Goal: Transaction & Acquisition: Obtain resource

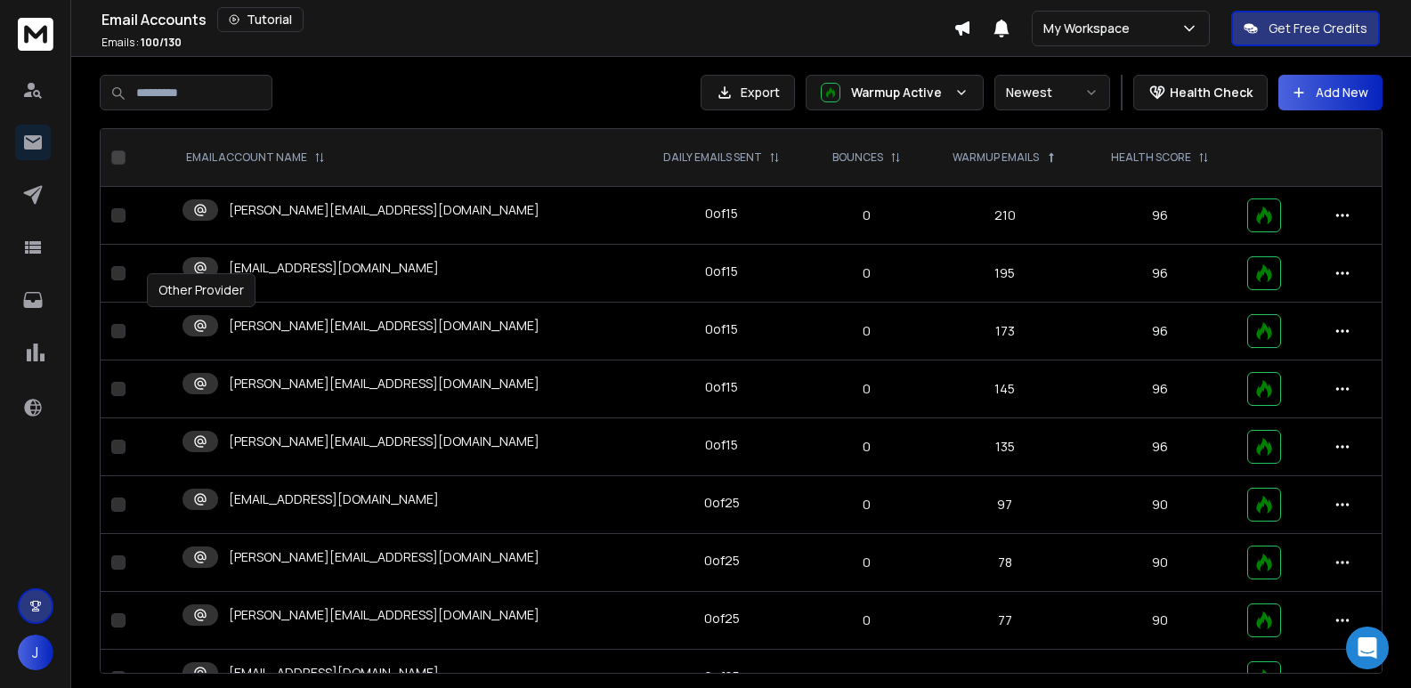
scroll to position [410, 0]
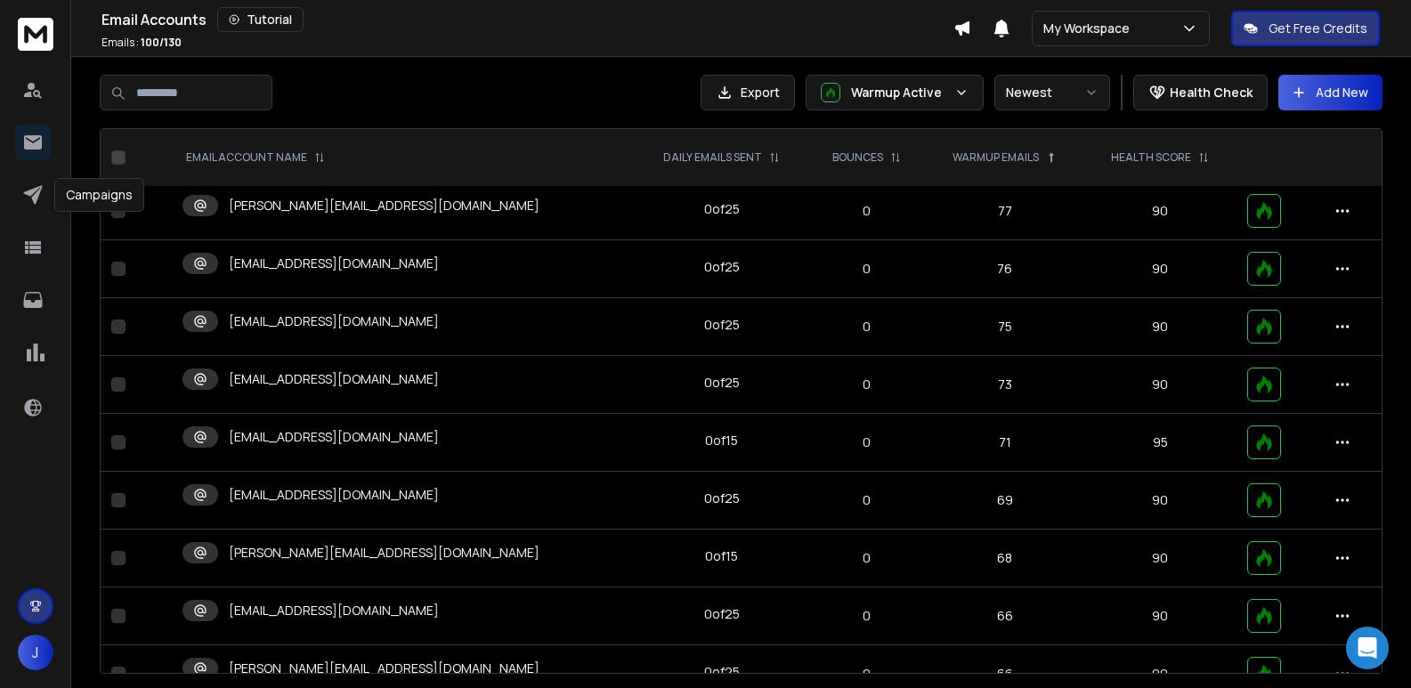
click at [37, 187] on icon at bounding box center [32, 195] width 19 height 19
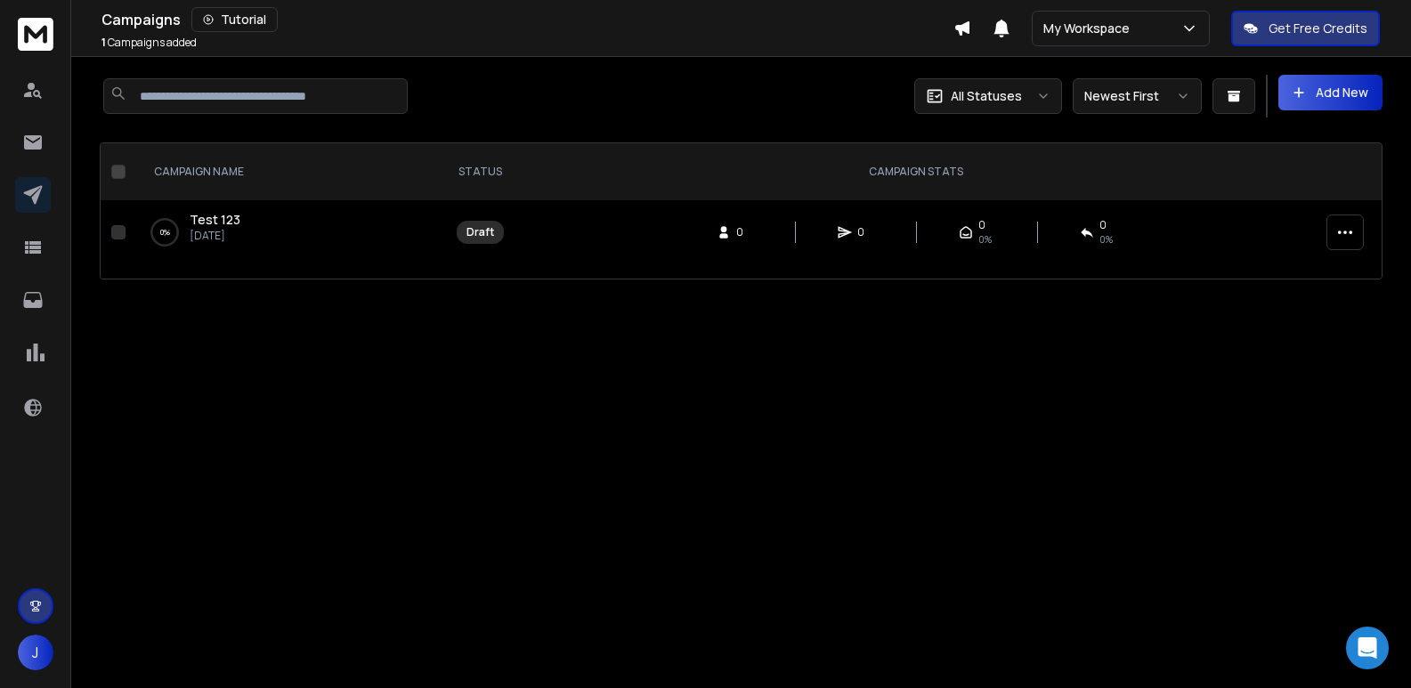
click at [1352, 236] on icon "button" at bounding box center [1346, 233] width 18 height 18
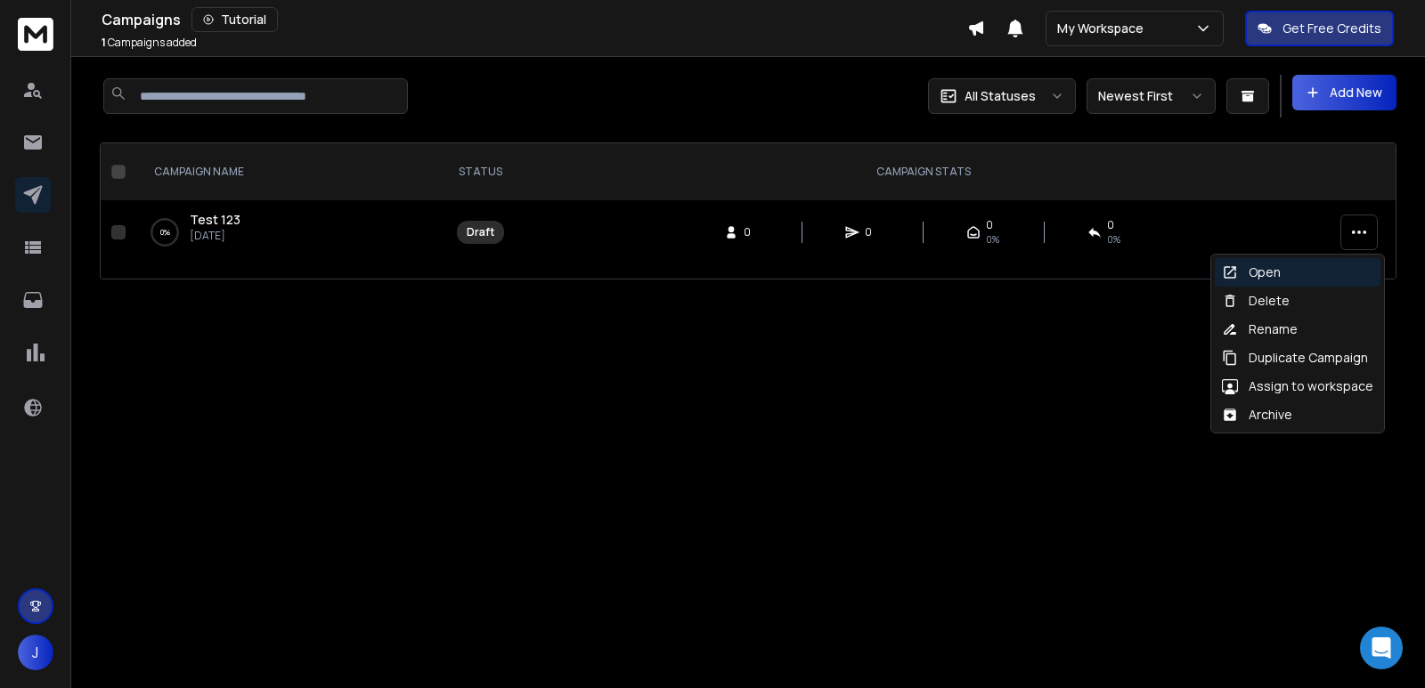
click at [1296, 277] on div "Open" at bounding box center [1298, 272] width 166 height 28
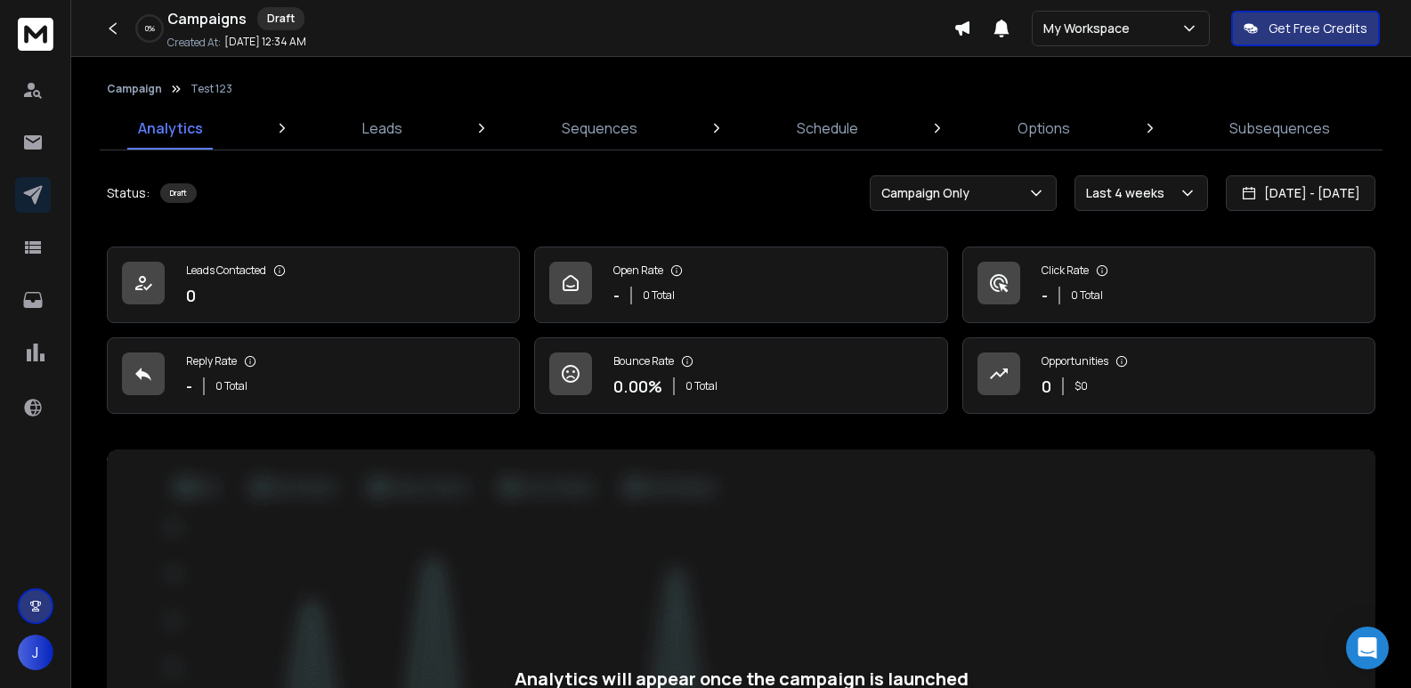
click at [616, 131] on p "Sequences" at bounding box center [600, 128] width 76 height 21
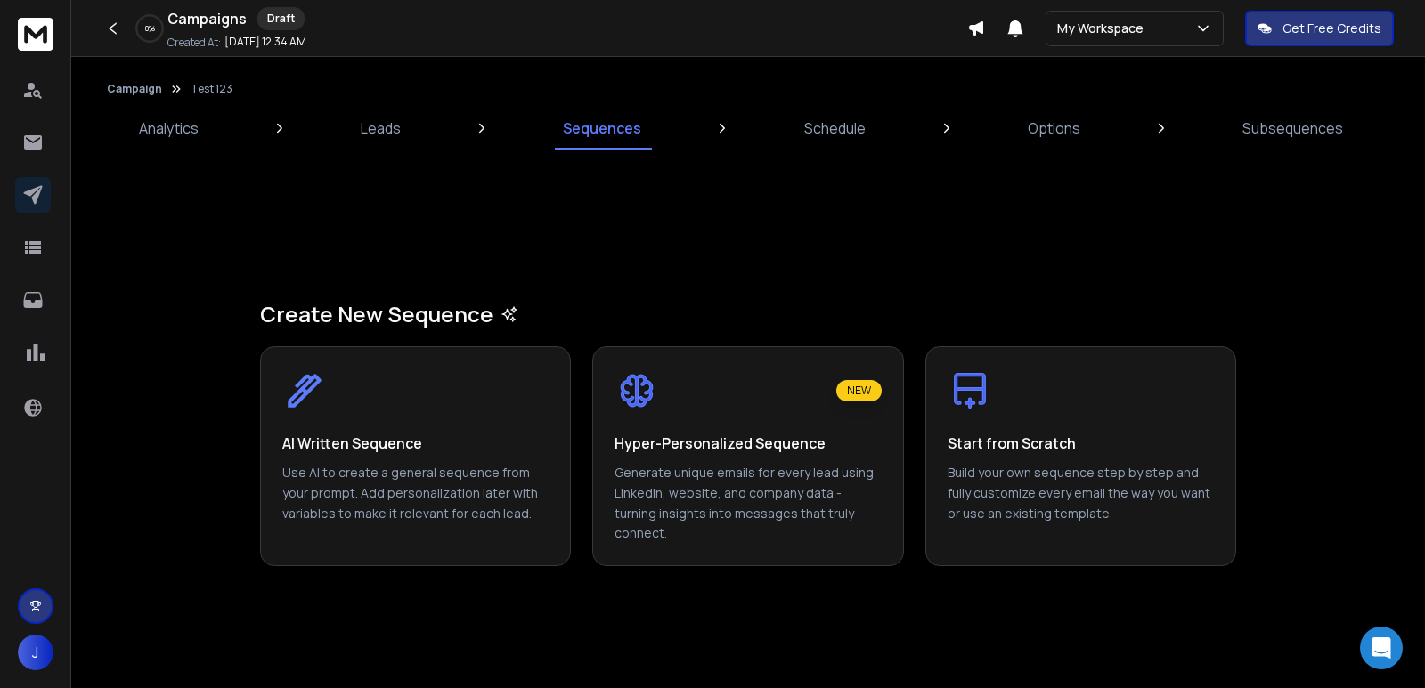
click at [1045, 452] on h3 "Start from Scratch" at bounding box center [1011, 444] width 128 height 18
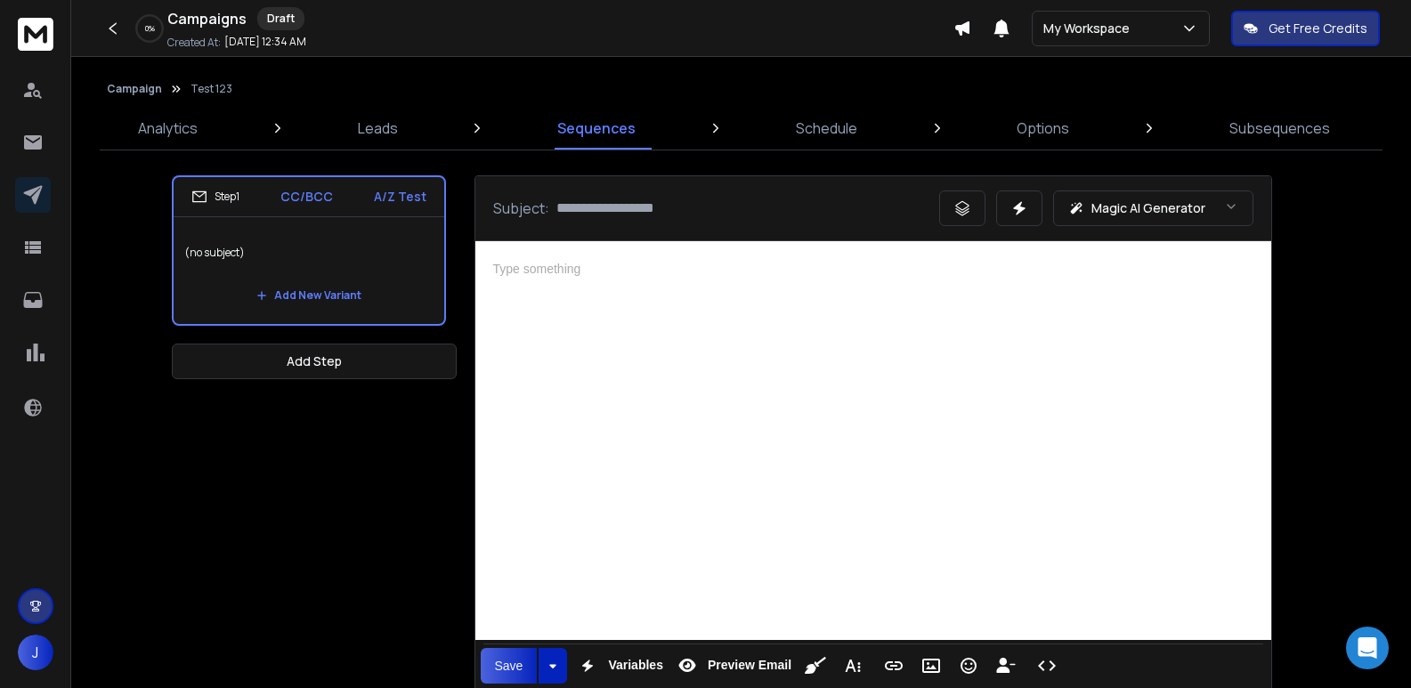
click at [1010, 212] on button "button" at bounding box center [1019, 209] width 46 height 36
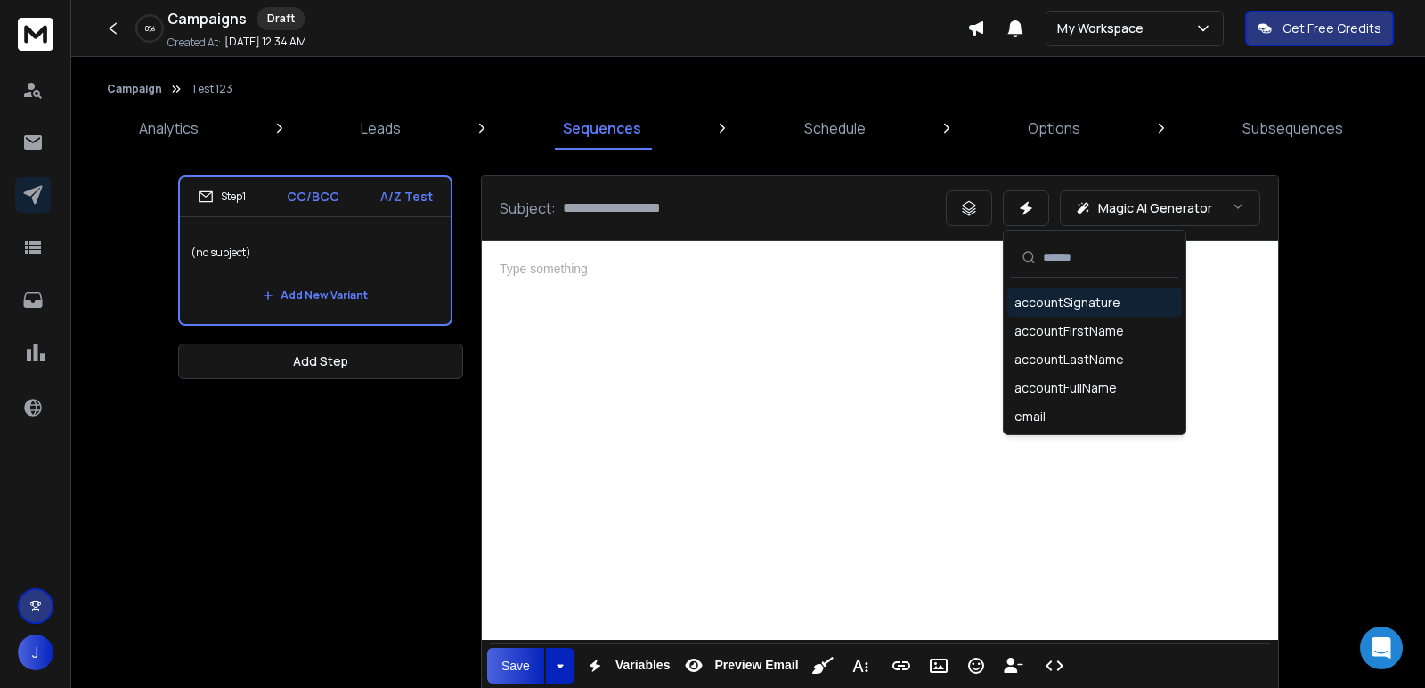
click at [1010, 212] on button "button" at bounding box center [1026, 209] width 46 height 36
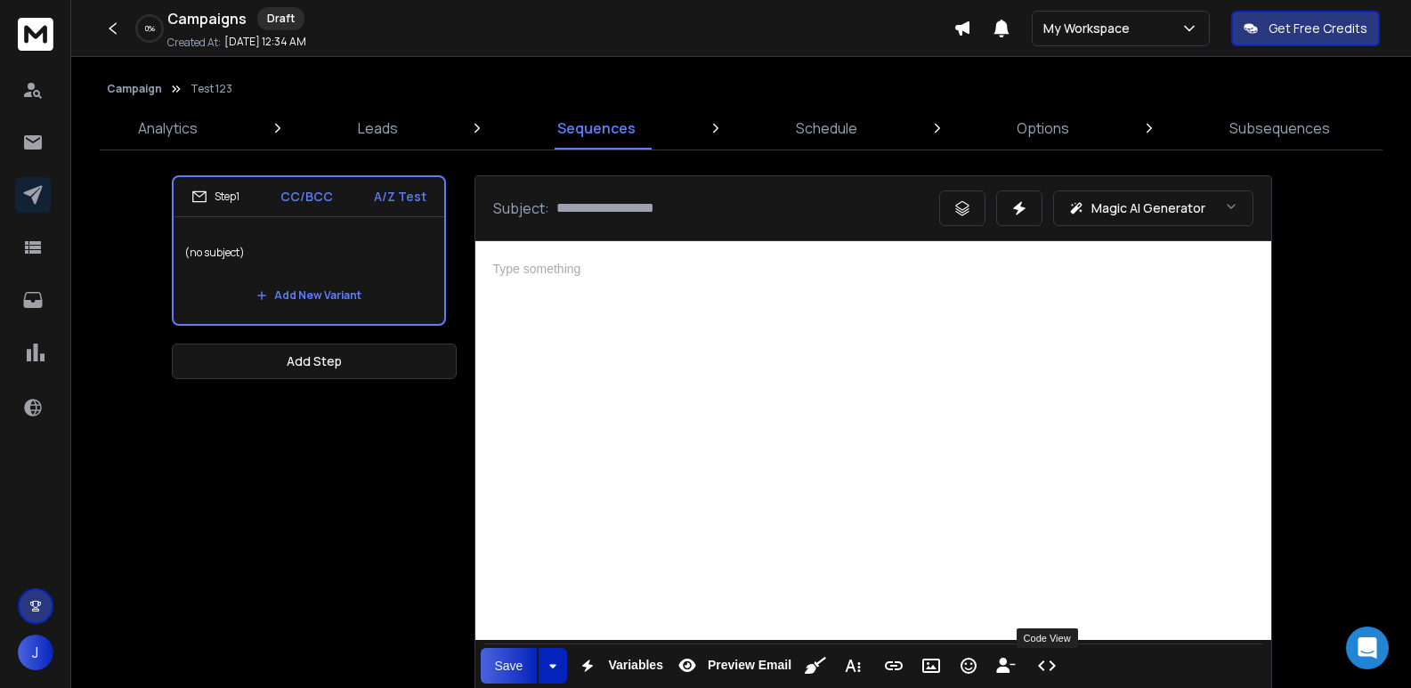
click at [1049, 662] on icon "button" at bounding box center [1046, 665] width 21 height 21
type textarea "**********"
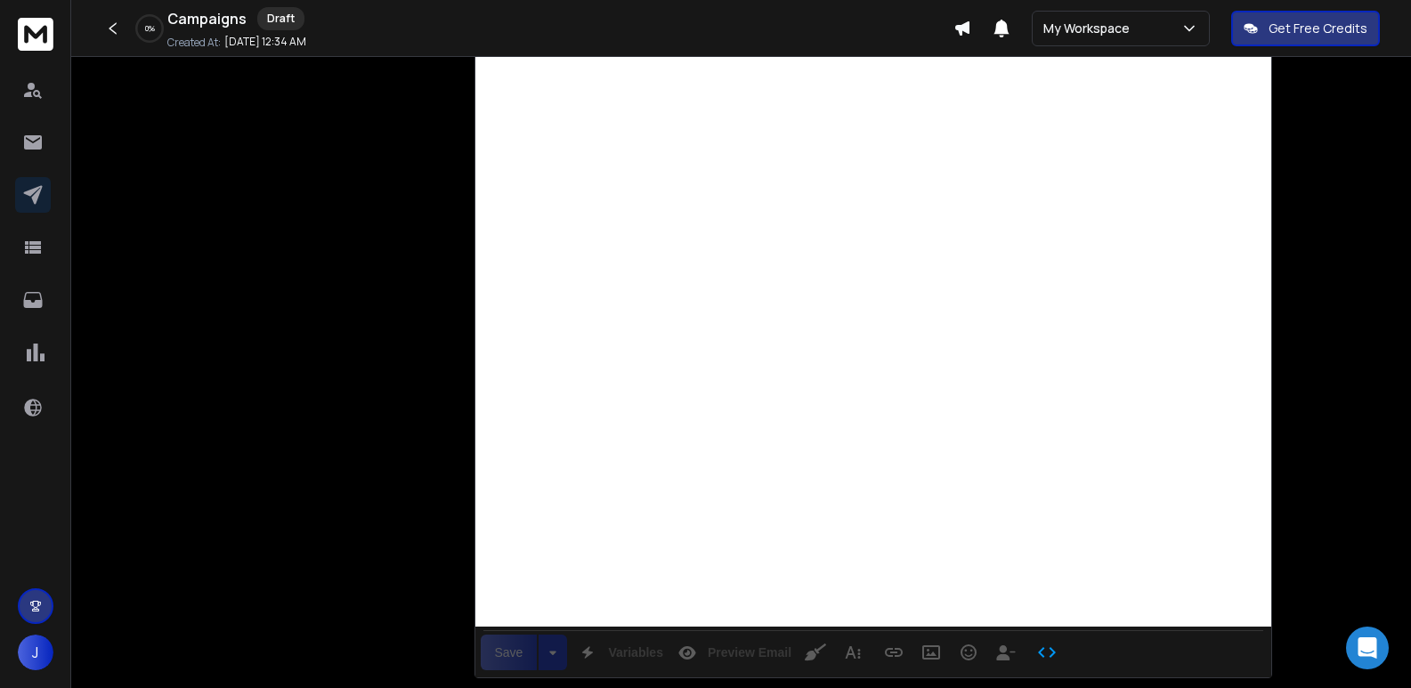
scroll to position [17150, 0]
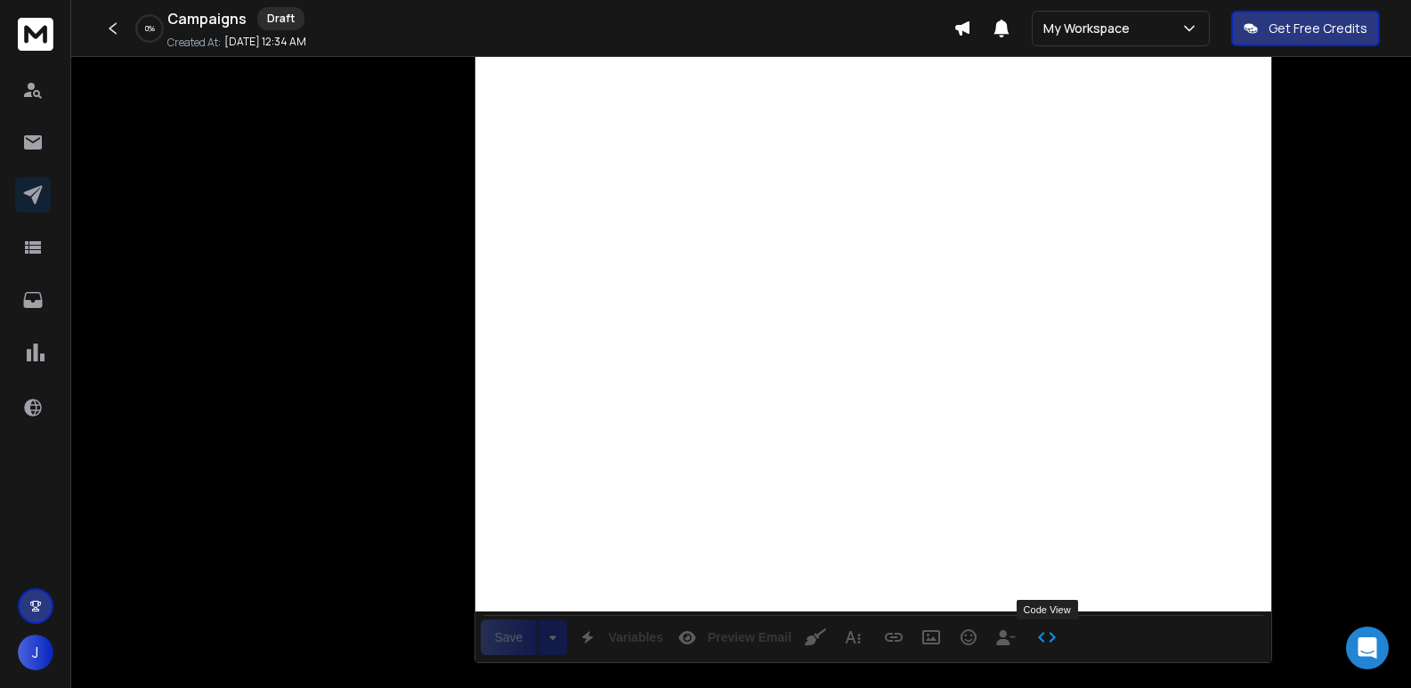
click at [1047, 641] on icon "button" at bounding box center [1046, 637] width 21 height 21
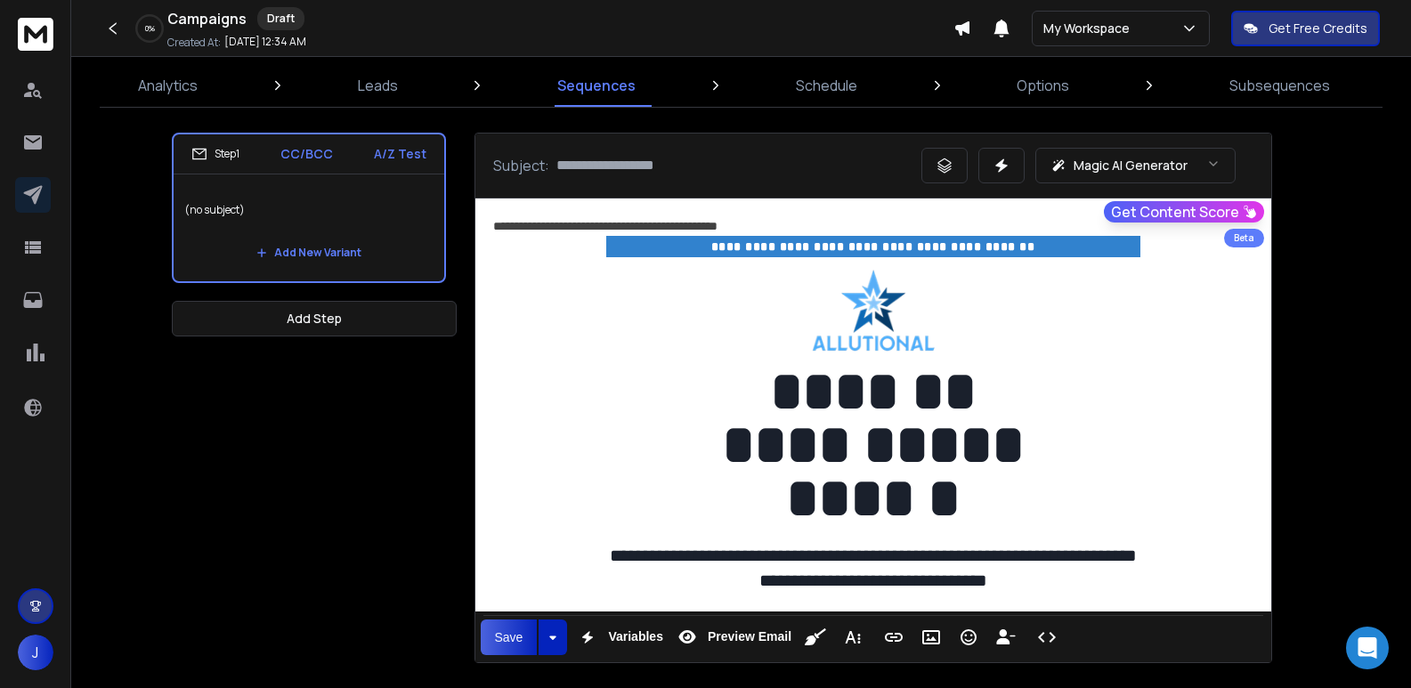
scroll to position [43, 0]
click at [1167, 207] on button "Get Content Score" at bounding box center [1184, 211] width 160 height 21
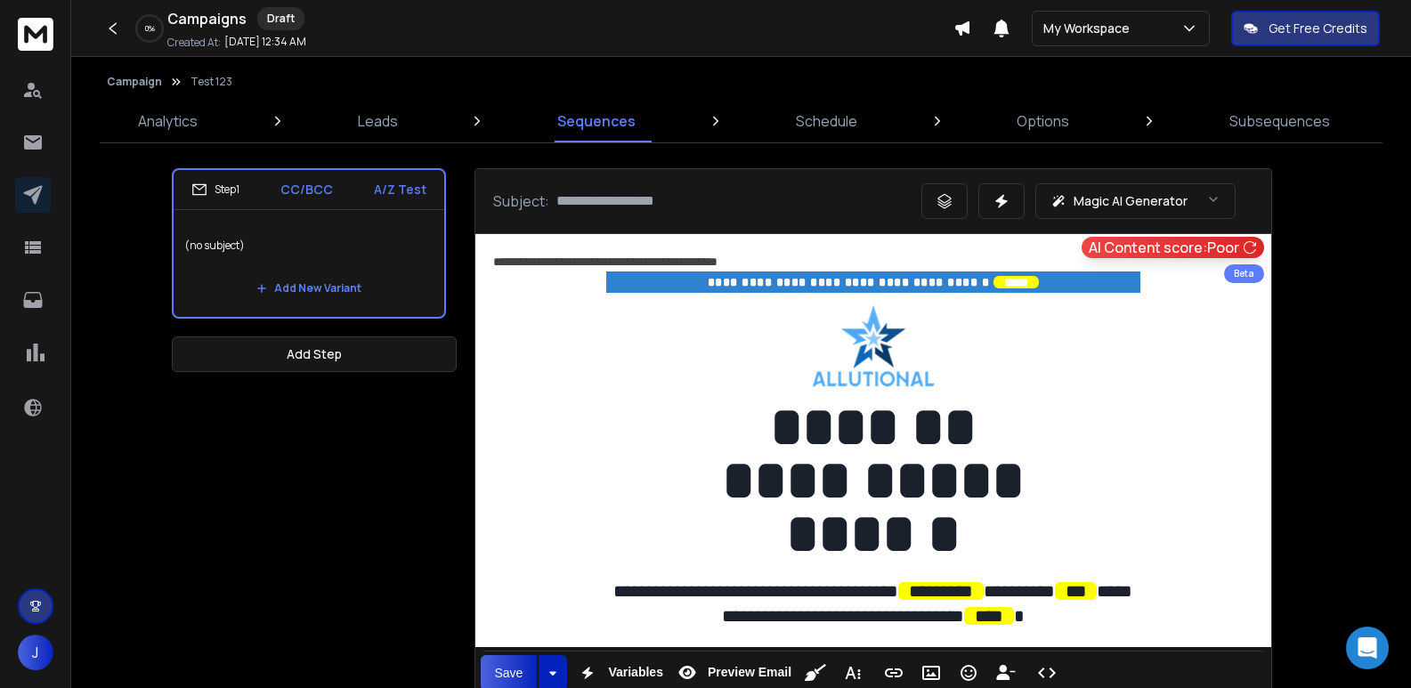
scroll to position [0, 0]
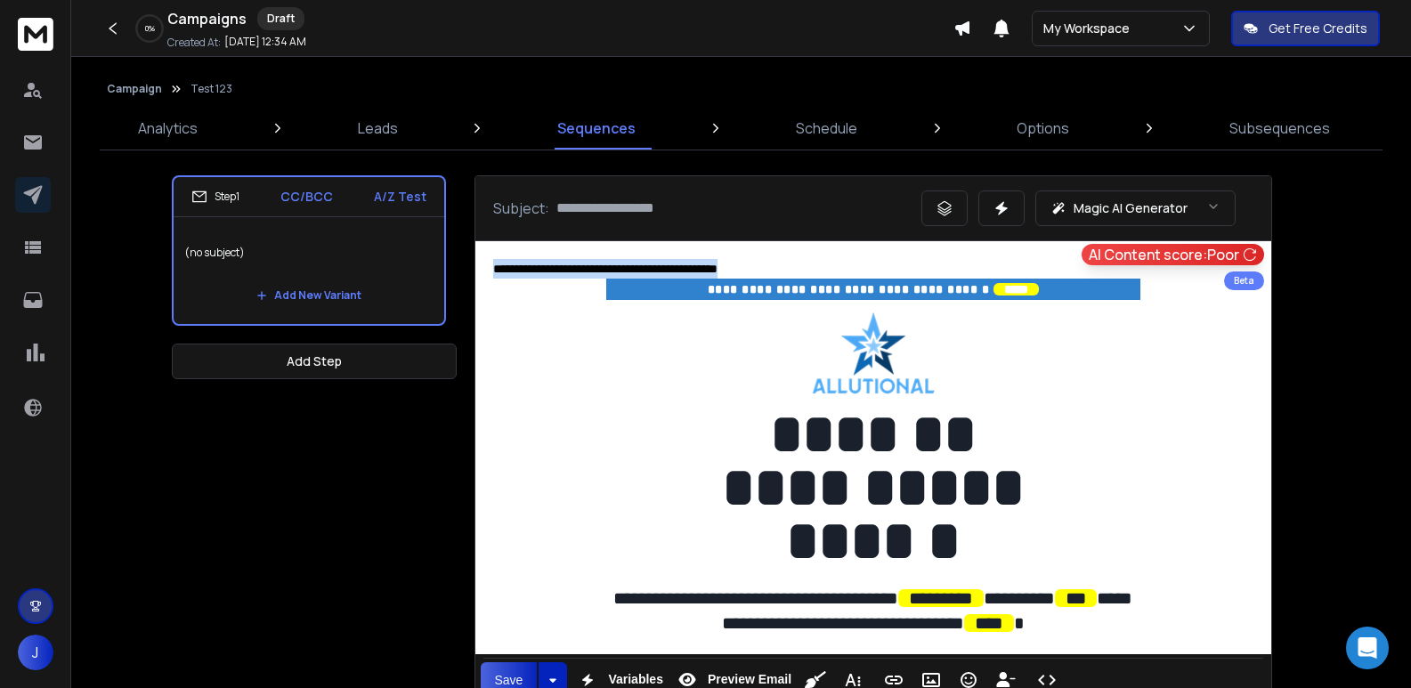
drag, startPoint x: 842, startPoint y: 269, endPoint x: 475, endPoint y: 261, distance: 367.8
click at [476, 261] on div "**********" at bounding box center [874, 447] width 796 height 413
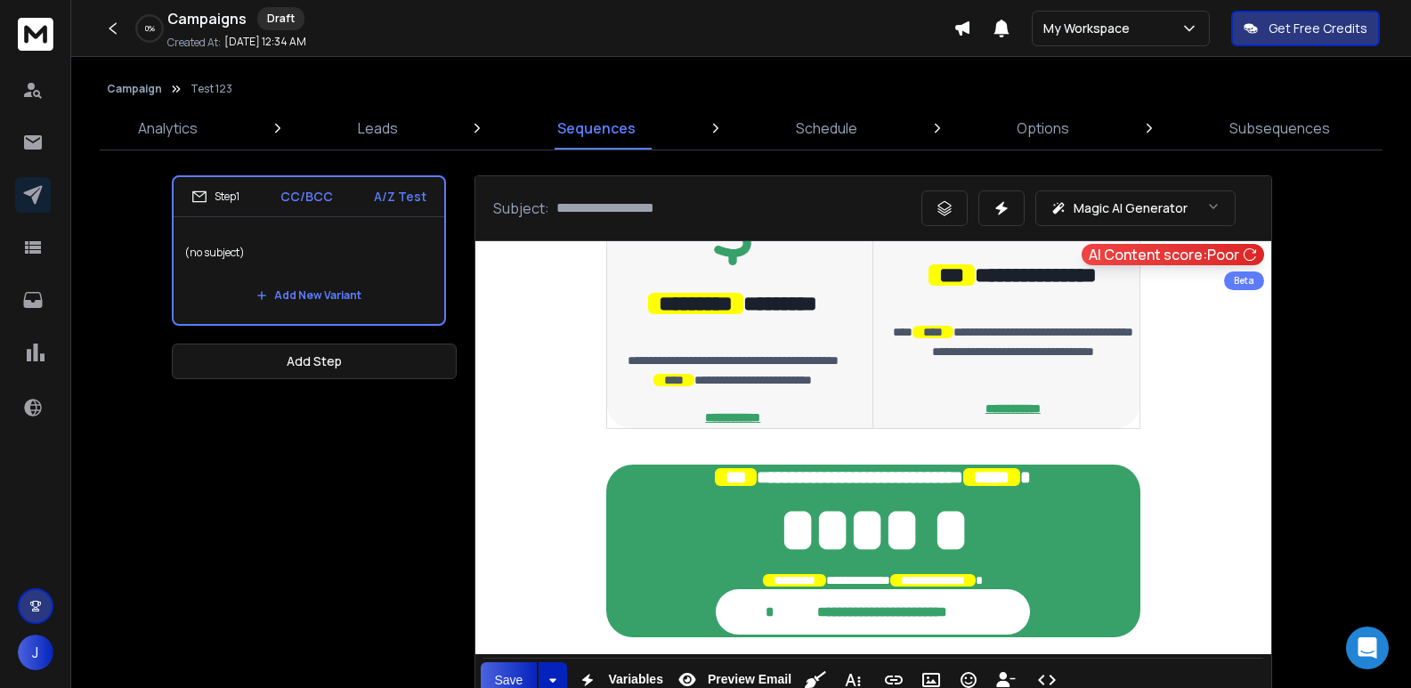
scroll to position [1453, 0]
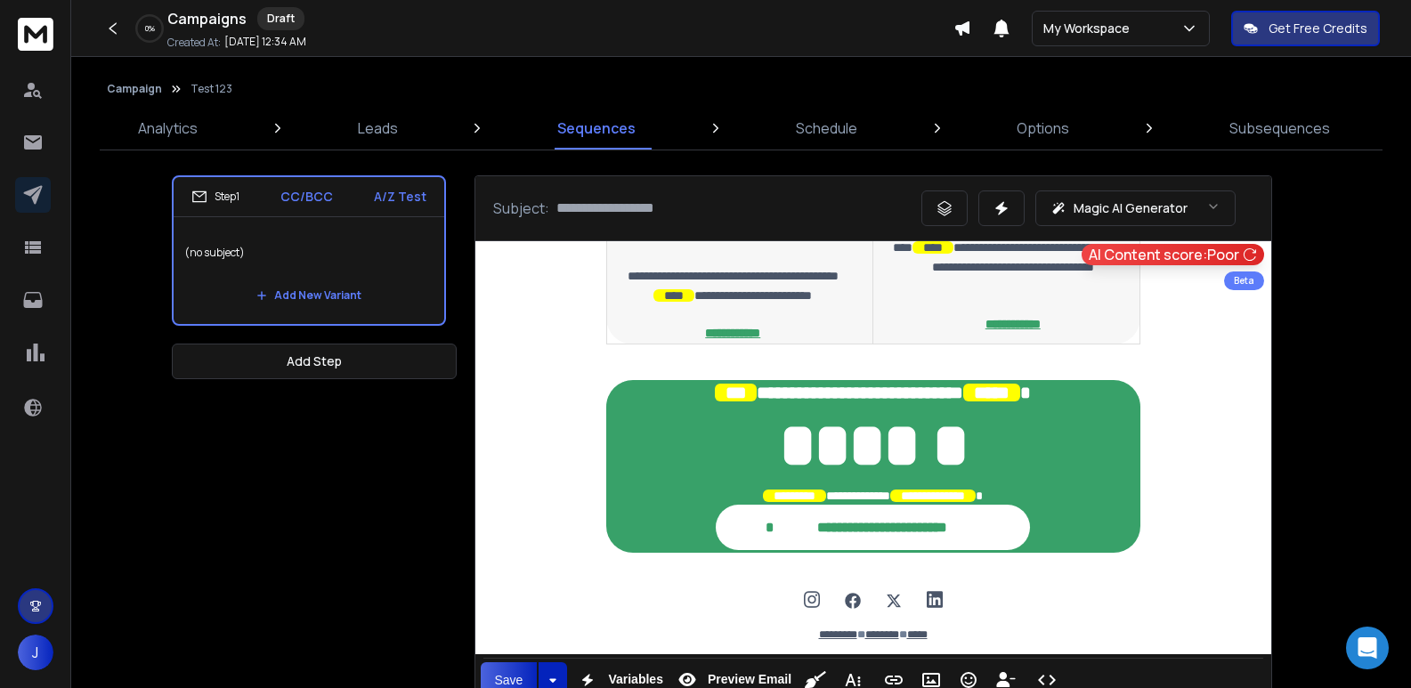
click at [879, 519] on span "**********" at bounding box center [883, 527] width 218 height 17
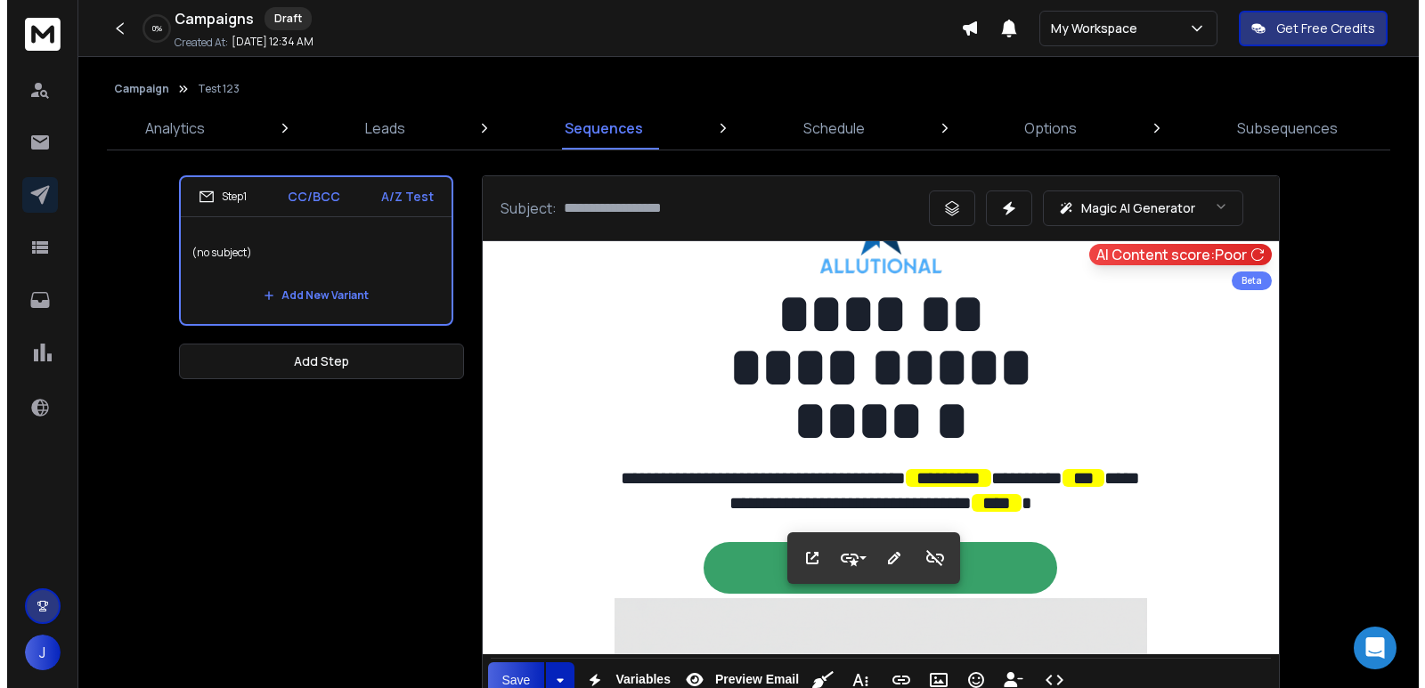
scroll to position [0, 0]
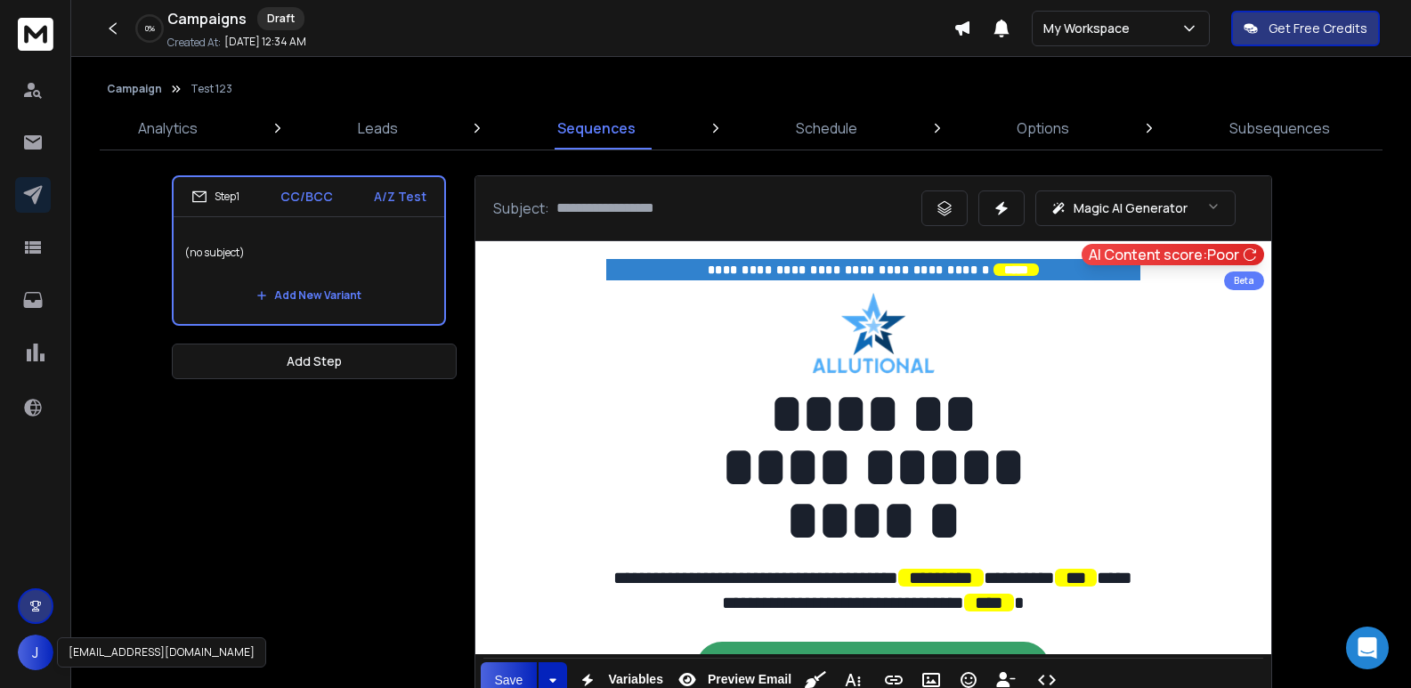
click at [25, 667] on button "J" at bounding box center [36, 653] width 36 height 36
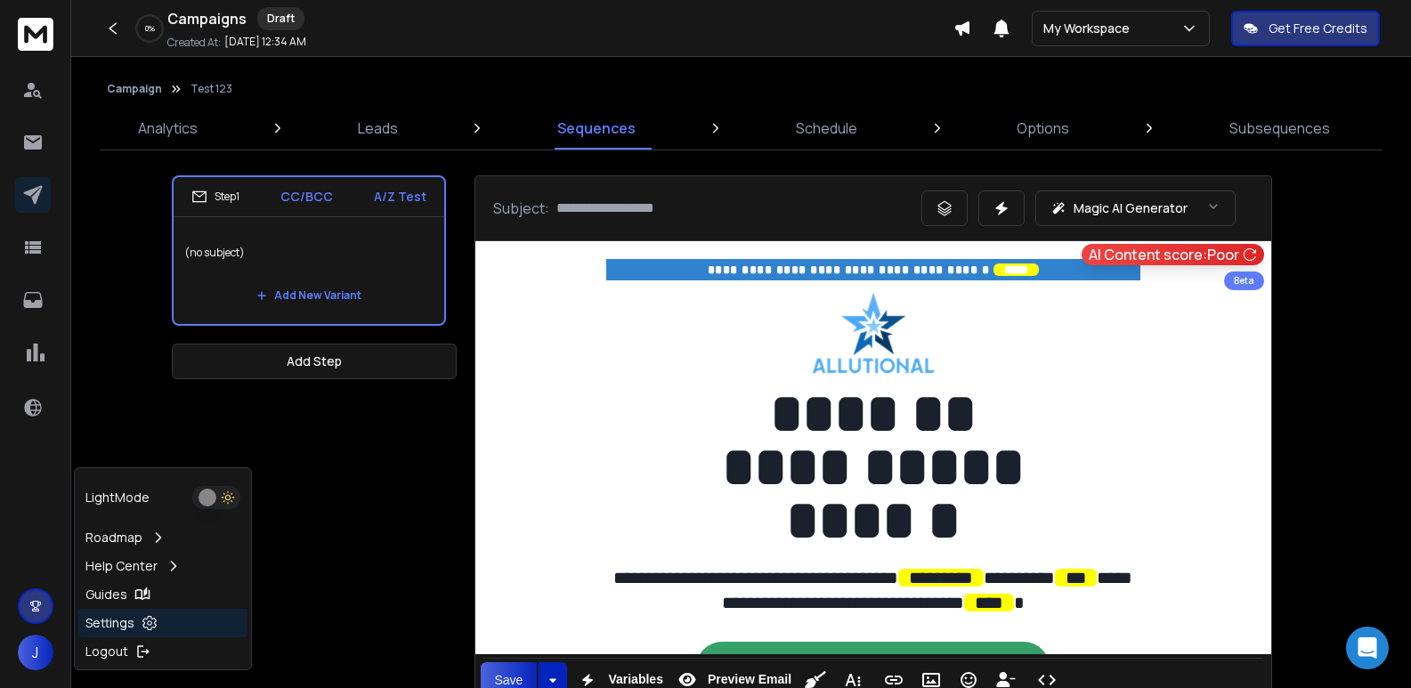
click at [120, 628] on p "Settings" at bounding box center [109, 623] width 49 height 18
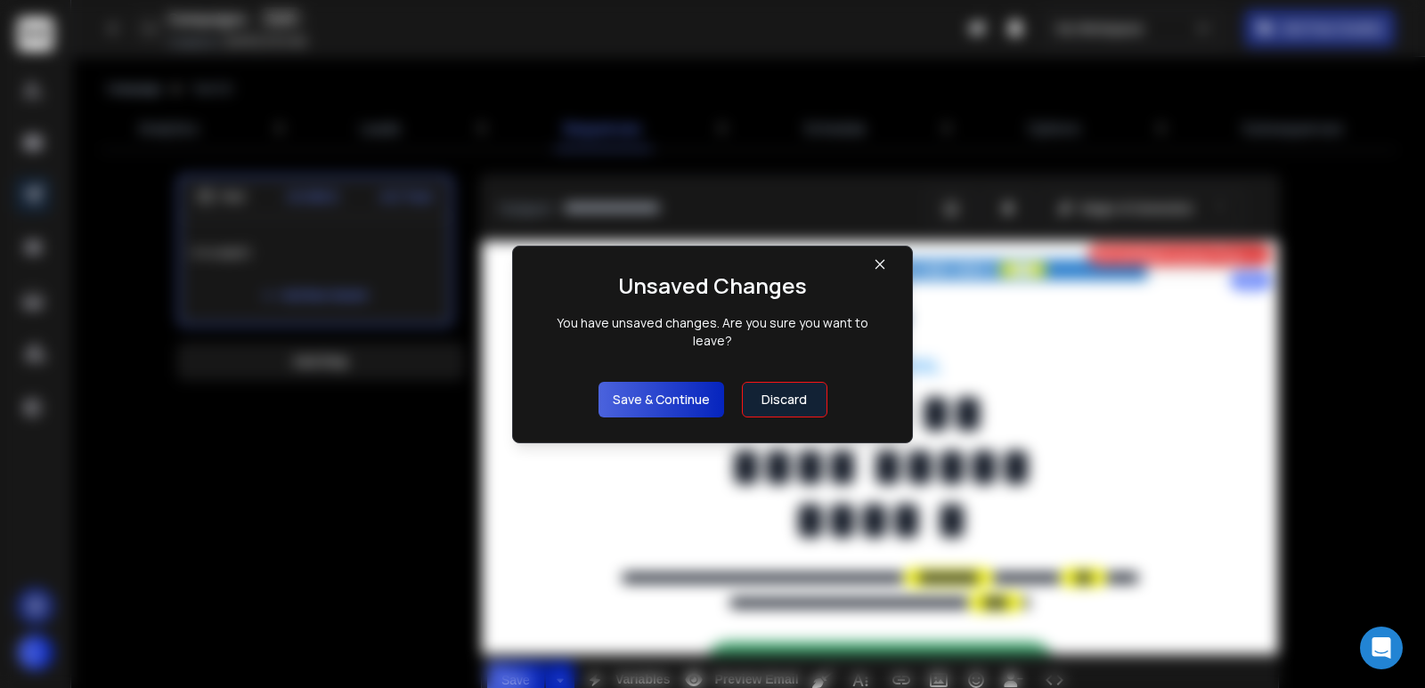
click at [669, 394] on button "Save & Continue" at bounding box center [661, 400] width 126 height 36
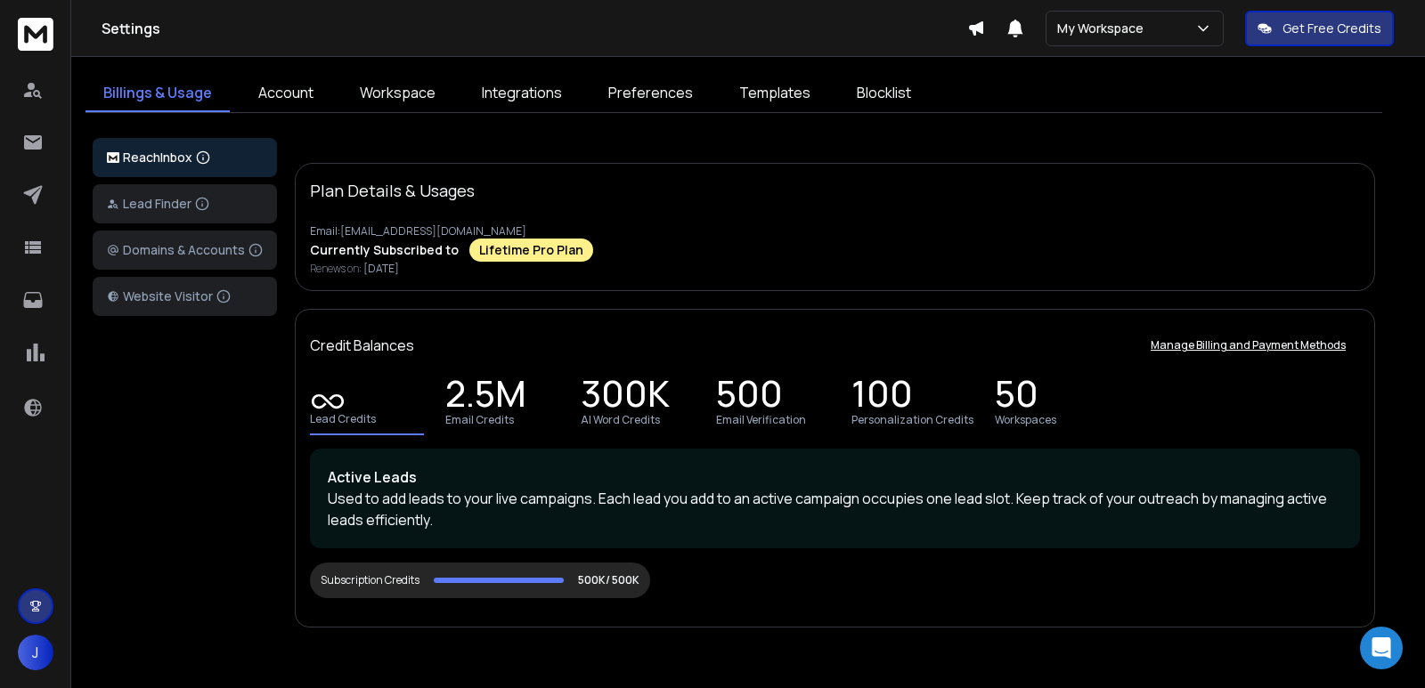
click at [304, 91] on link "Account" at bounding box center [285, 93] width 91 height 37
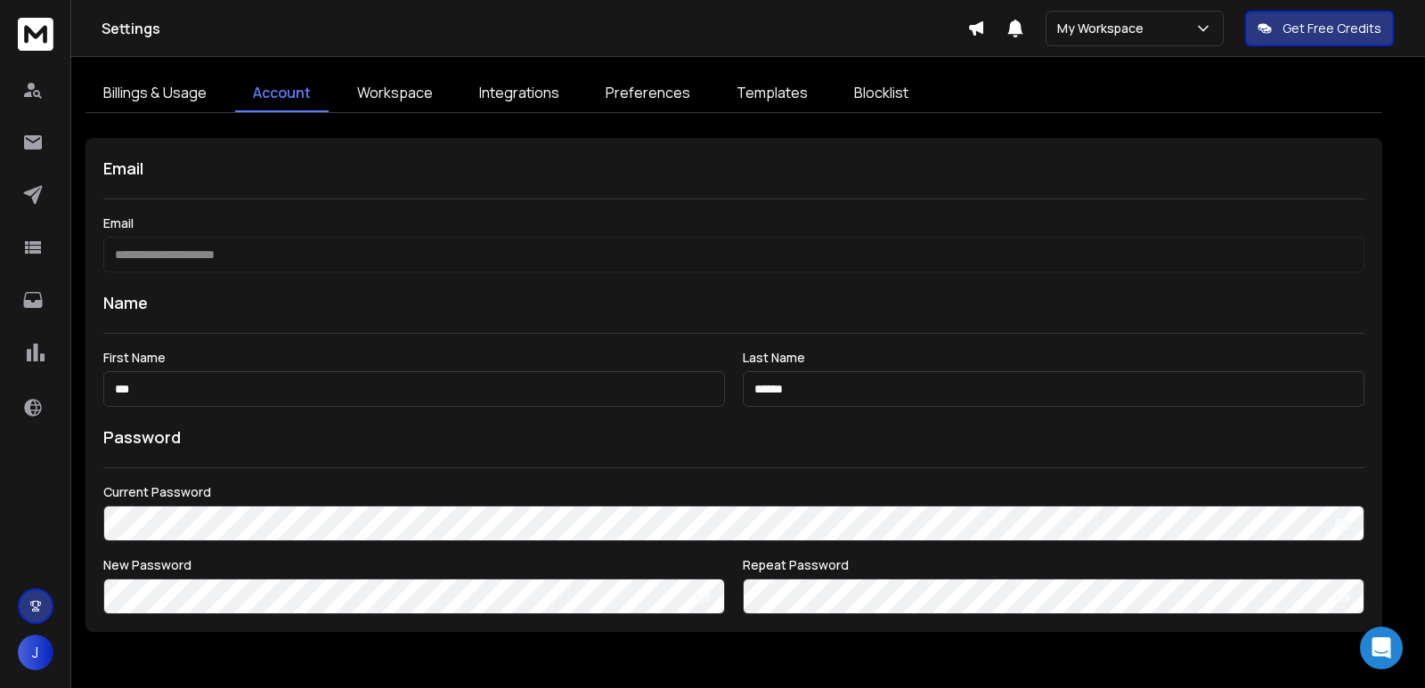
click at [387, 95] on link "Workspace" at bounding box center [394, 93] width 111 height 37
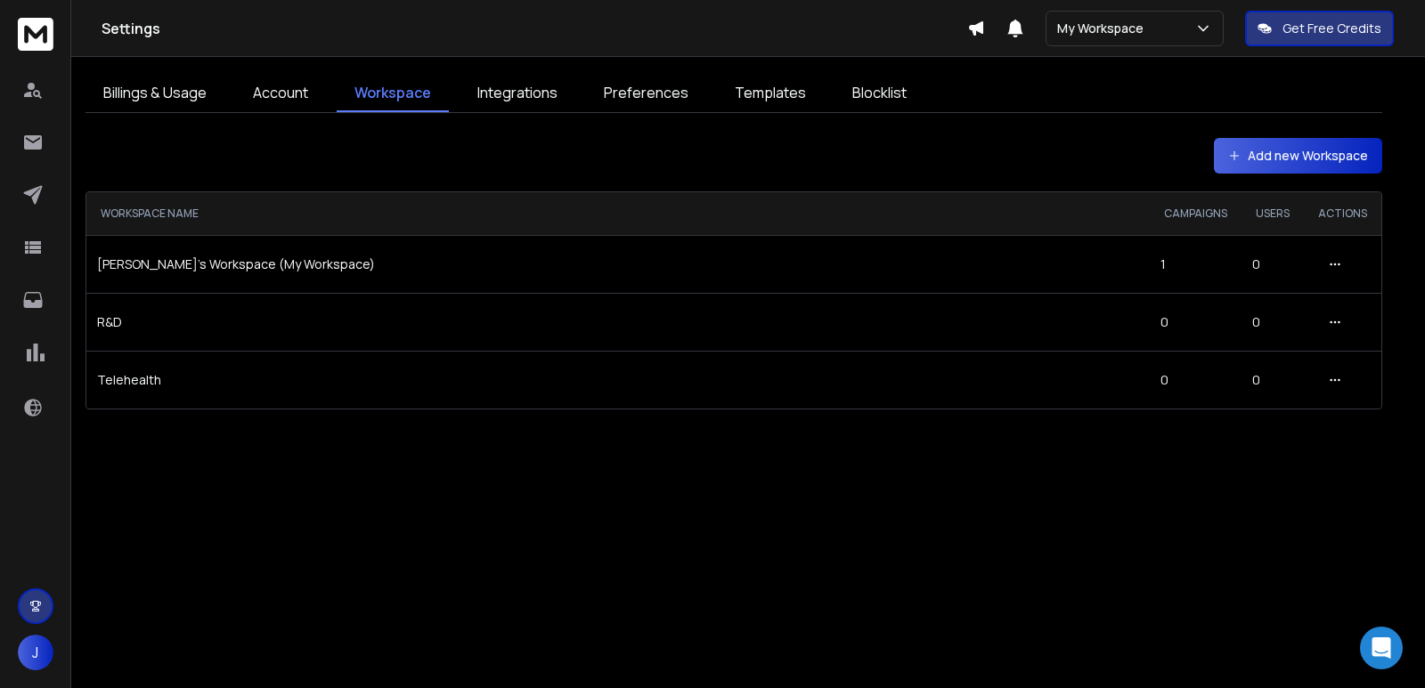
click at [672, 95] on link "Preferences" at bounding box center [646, 93] width 120 height 37
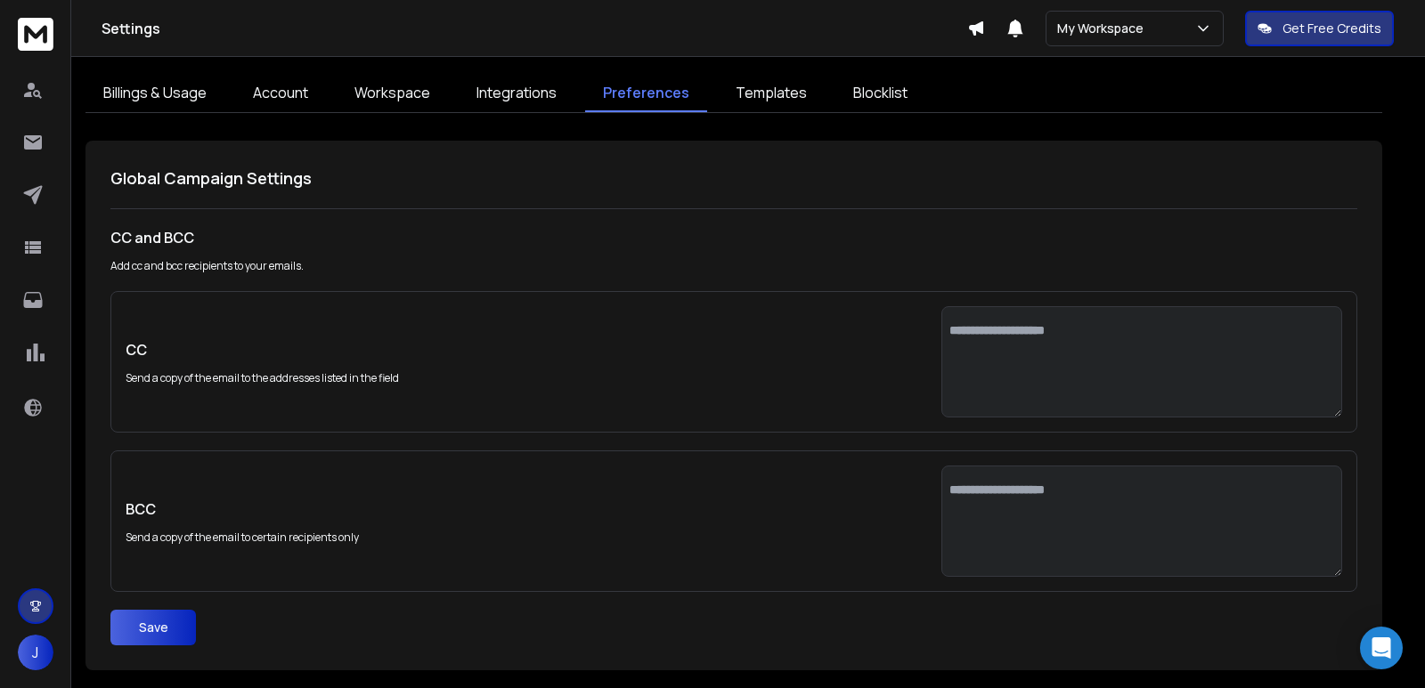
scroll to position [733, 0]
click at [764, 95] on link "Templates" at bounding box center [771, 93] width 107 height 37
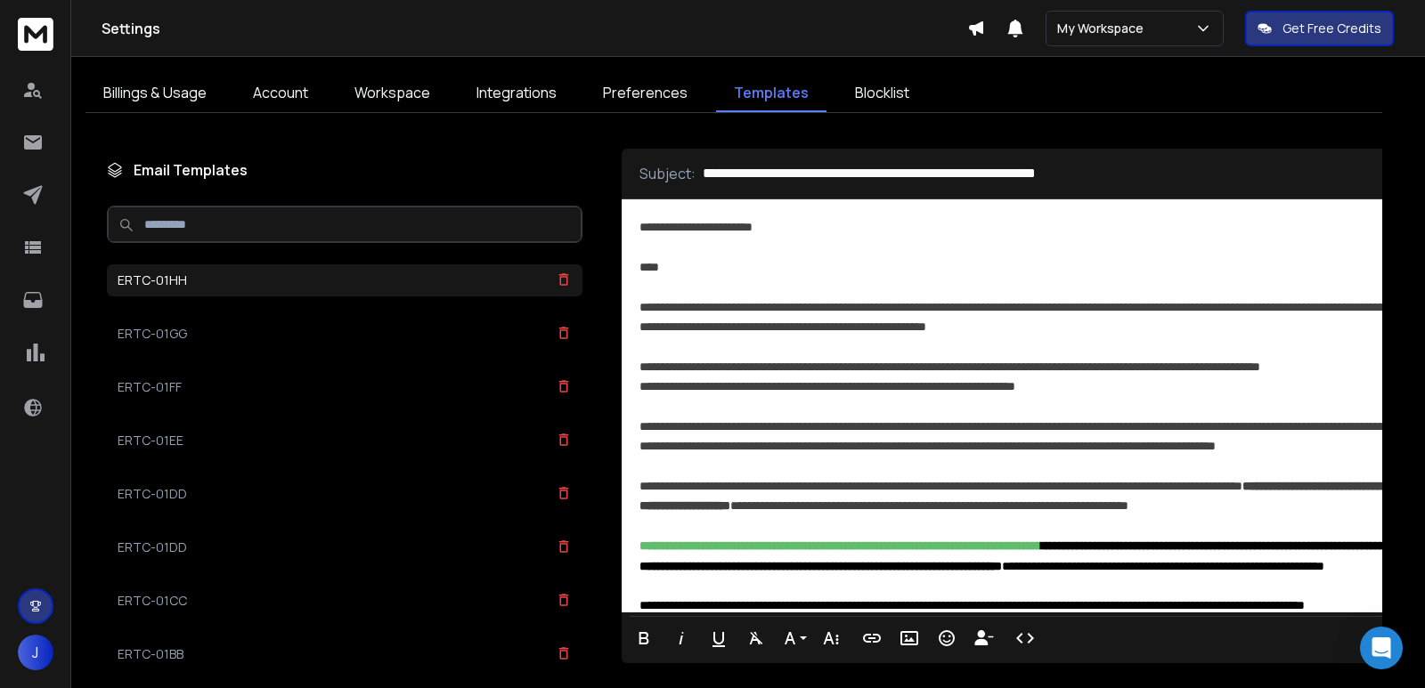
click at [878, 93] on link "Blocklist" at bounding box center [882, 93] width 90 height 37
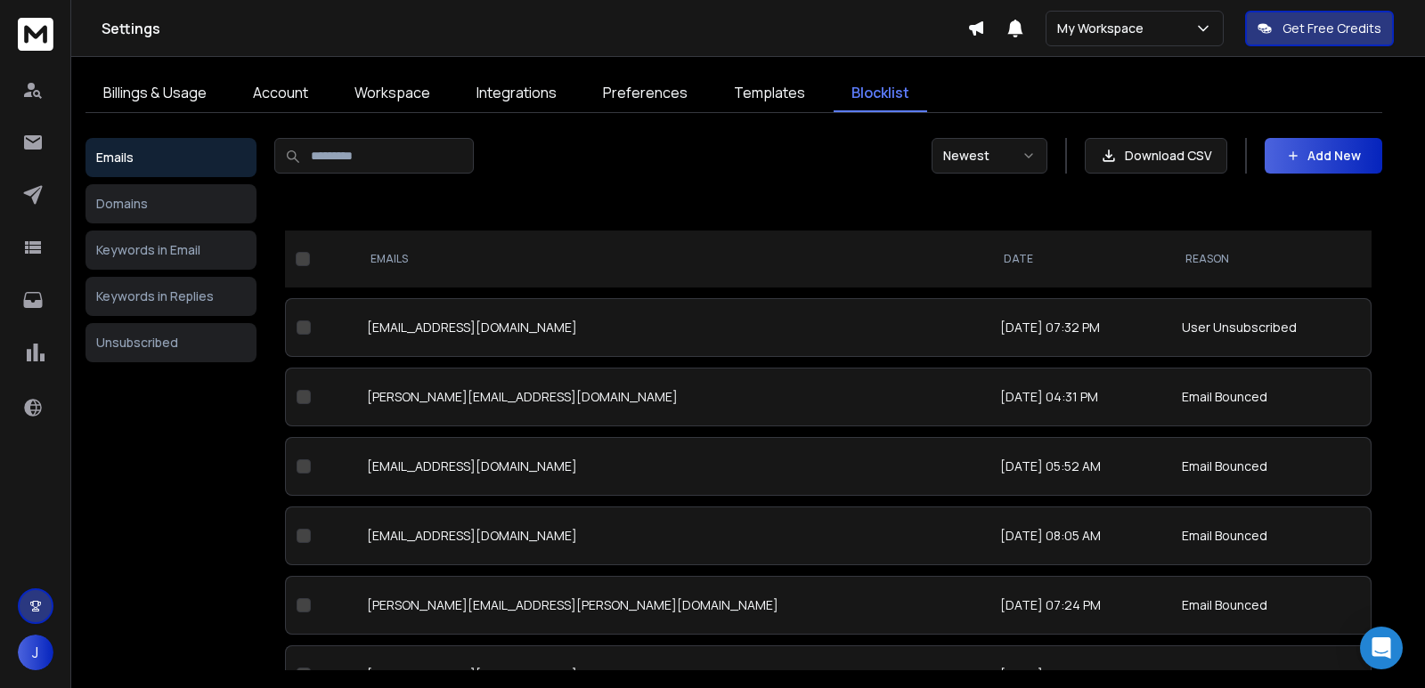
click at [150, 93] on link "Billings & Usage" at bounding box center [154, 93] width 139 height 37
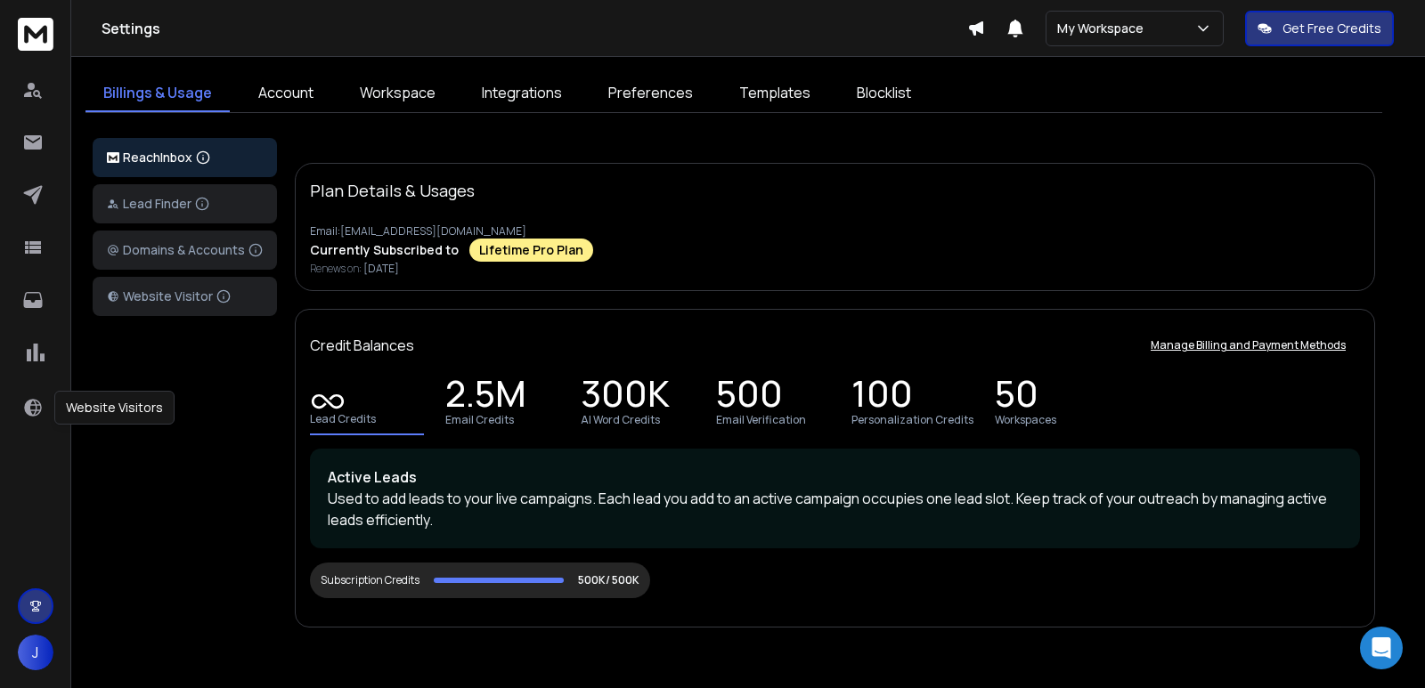
click at [31, 402] on icon at bounding box center [33, 408] width 18 height 18
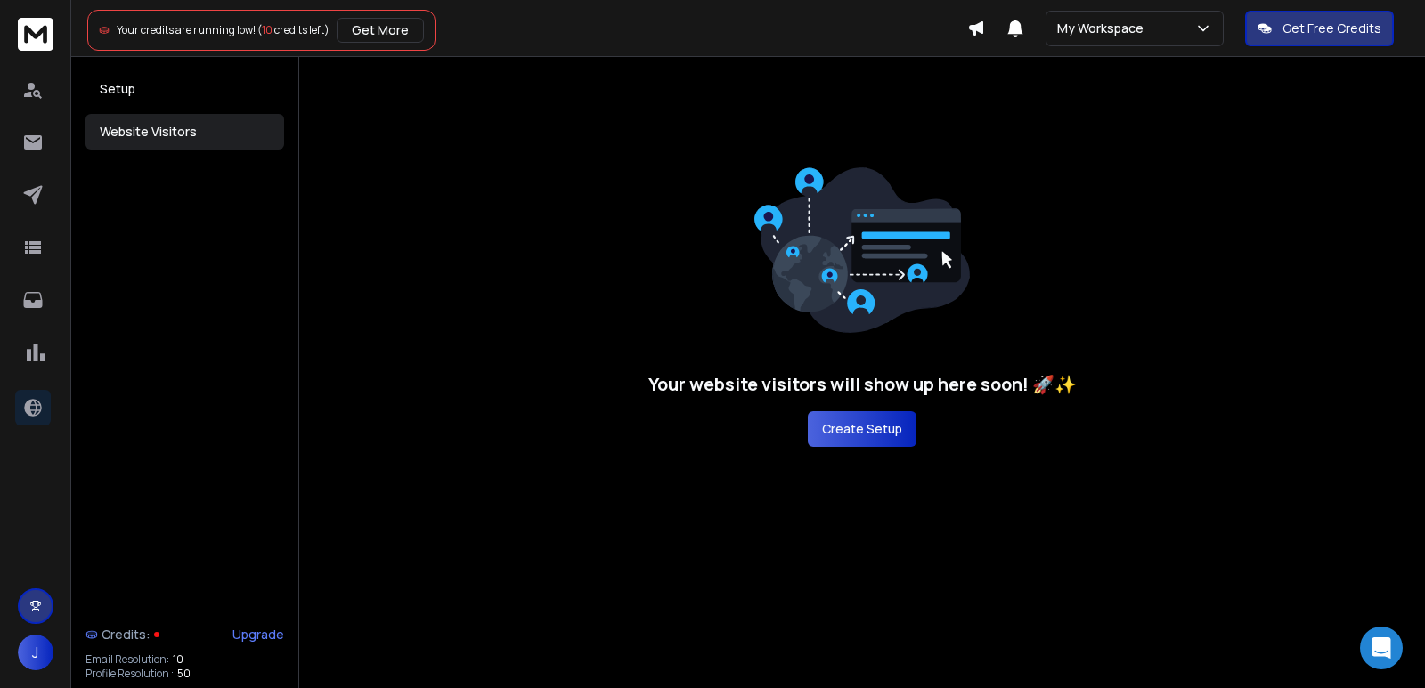
click at [260, 637] on div "Upgrade" at bounding box center [258, 635] width 52 height 18
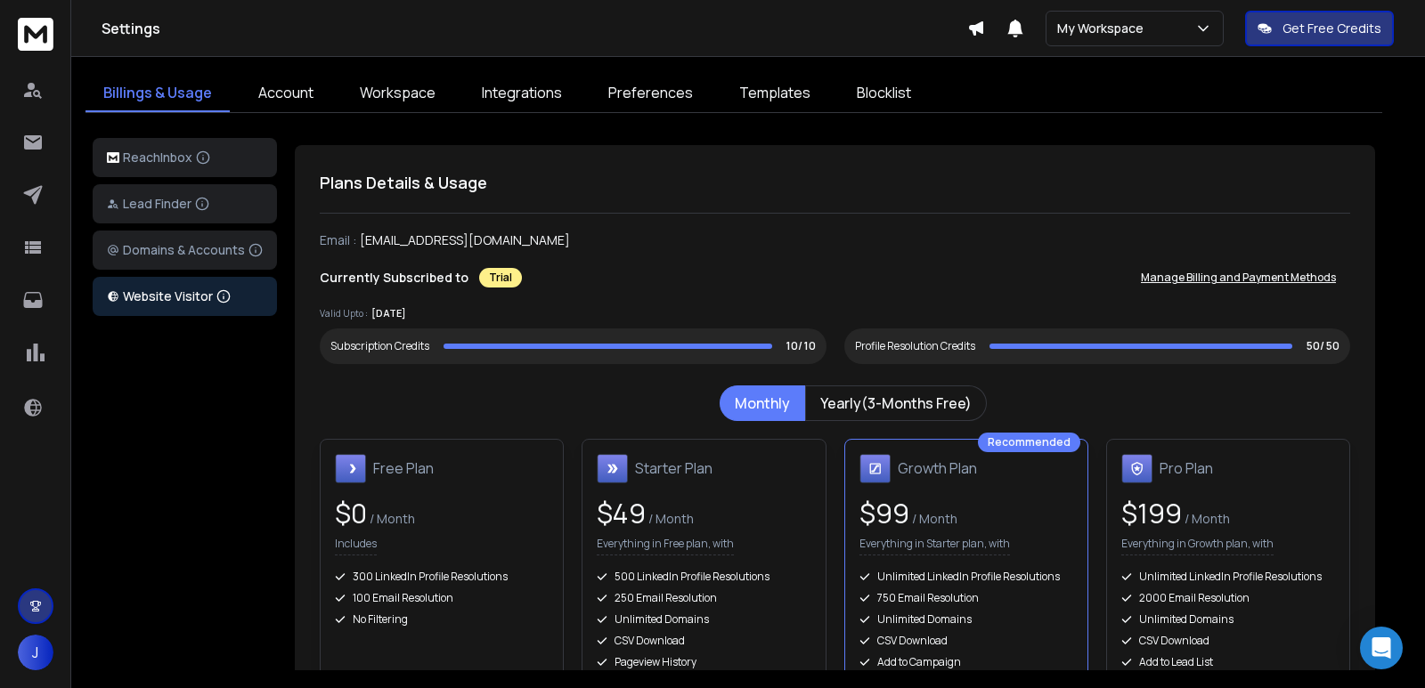
click at [159, 229] on div "ReachInbox Lead Finder Domains & Accounts Website Visitor Plans Details & Usage…" at bounding box center [734, 397] width 1282 height 518
click at [159, 220] on button "Lead Finder" at bounding box center [185, 203] width 184 height 39
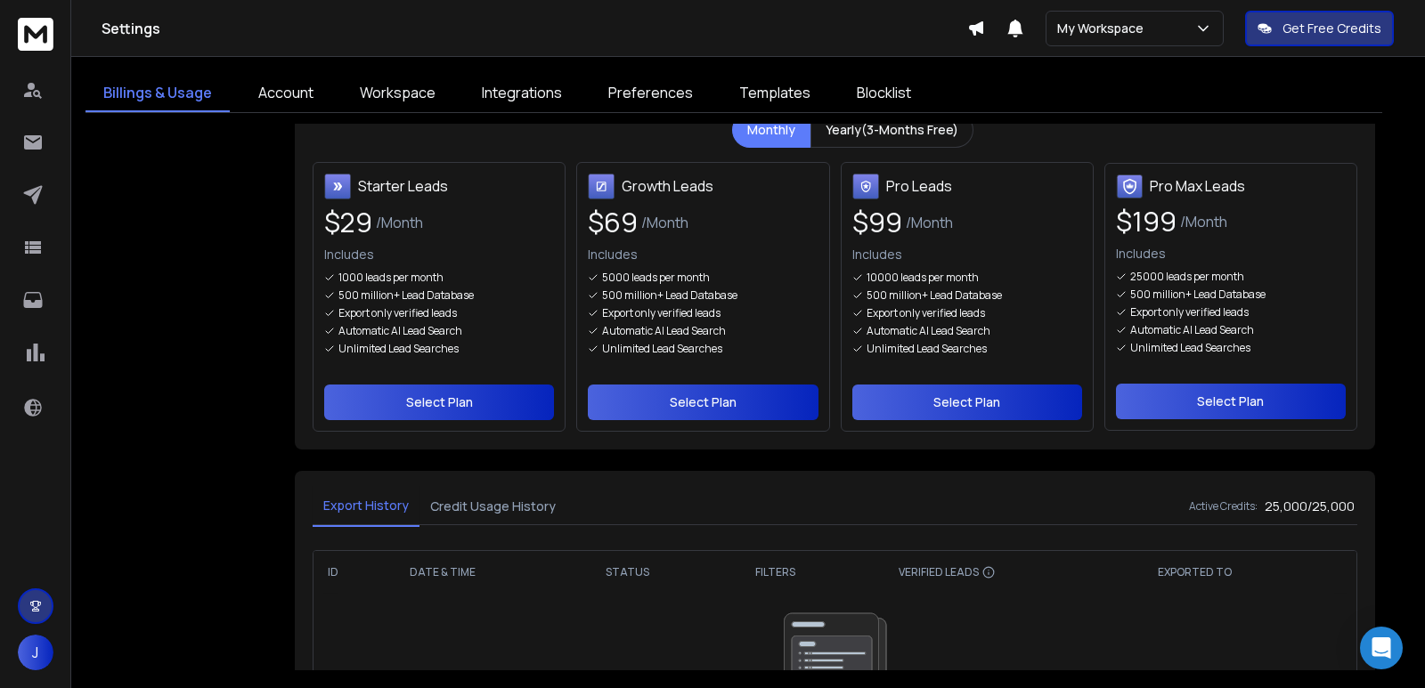
scroll to position [378, 0]
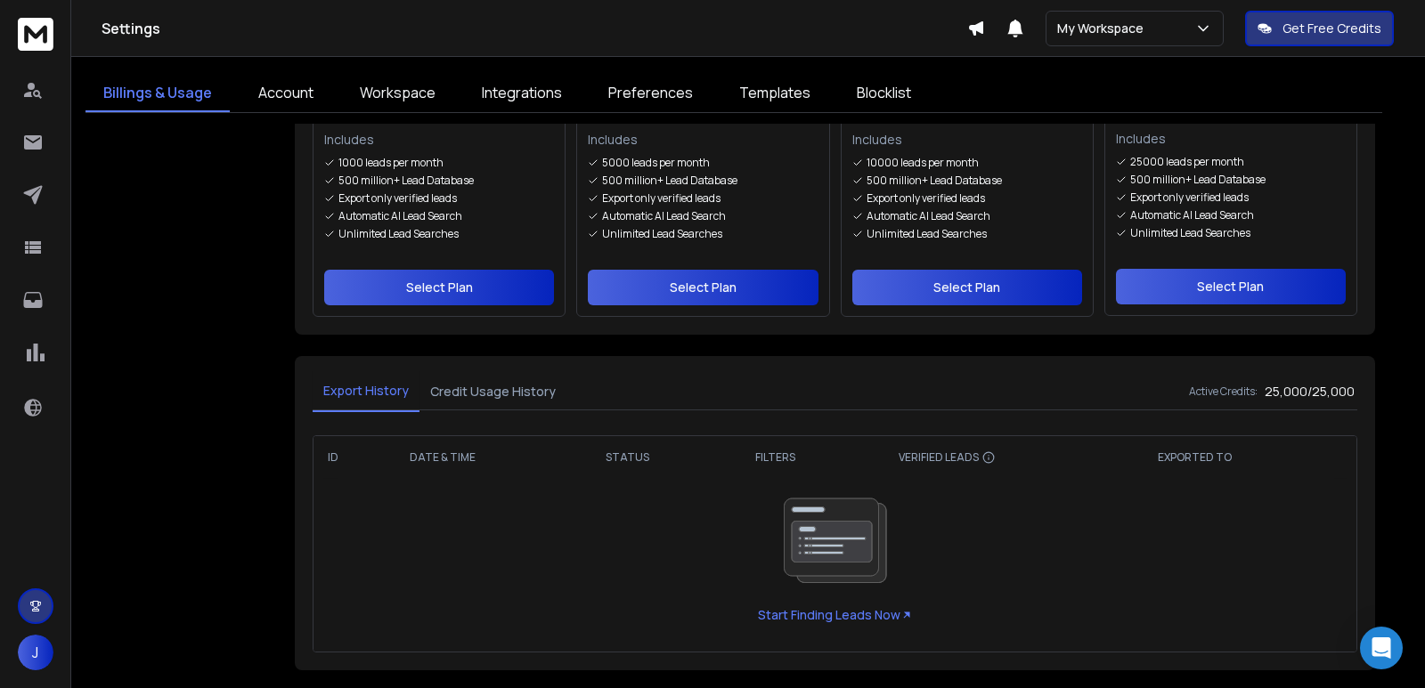
click at [28, 90] on icon at bounding box center [32, 89] width 21 height 21
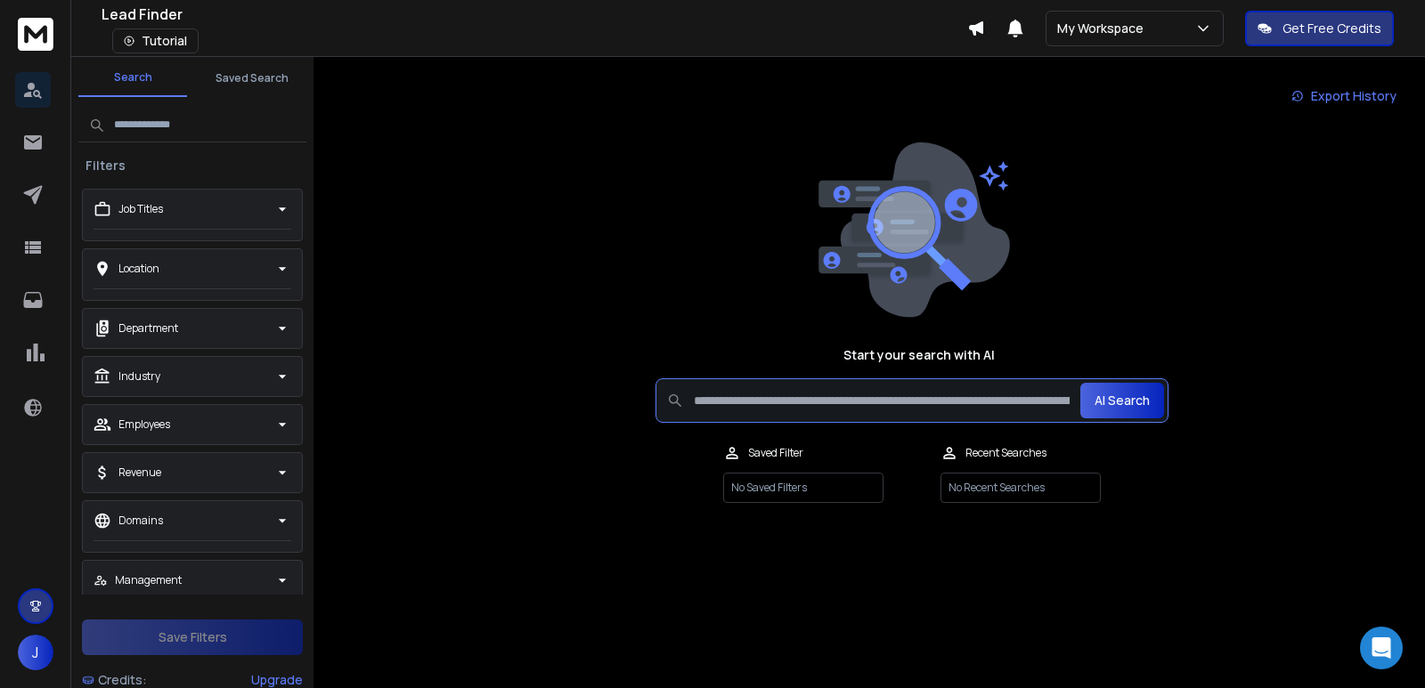
click at [273, 215] on icon at bounding box center [282, 209] width 18 height 18
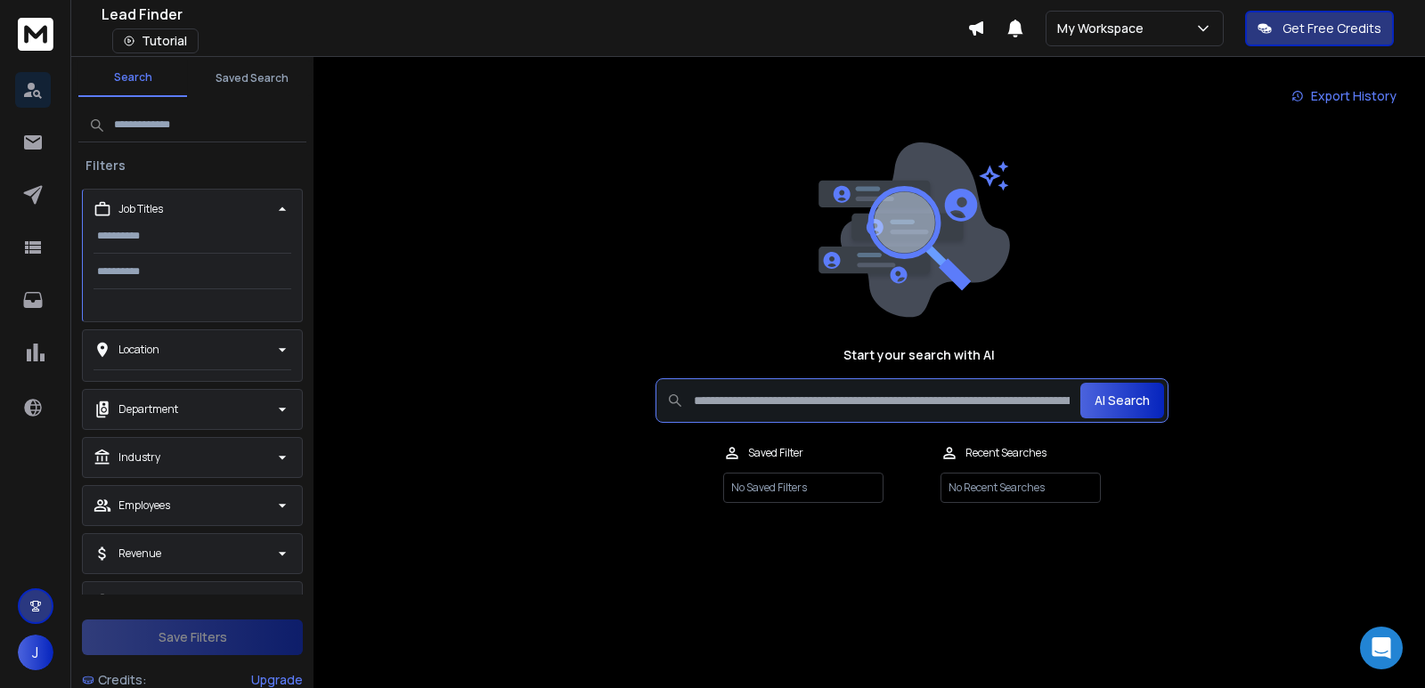
click at [275, 359] on icon at bounding box center [282, 350] width 18 height 18
click at [101, 448] on button "Country" at bounding box center [100, 441] width 14 height 14
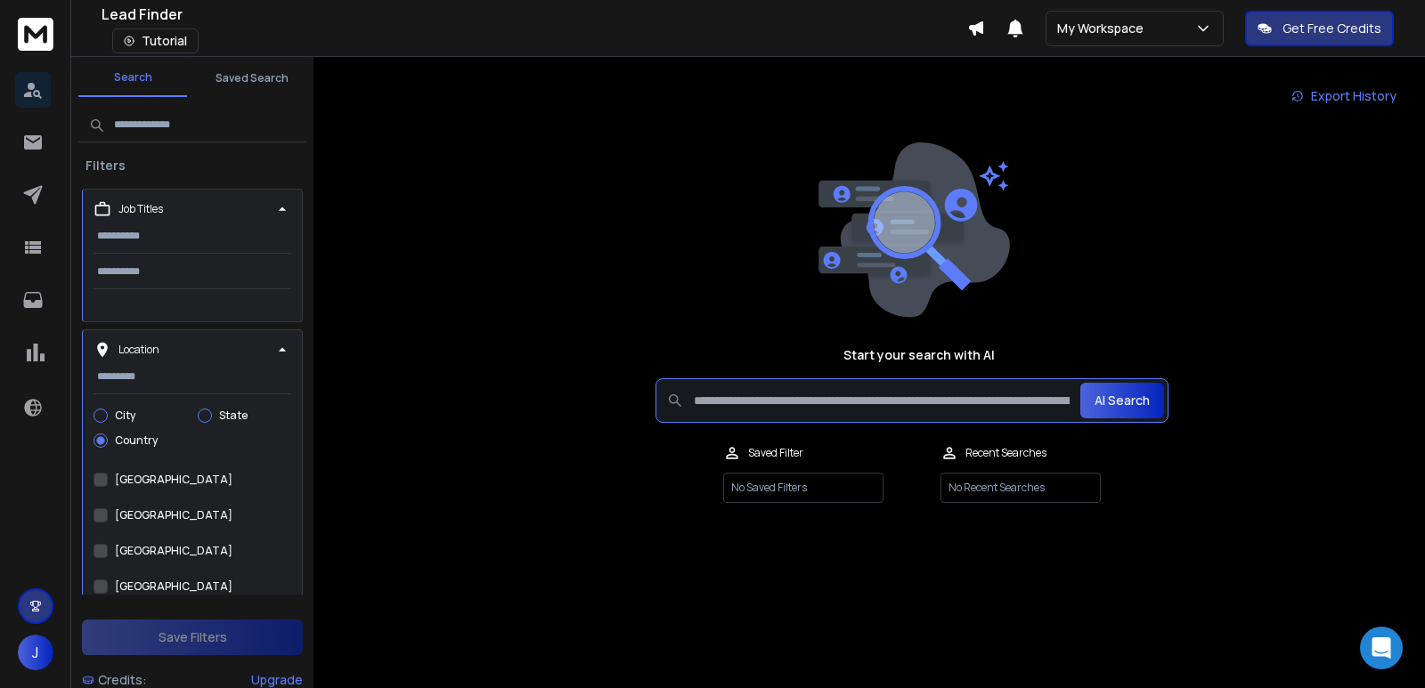
click at [102, 485] on States "[GEOGRAPHIC_DATA]" at bounding box center [100, 480] width 14 height 14
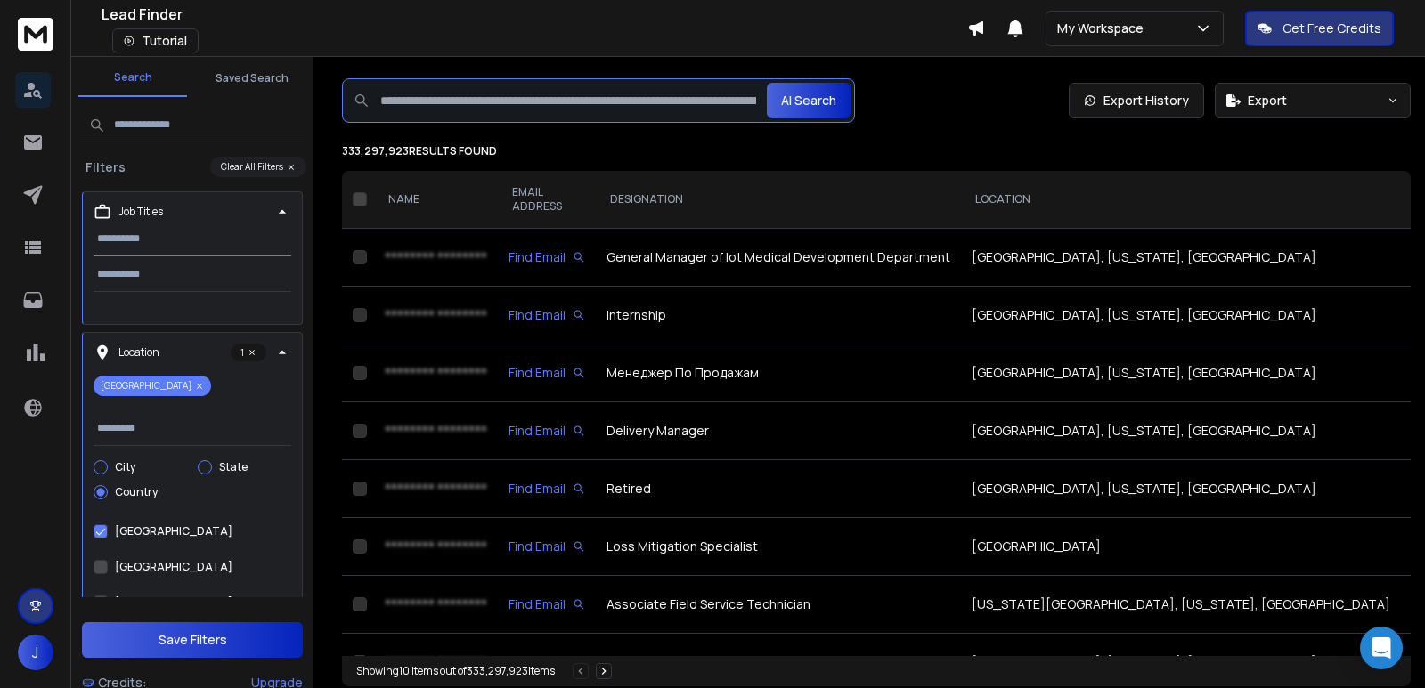
click at [133, 244] on input at bounding box center [192, 239] width 198 height 36
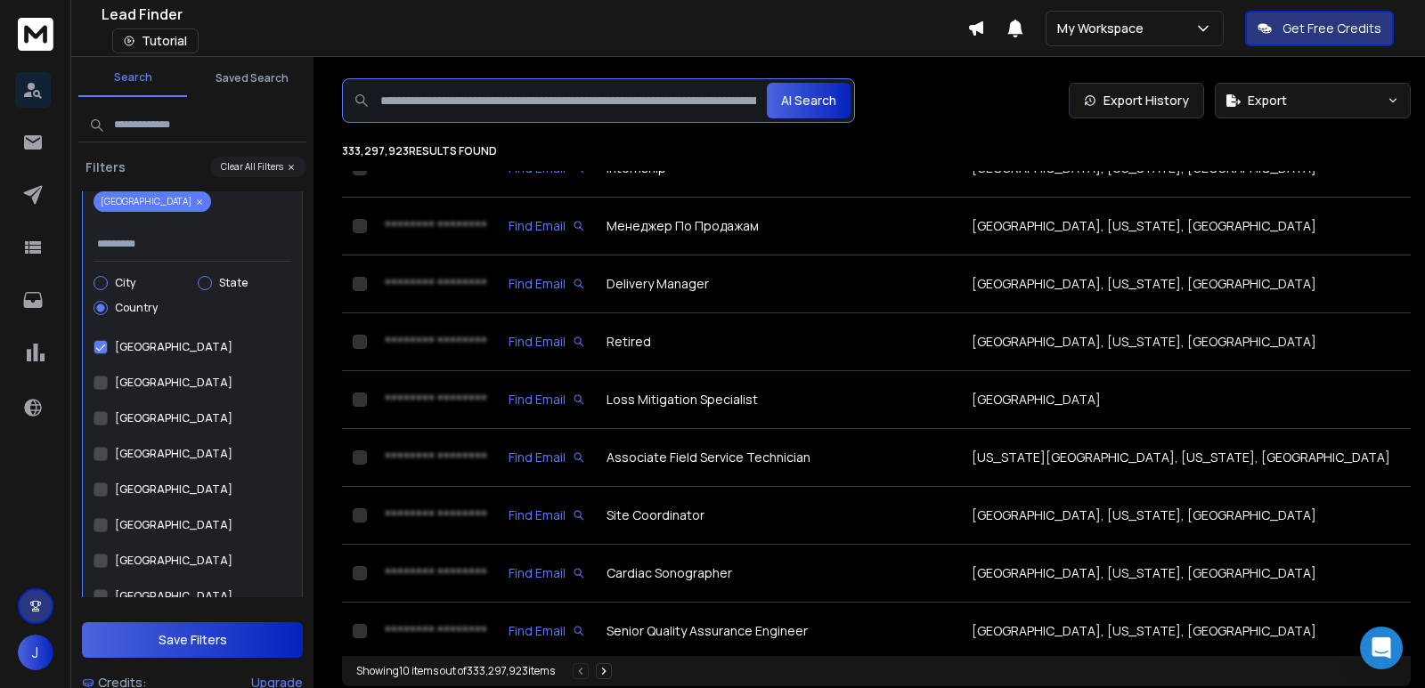
scroll to position [185, 0]
type input "*****"
click at [183, 186] on div "Filters Clear All Filters Job Titles ***** Location 1 [GEOGRAPHIC_DATA] State C…" at bounding box center [192, 376] width 228 height 469
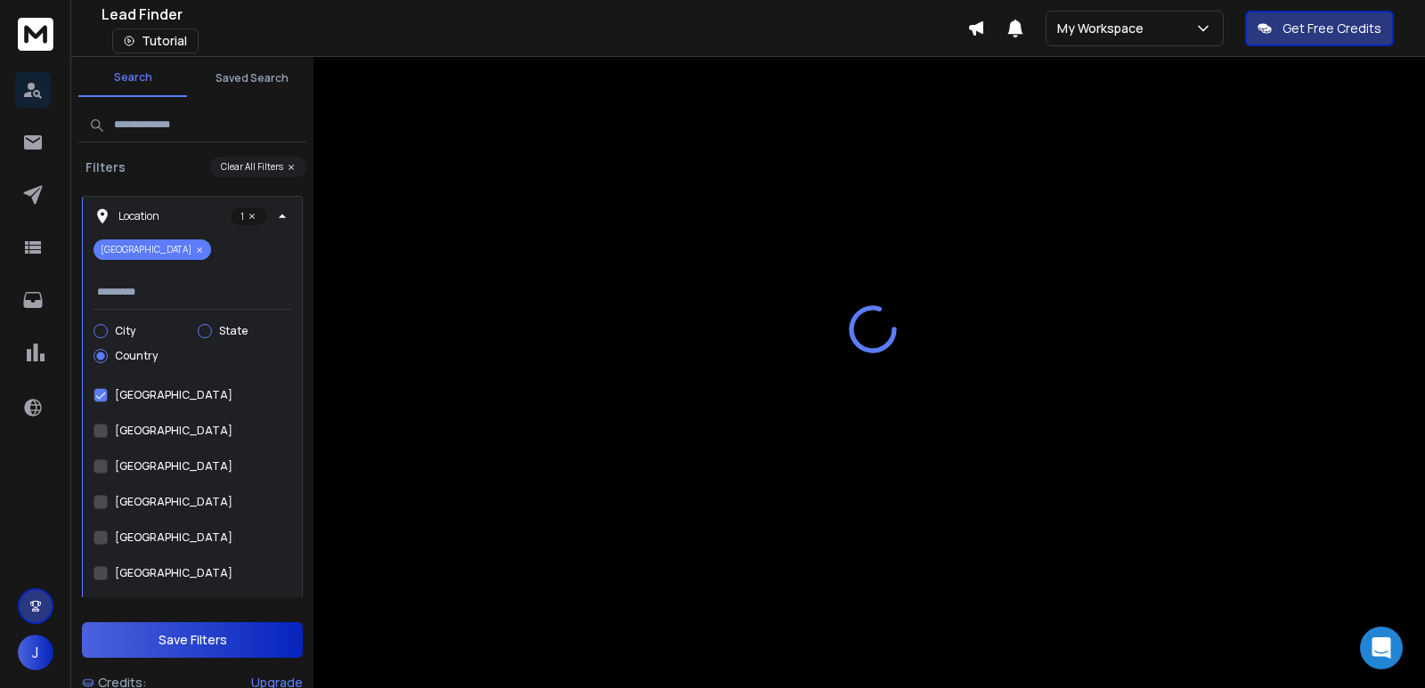
scroll to position [234, 0]
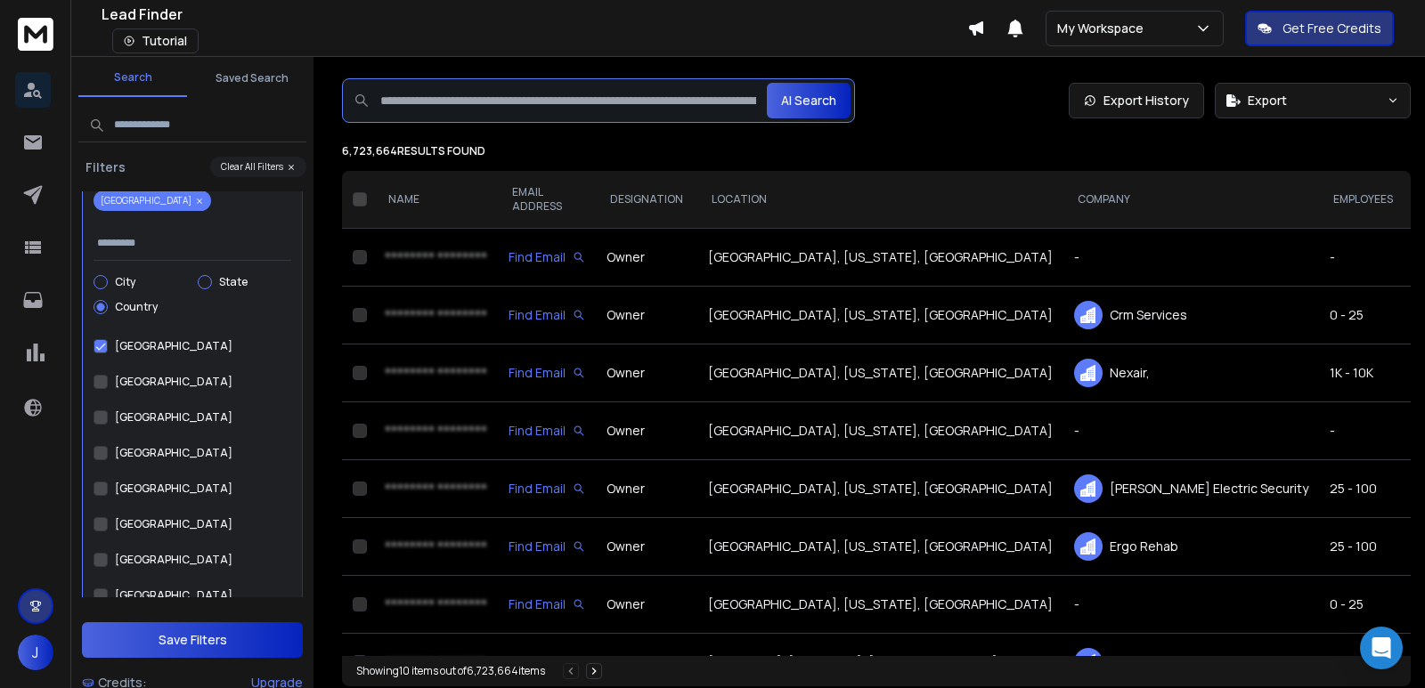
click at [198, 630] on button "Save Filters" at bounding box center [192, 640] width 221 height 36
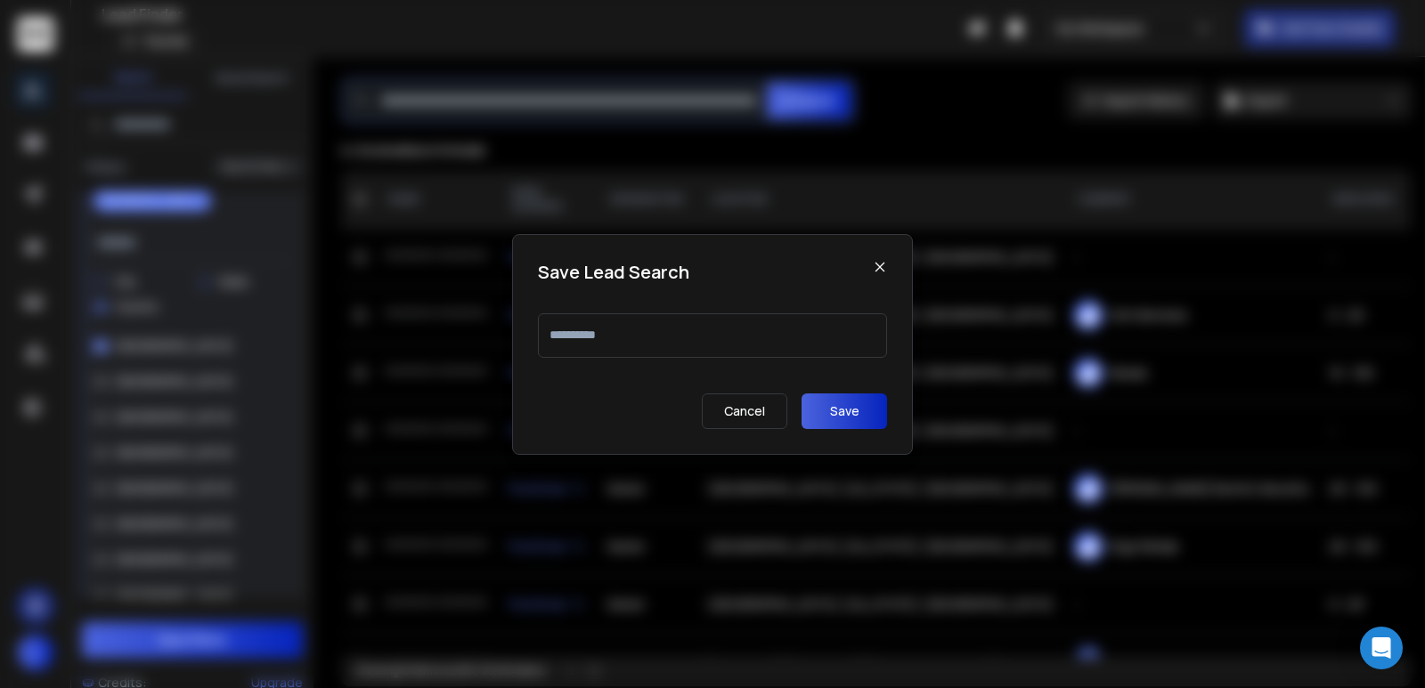
click at [753, 405] on button "Cancel" at bounding box center [744, 412] width 85 height 36
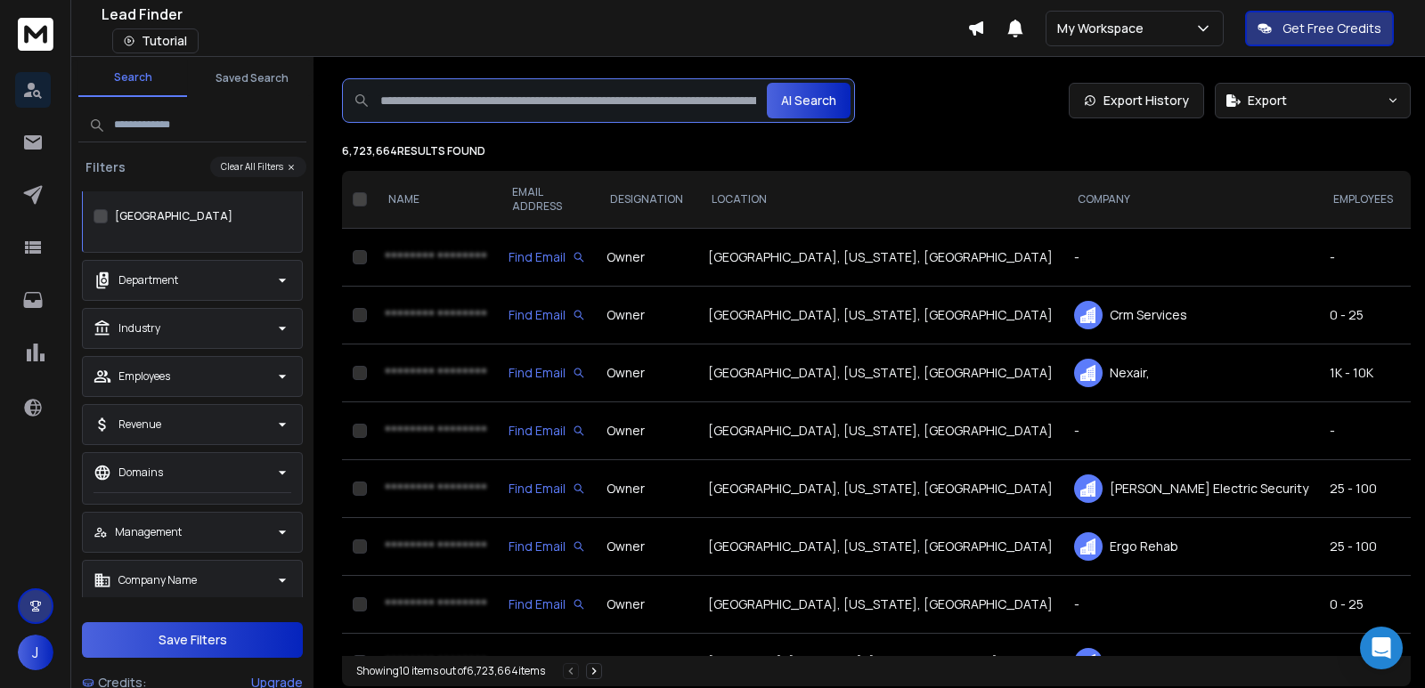
scroll to position [668, 0]
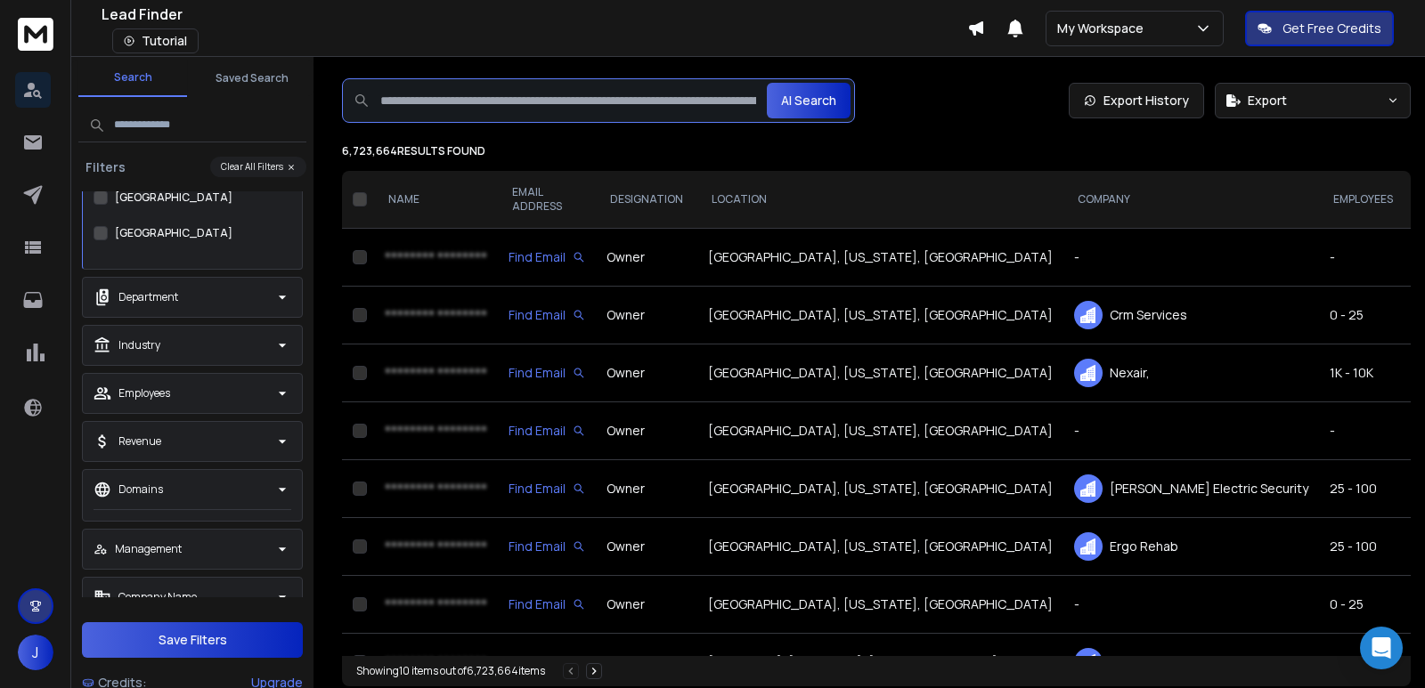
click at [273, 344] on icon at bounding box center [282, 346] width 18 height 18
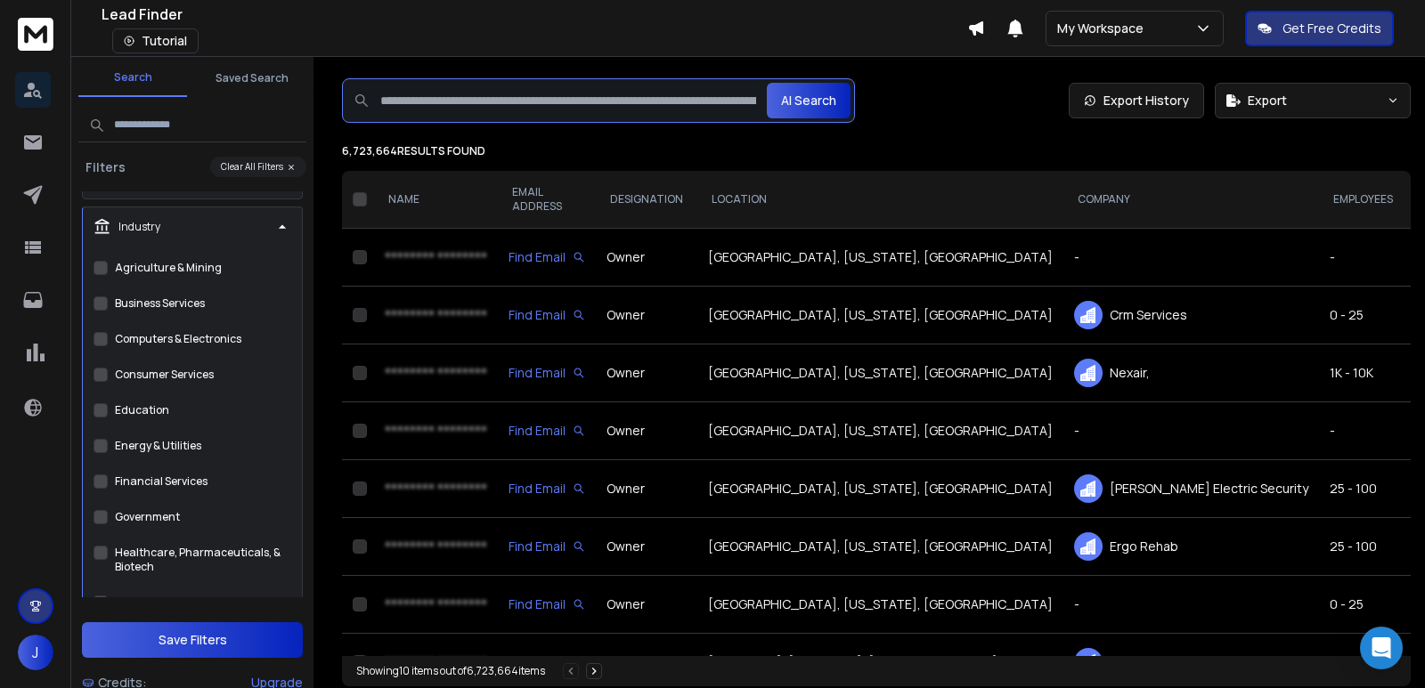
scroll to position [760, 0]
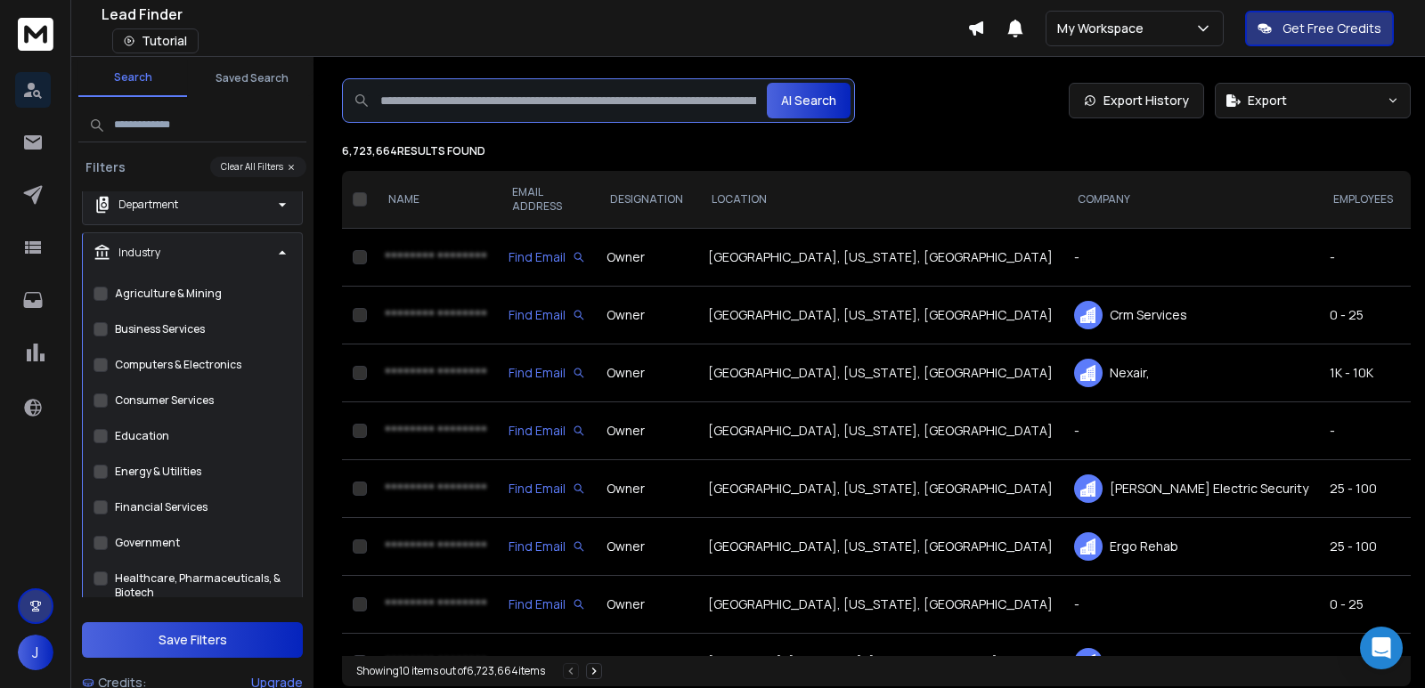
click at [101, 337] on Services "Business Services" at bounding box center [100, 329] width 14 height 14
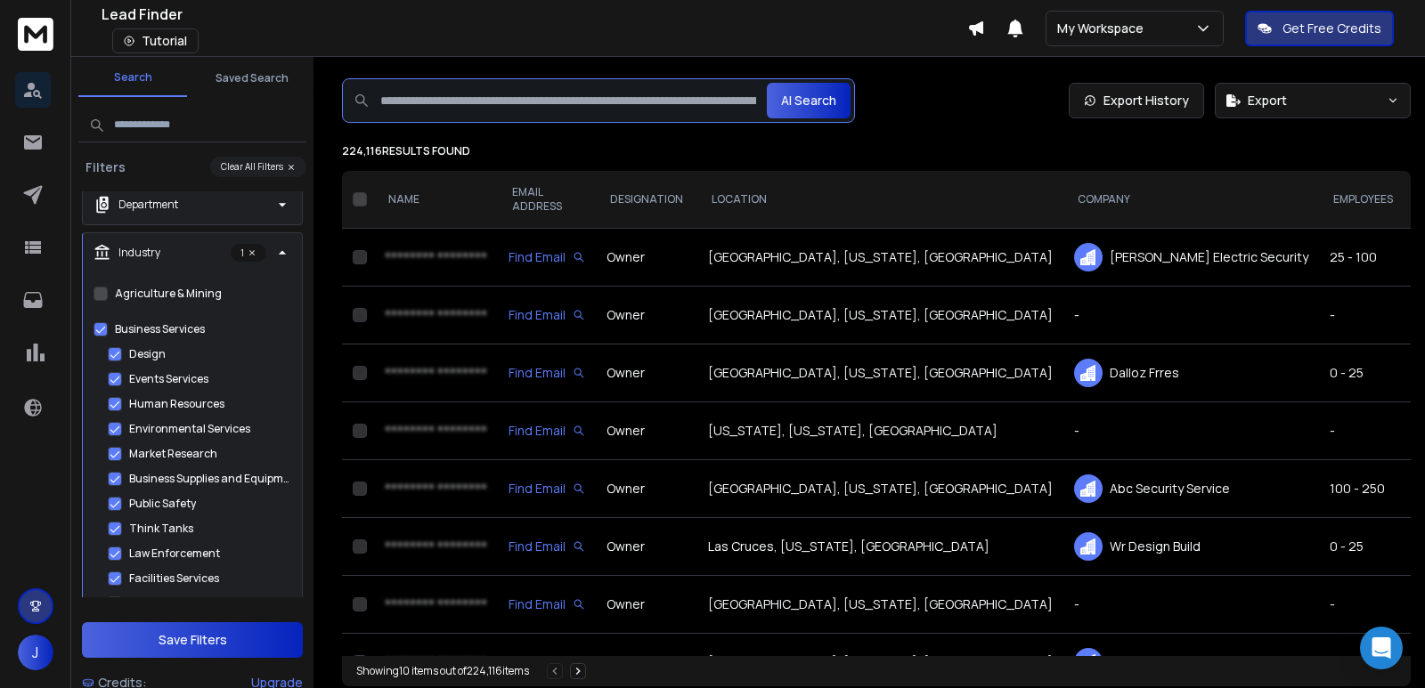
click at [98, 329] on Services "Business Services" at bounding box center [100, 329] width 14 height 14
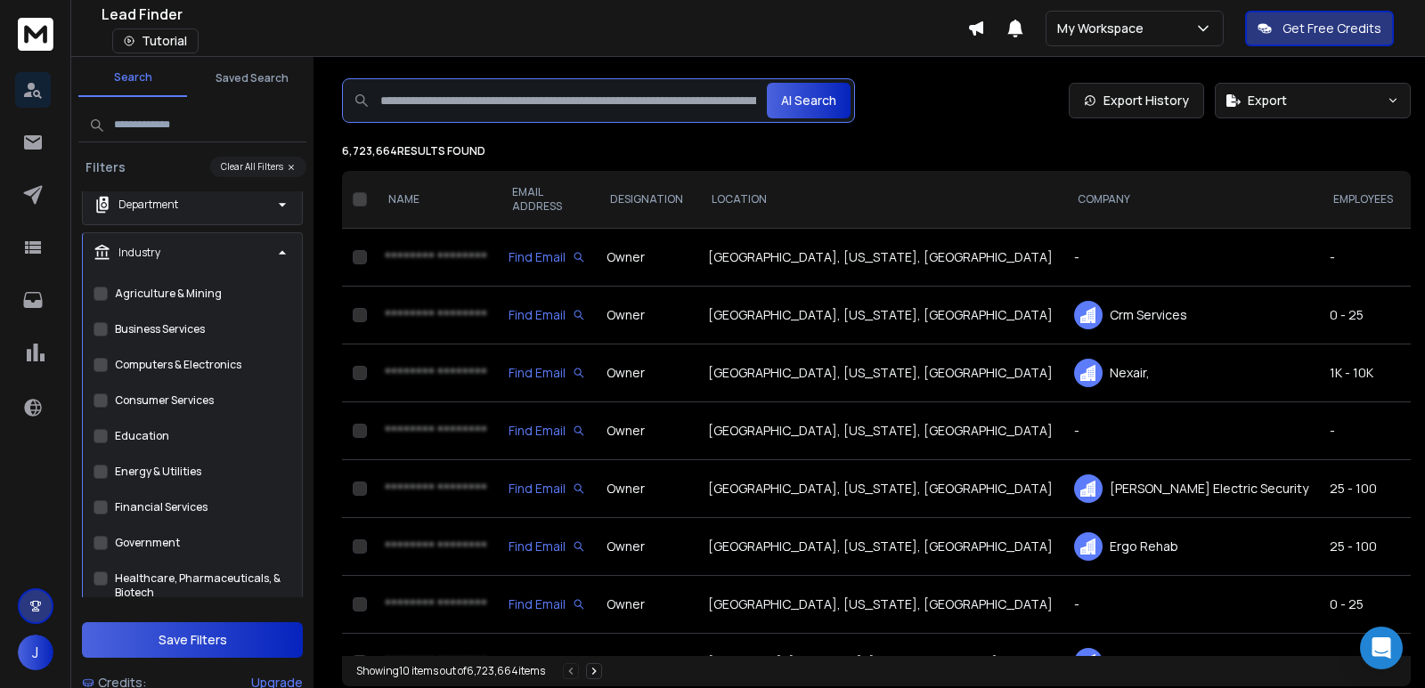
click at [102, 402] on Services "Consumer Services" at bounding box center [100, 401] width 14 height 14
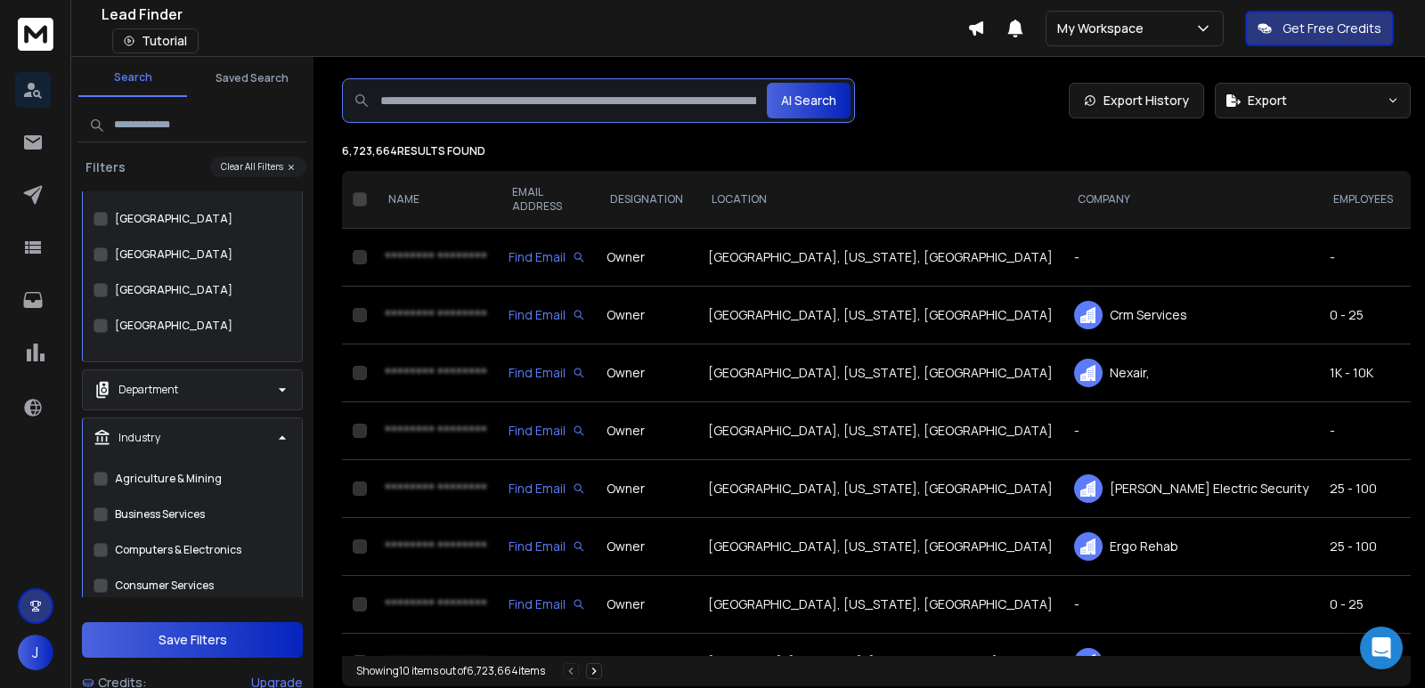
scroll to position [574, 0]
click at [279, 441] on icon at bounding box center [282, 439] width 7 height 4
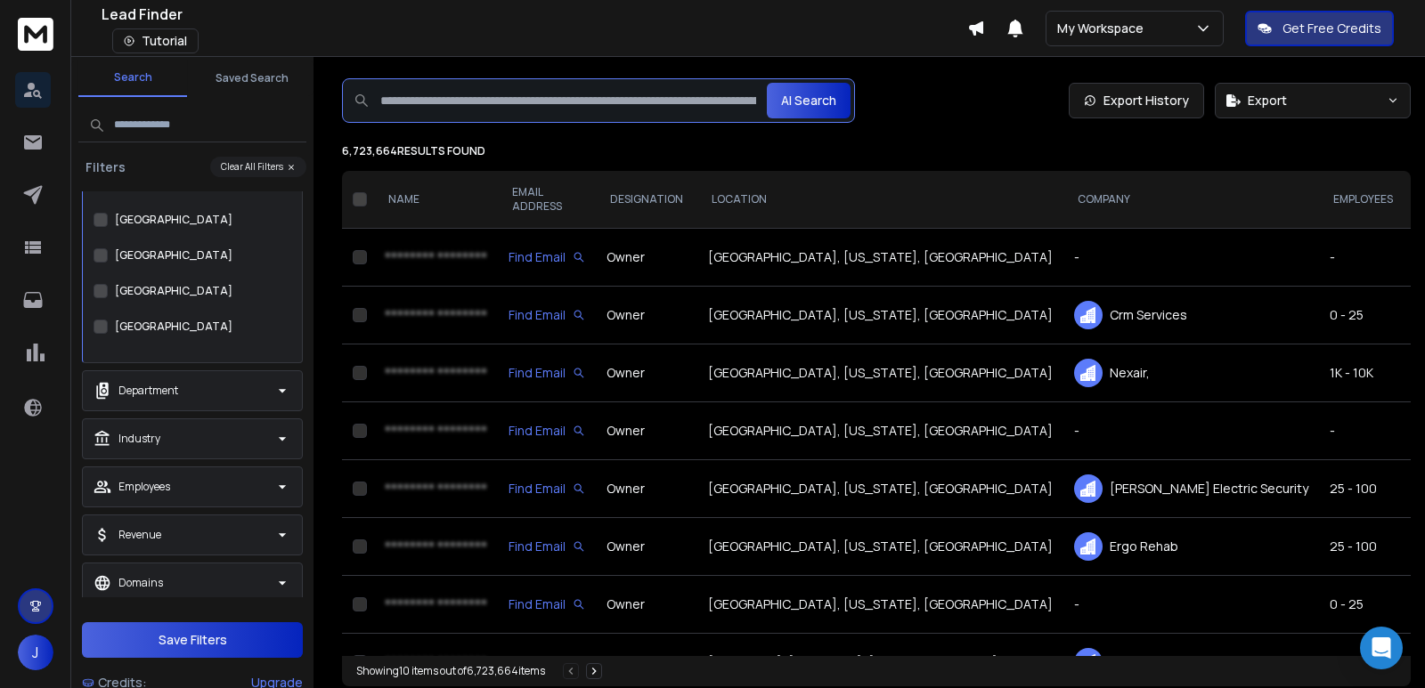
click at [203, 443] on div "Industry" at bounding box center [192, 439] width 198 height 18
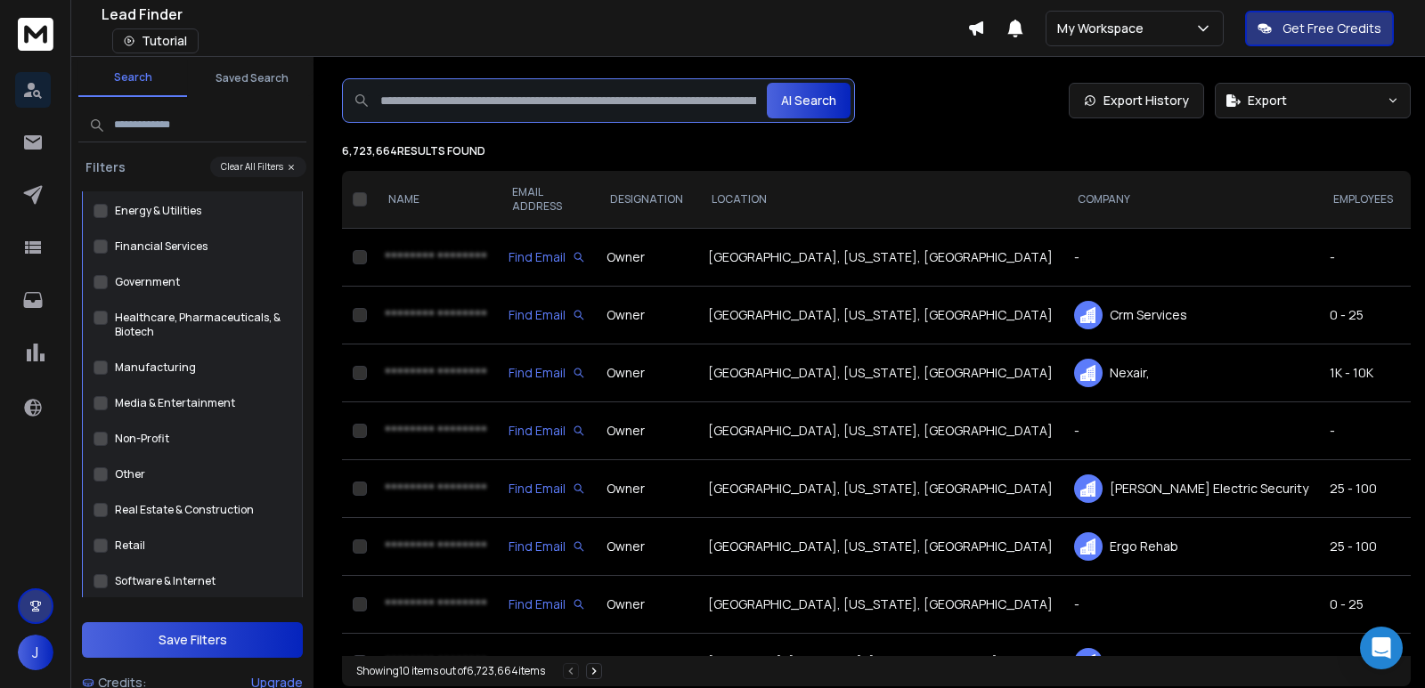
scroll to position [1037, 0]
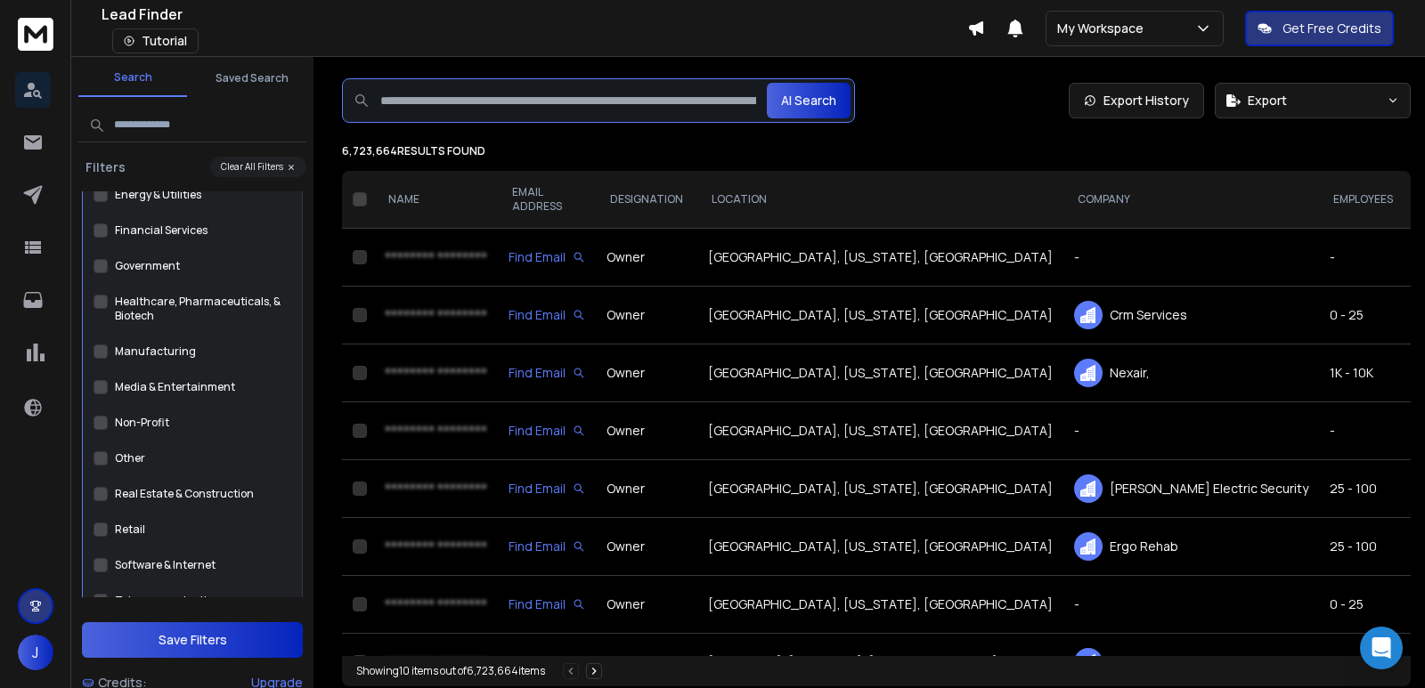
click at [104, 427] on button "Non-Profit" at bounding box center [100, 423] width 14 height 14
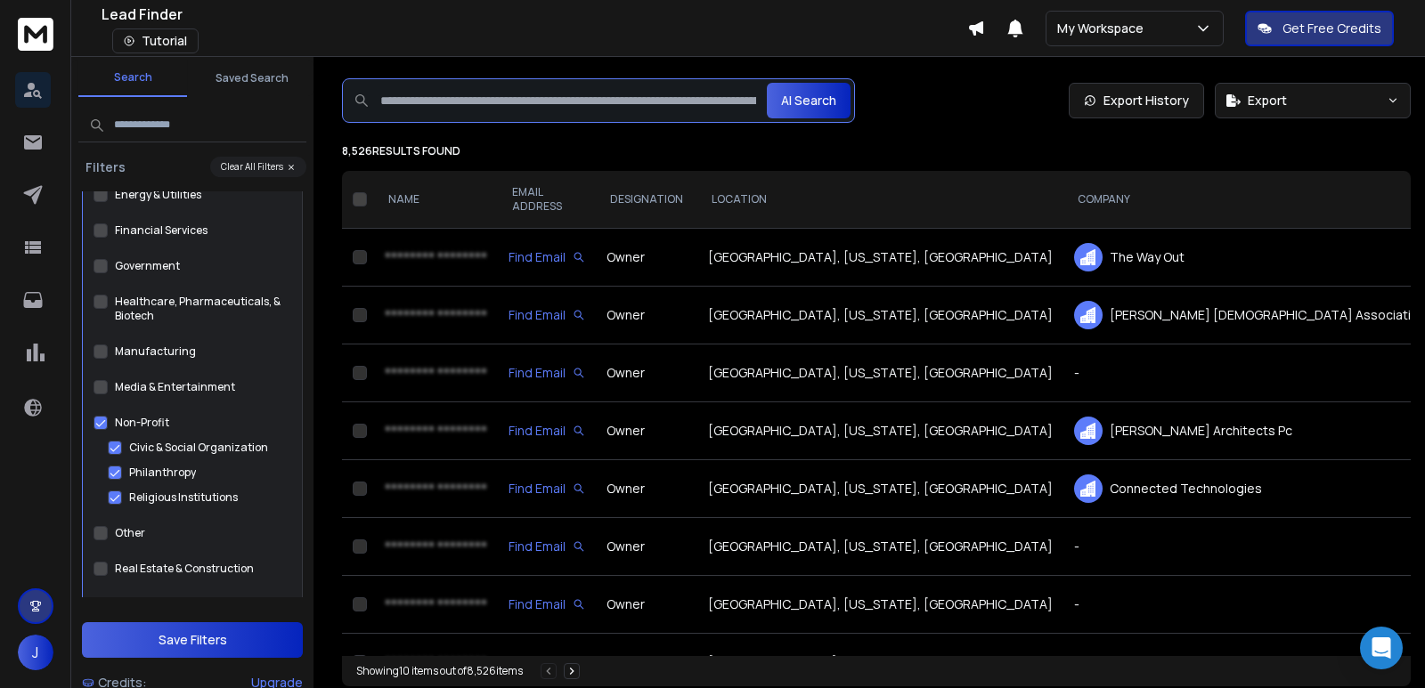
click at [101, 427] on button "Non-Profit" at bounding box center [100, 423] width 14 height 14
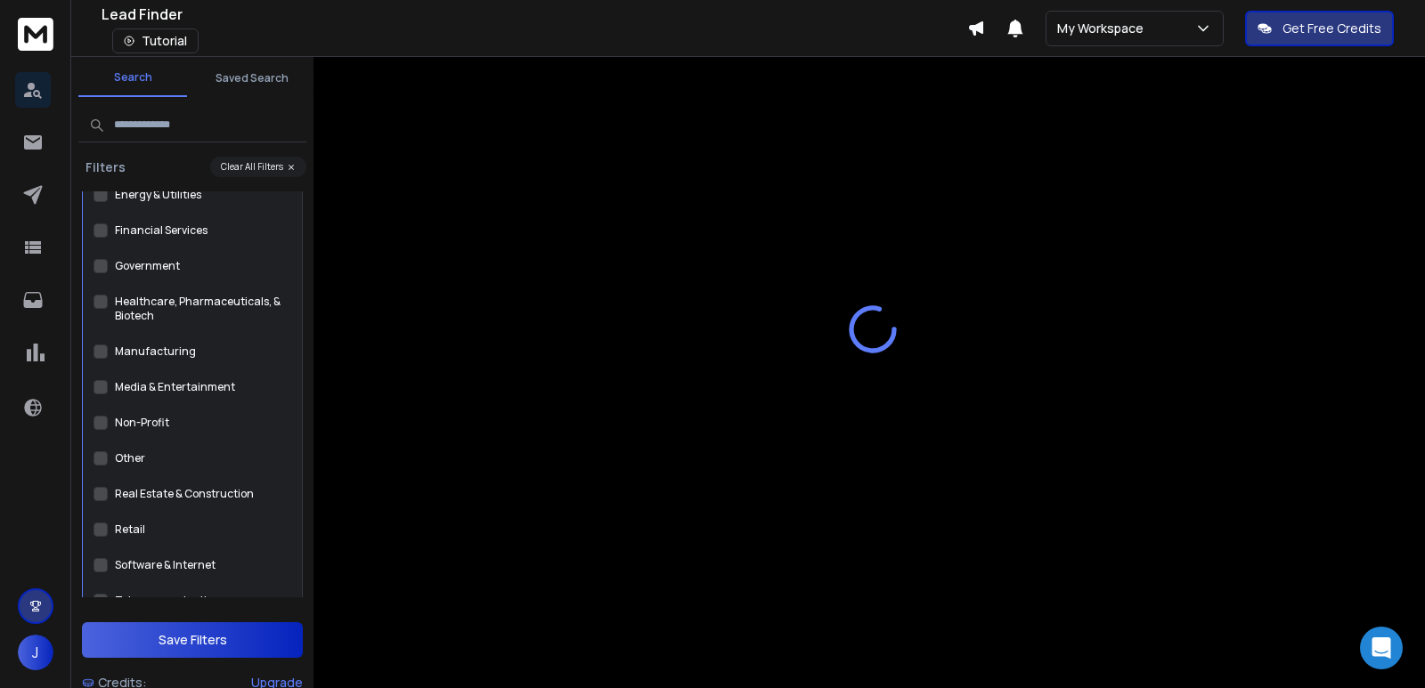
click at [103, 466] on button "Other" at bounding box center [100, 458] width 14 height 14
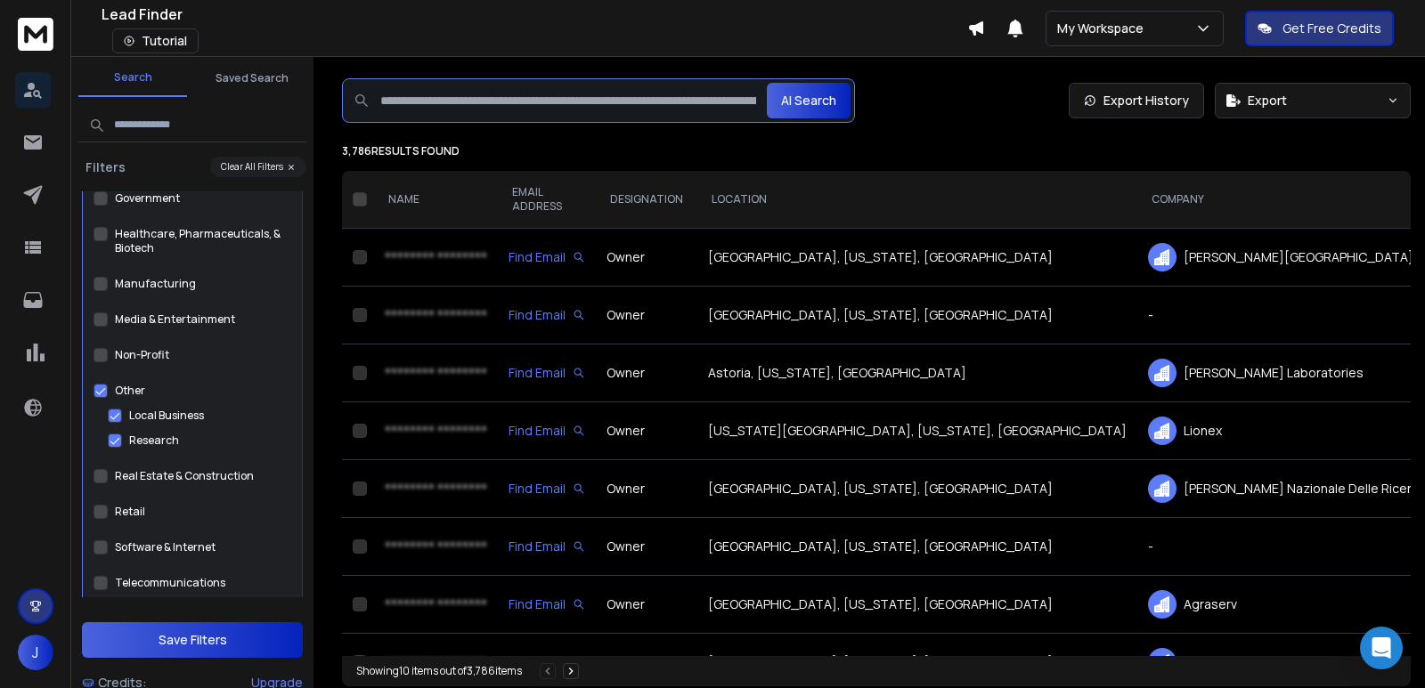
scroll to position [1131, 0]
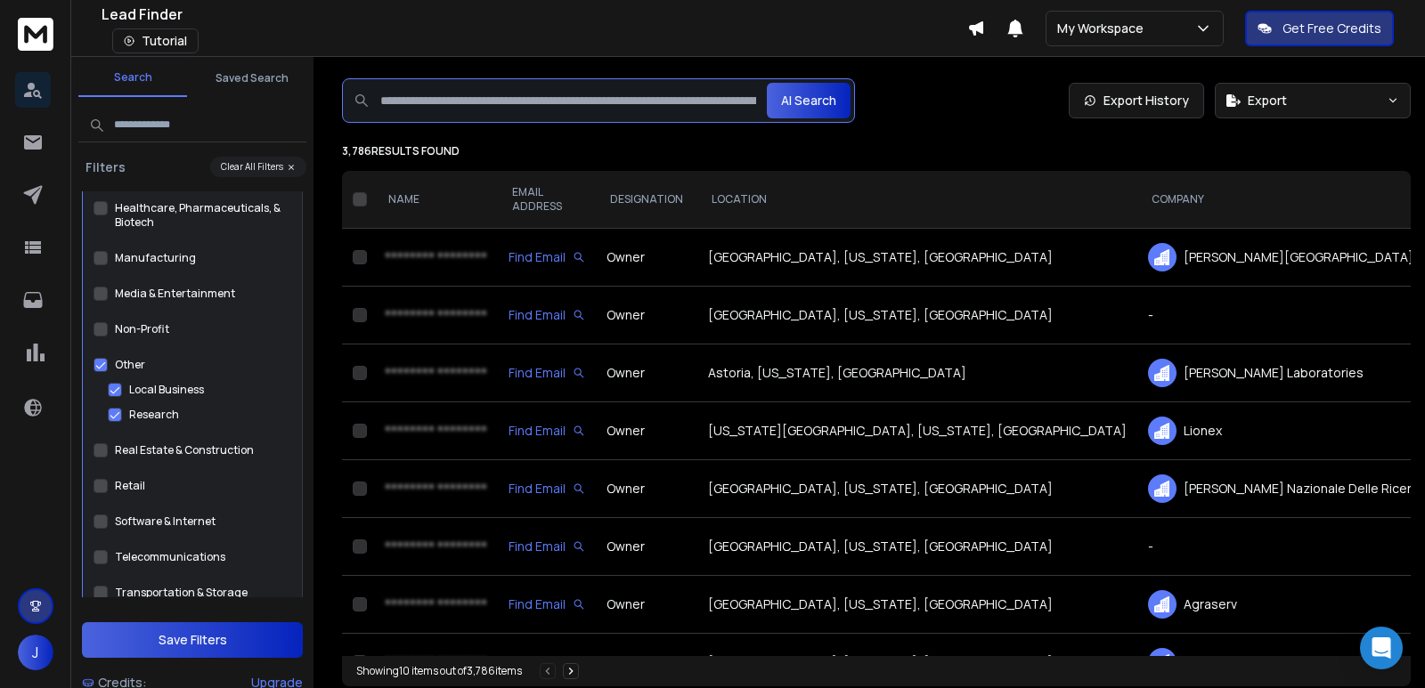
click at [117, 421] on button "Research" at bounding box center [115, 415] width 14 height 14
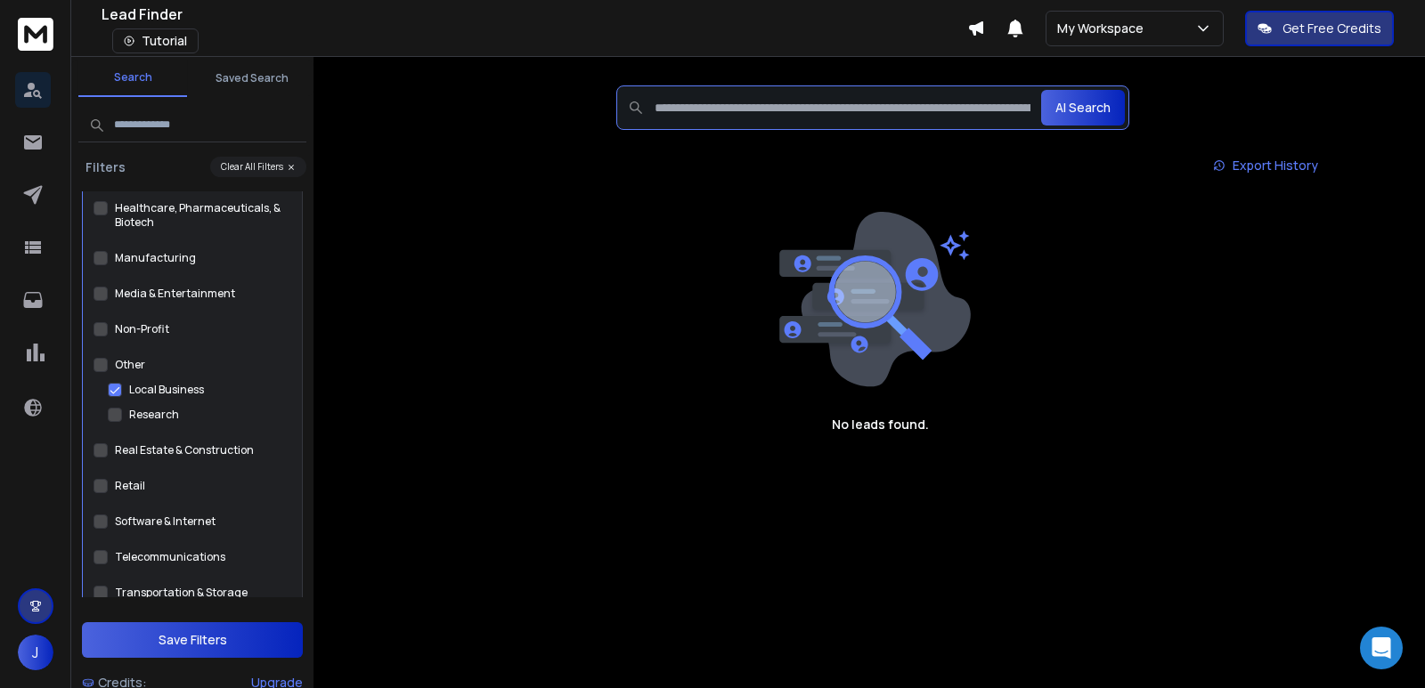
click at [112, 393] on Business "Local Business" at bounding box center [115, 390] width 14 height 14
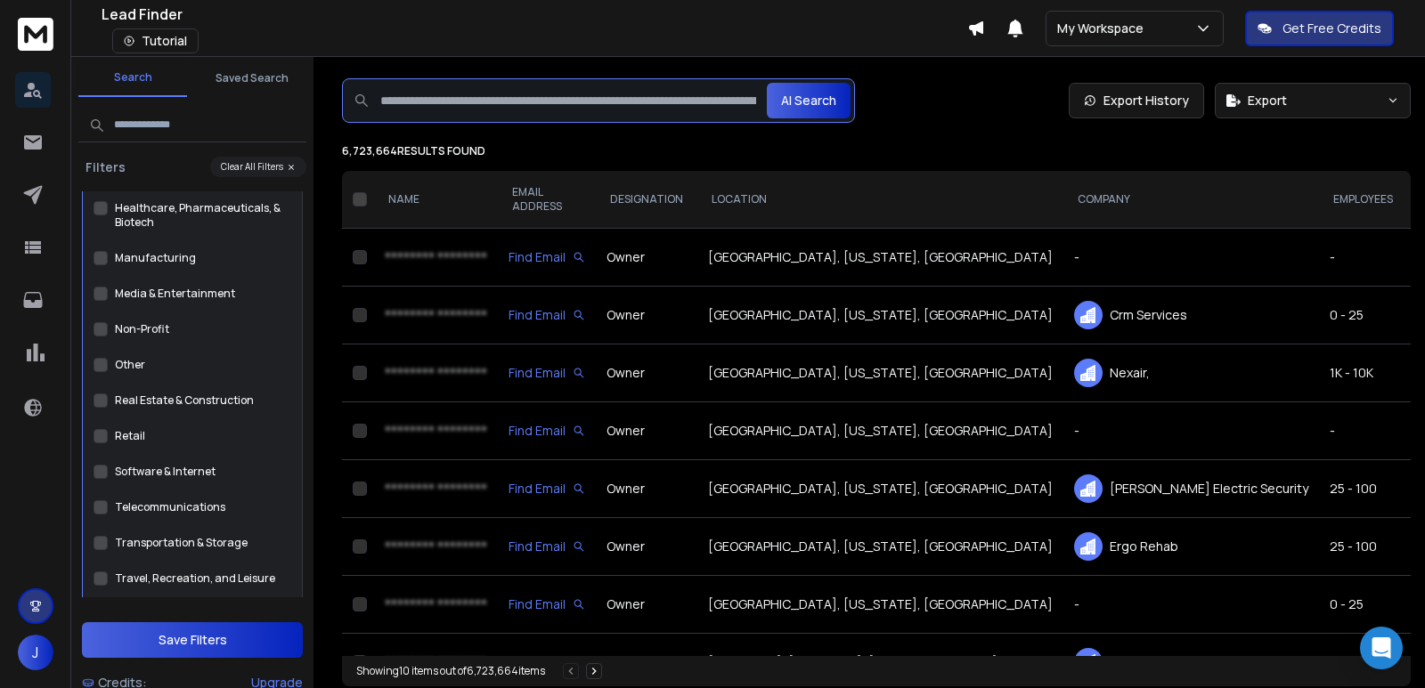
click at [110, 408] on div "Real Estate & Construction" at bounding box center [192, 401] width 198 height 14
click at [101, 406] on Construction "Real Estate & Construction" at bounding box center [100, 401] width 14 height 14
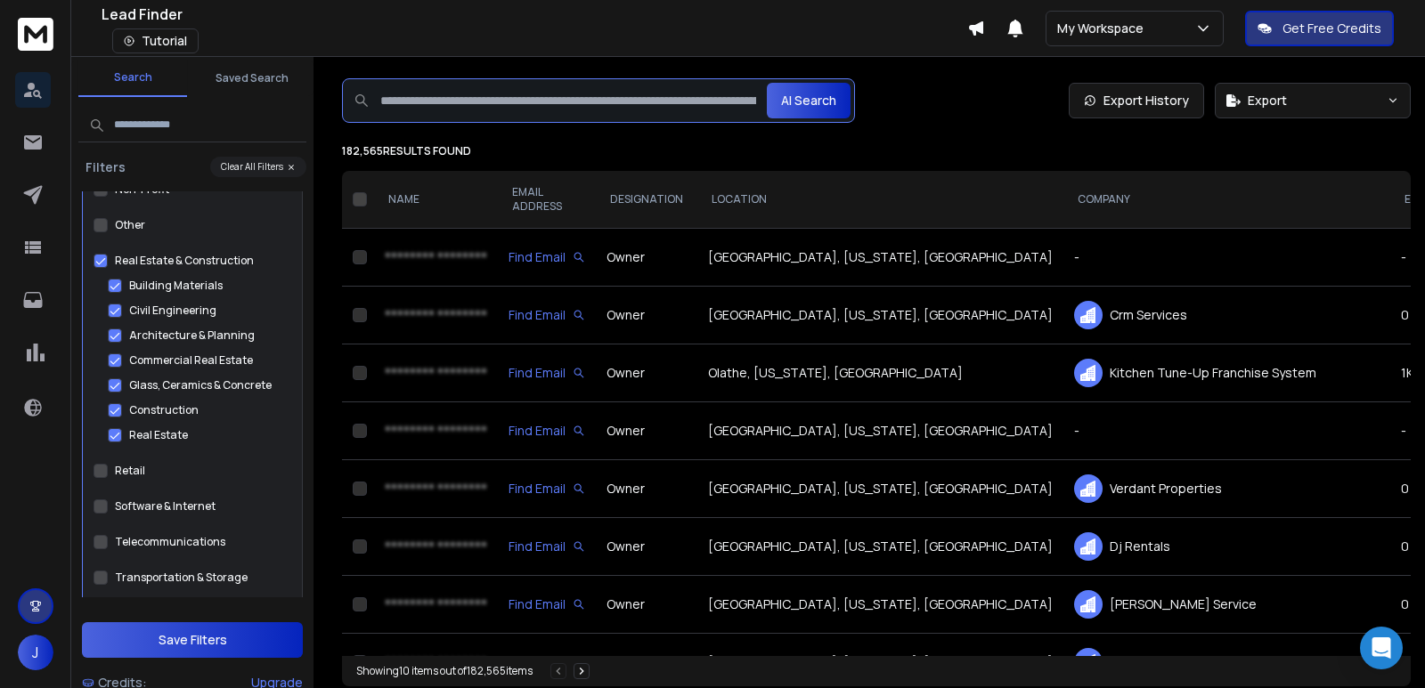
scroll to position [1316, 0]
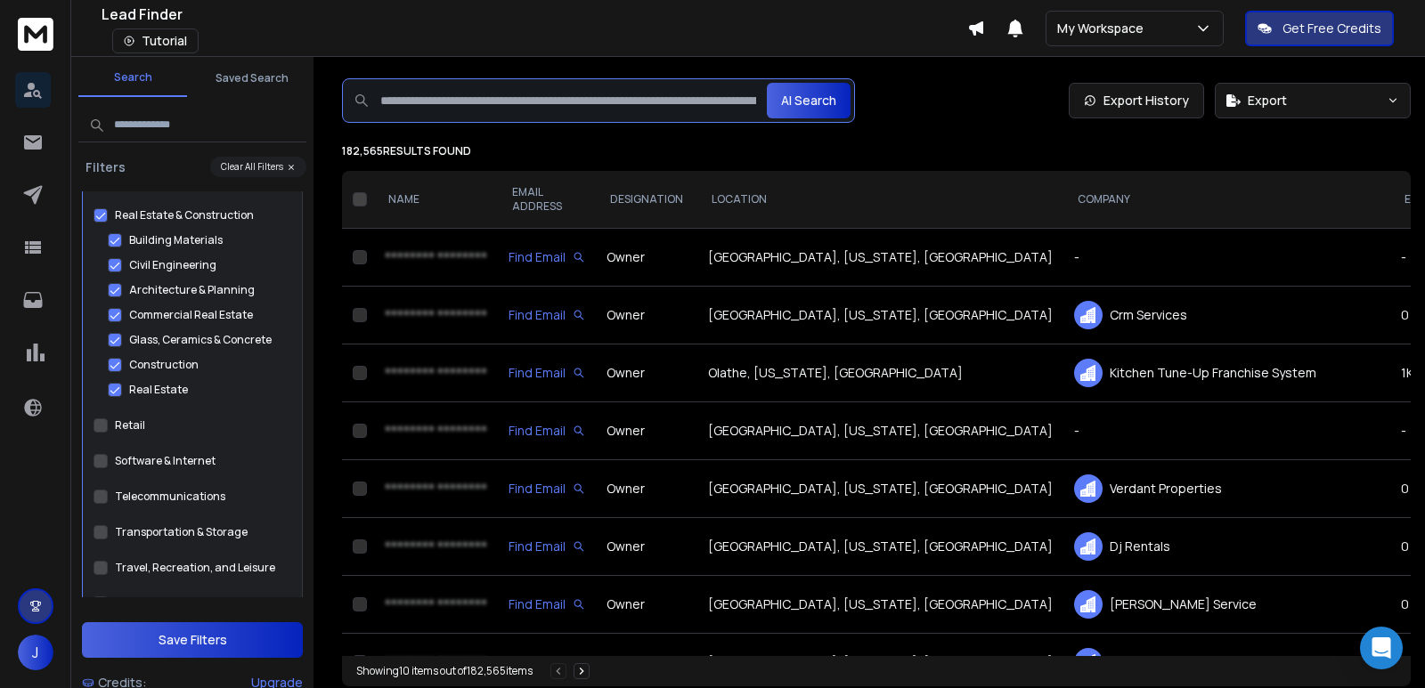
click at [132, 367] on label "Construction" at bounding box center [163, 365] width 69 height 14
click at [122, 367] on button "Construction" at bounding box center [115, 365] width 14 height 14
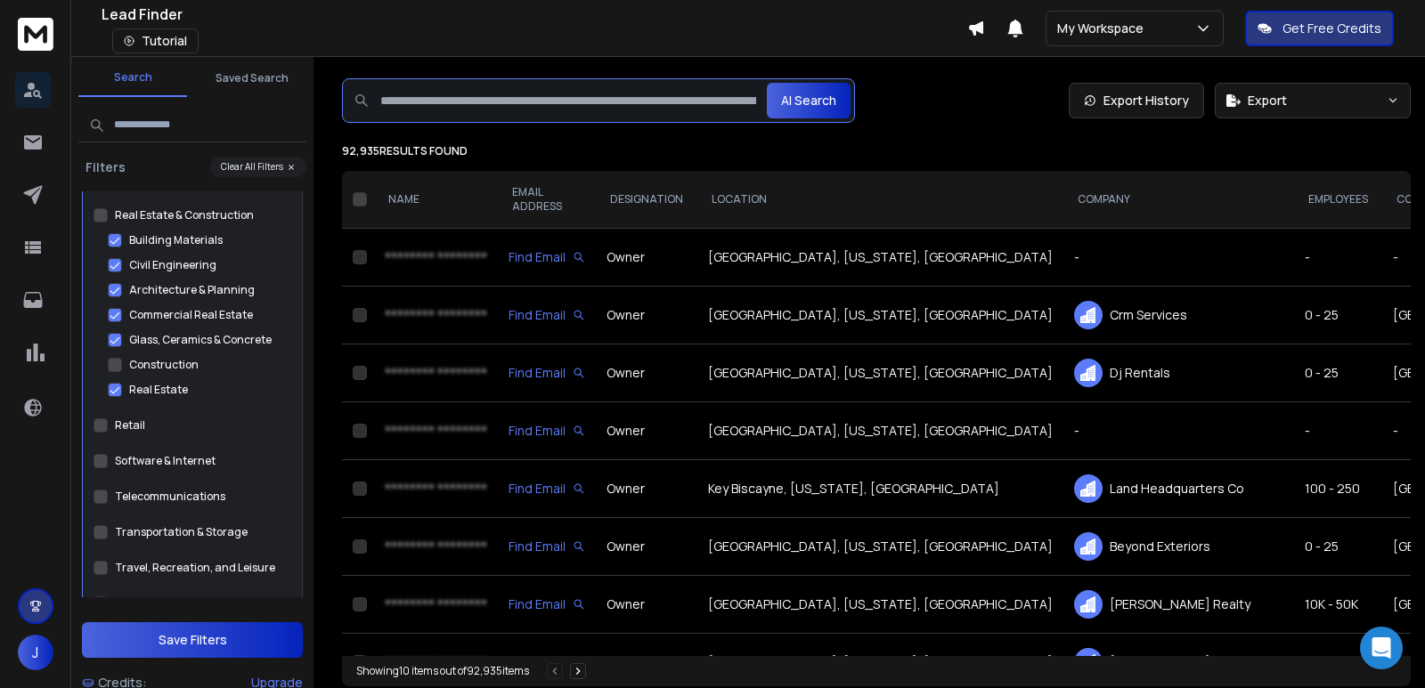
click at [114, 371] on button "Construction" at bounding box center [115, 365] width 14 height 14
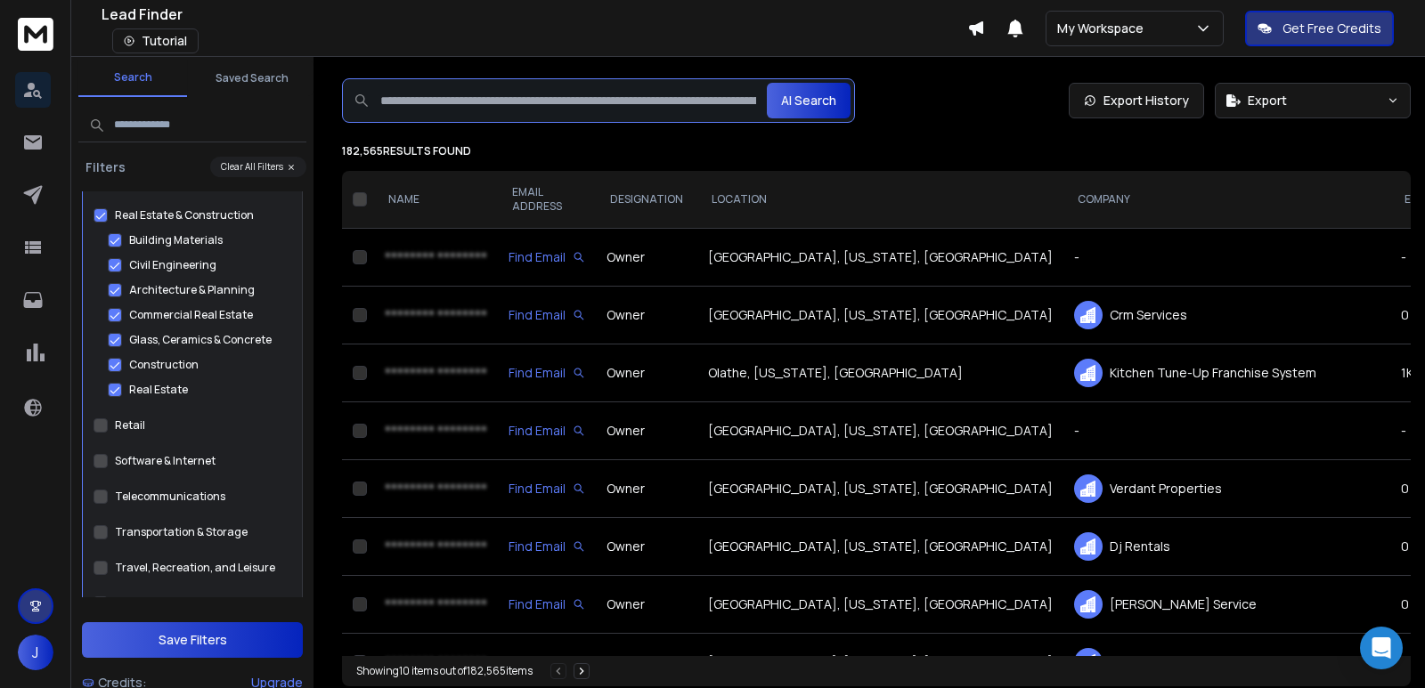
click at [118, 342] on Concrete "Glass, Ceramics & Concrete" at bounding box center [115, 340] width 14 height 14
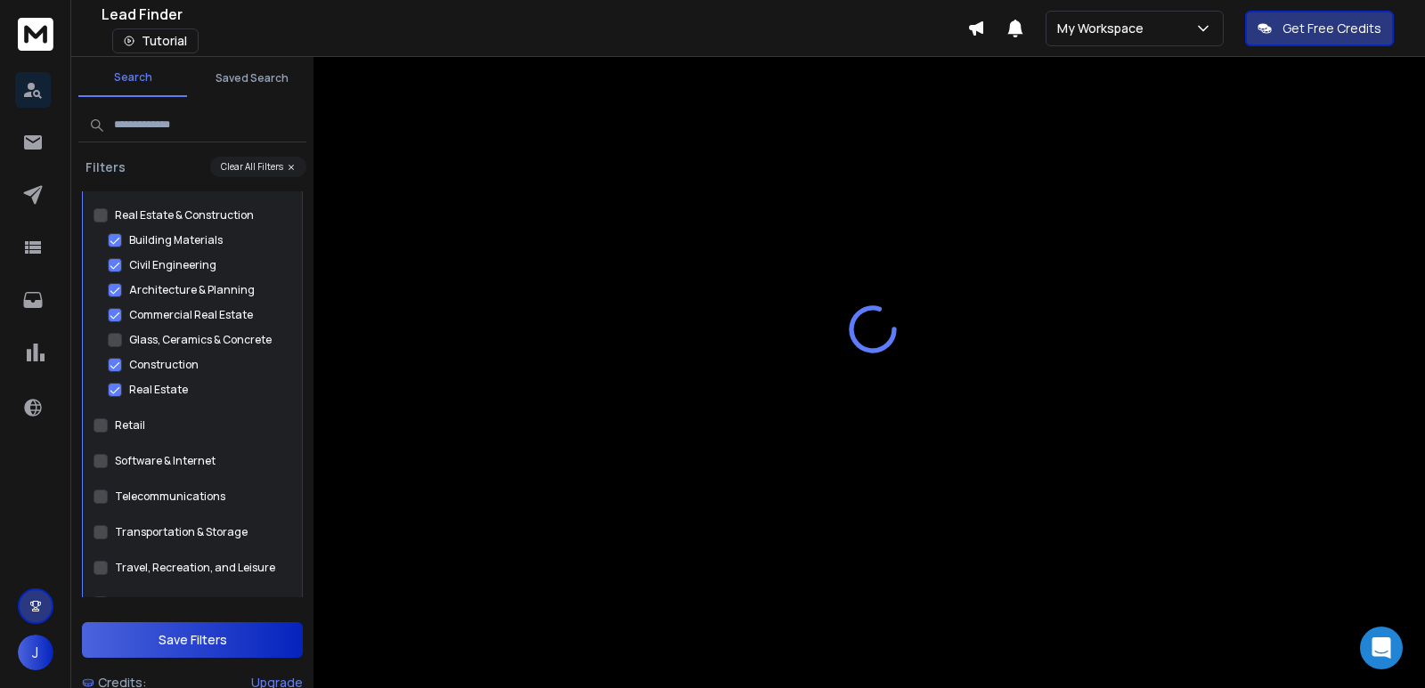
click at [116, 318] on Estate "Commercial Real Estate" at bounding box center [115, 315] width 14 height 14
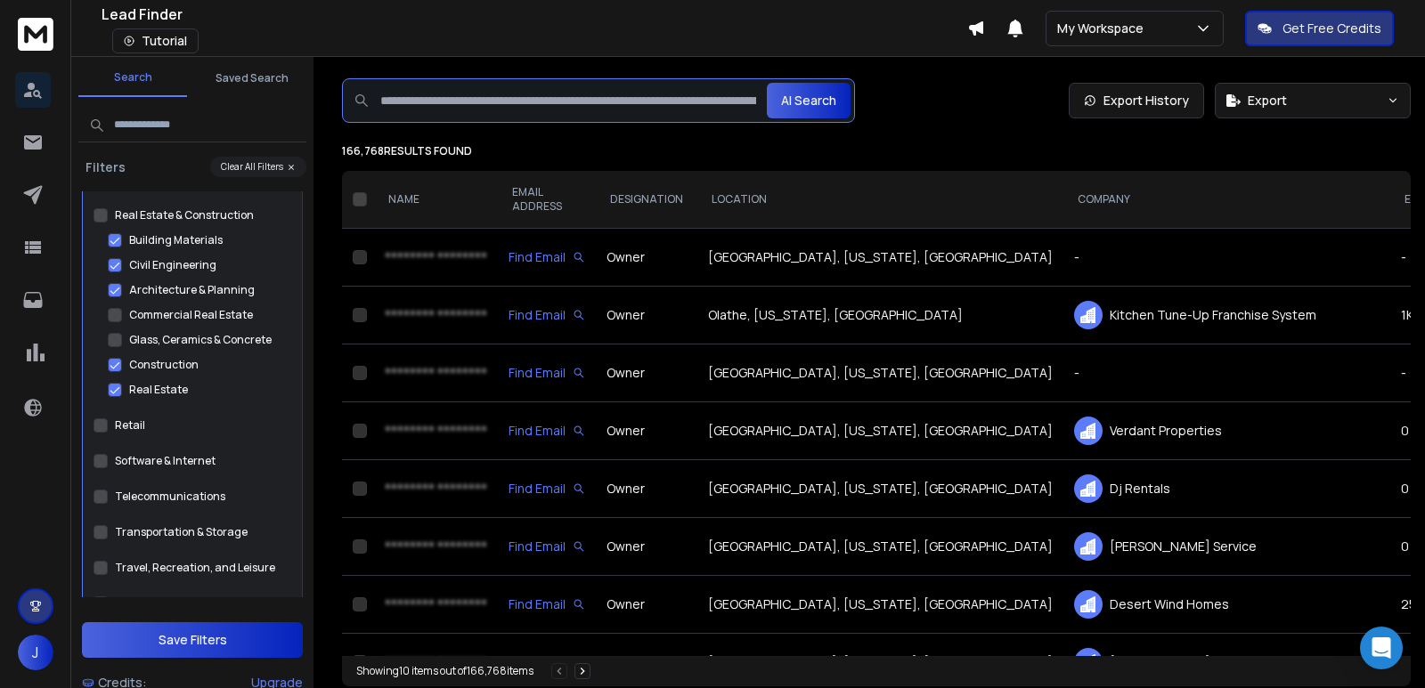
click at [111, 293] on Planning "Architecture & Planning" at bounding box center [115, 290] width 14 height 14
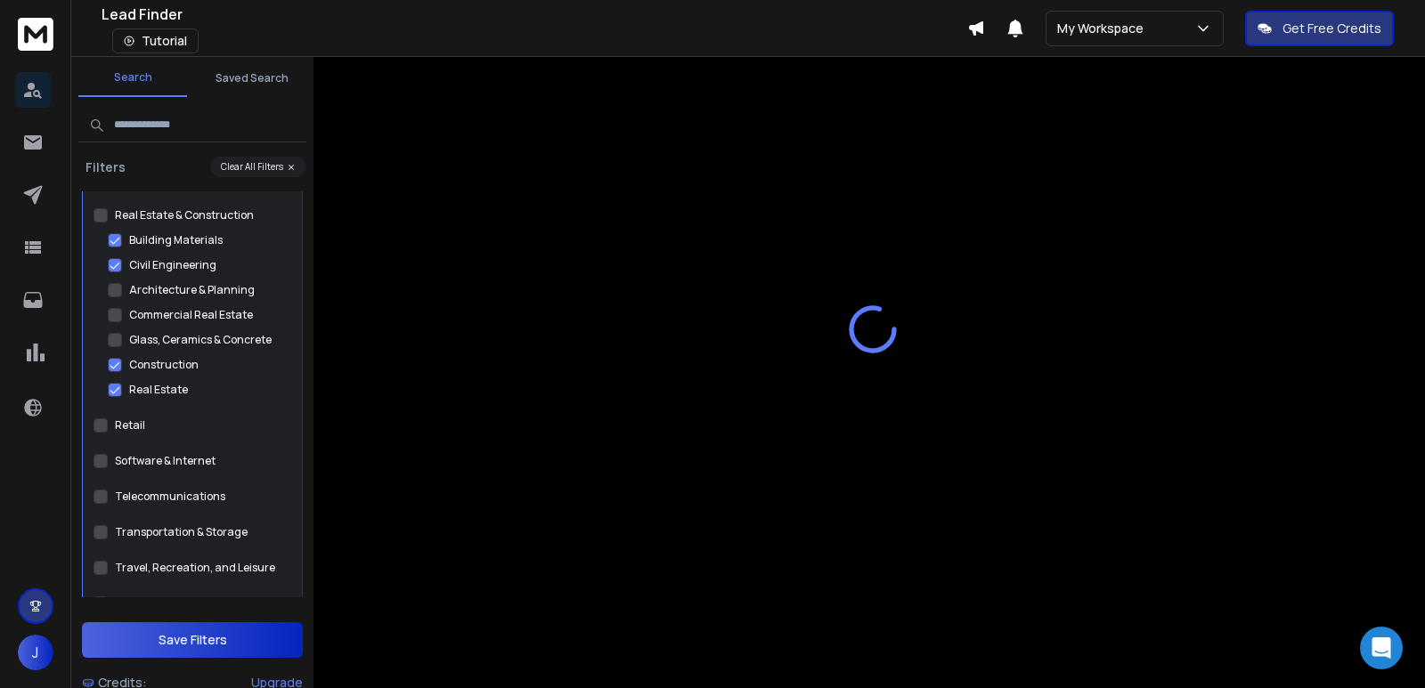
click at [115, 267] on Engineering "Civil Engineering" at bounding box center [115, 265] width 14 height 14
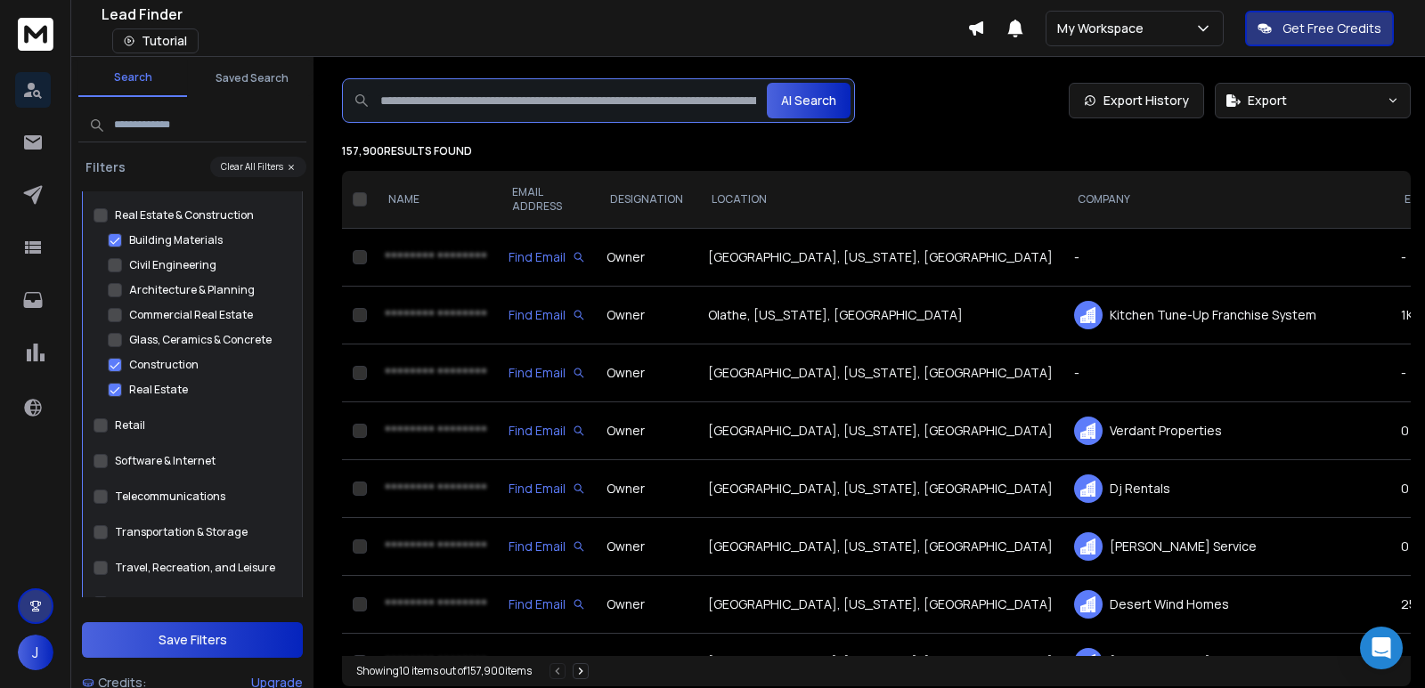
click at [117, 243] on Materials "Building Materials" at bounding box center [115, 240] width 14 height 14
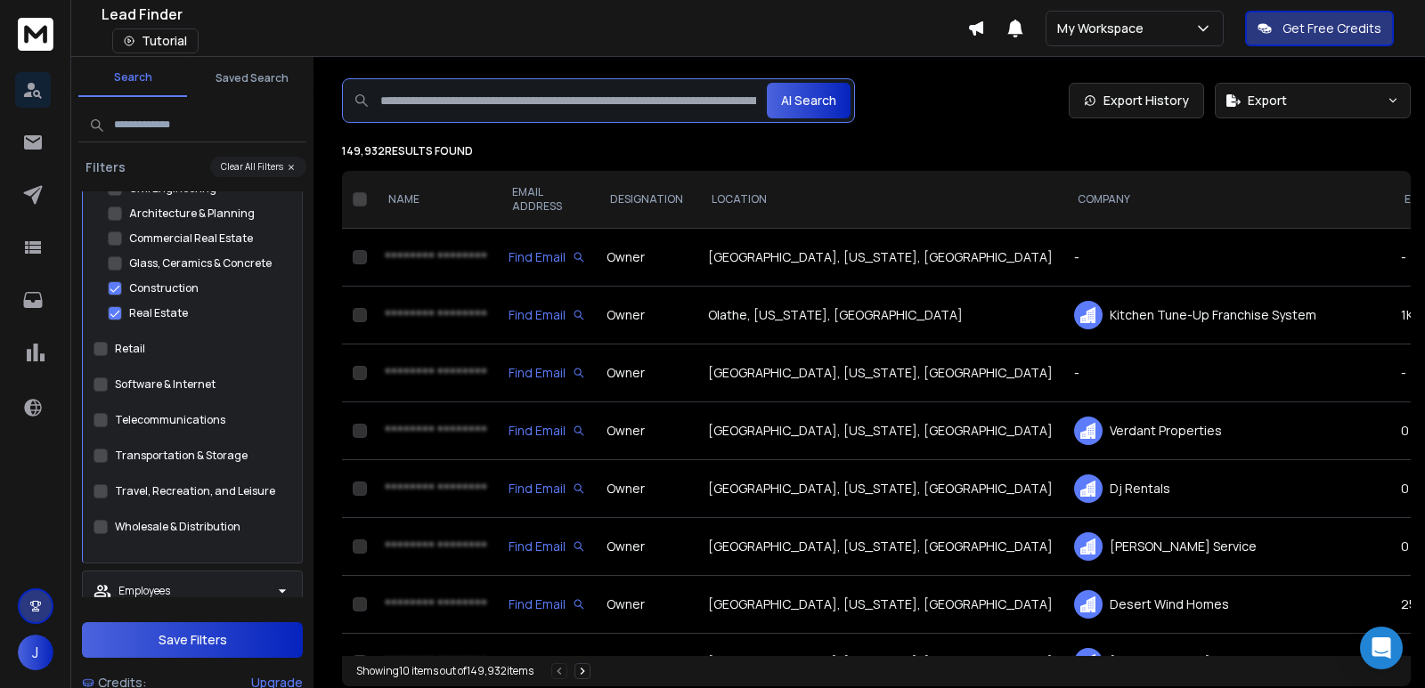
scroll to position [1409, 0]
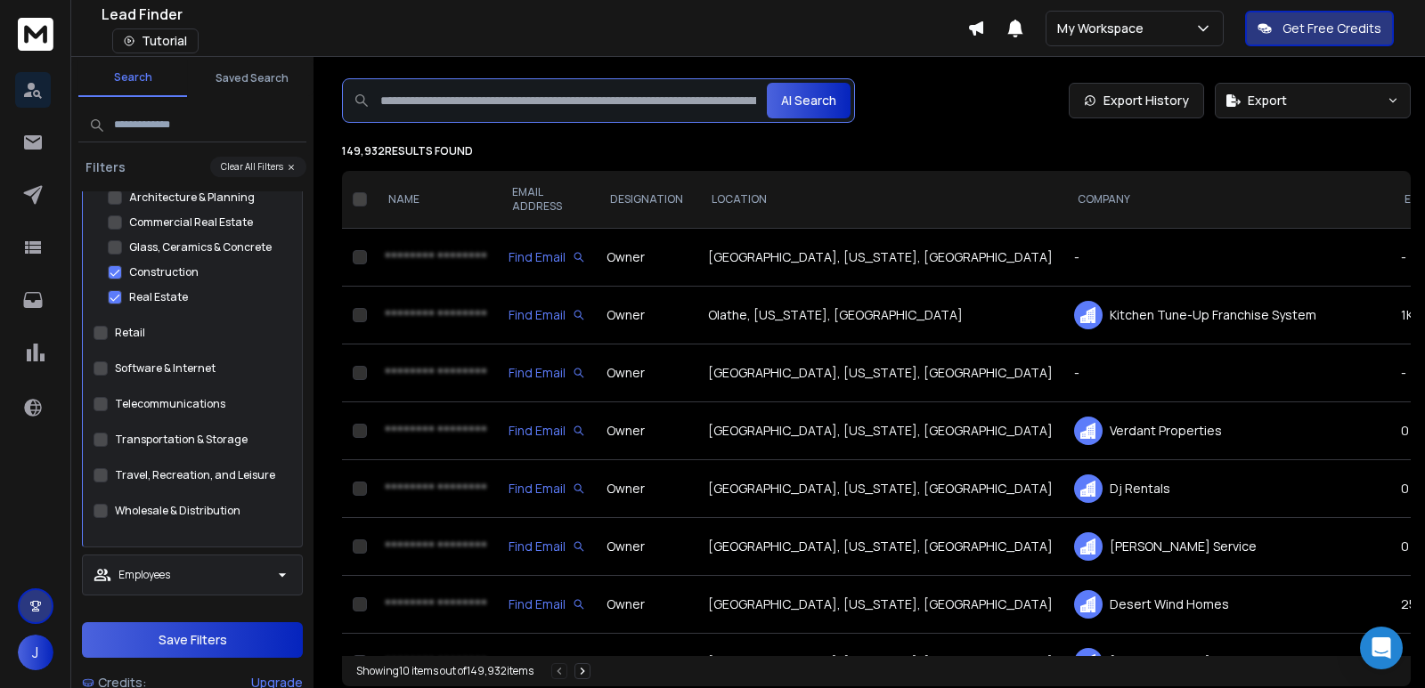
click at [98, 340] on button "Retail" at bounding box center [100, 333] width 14 height 14
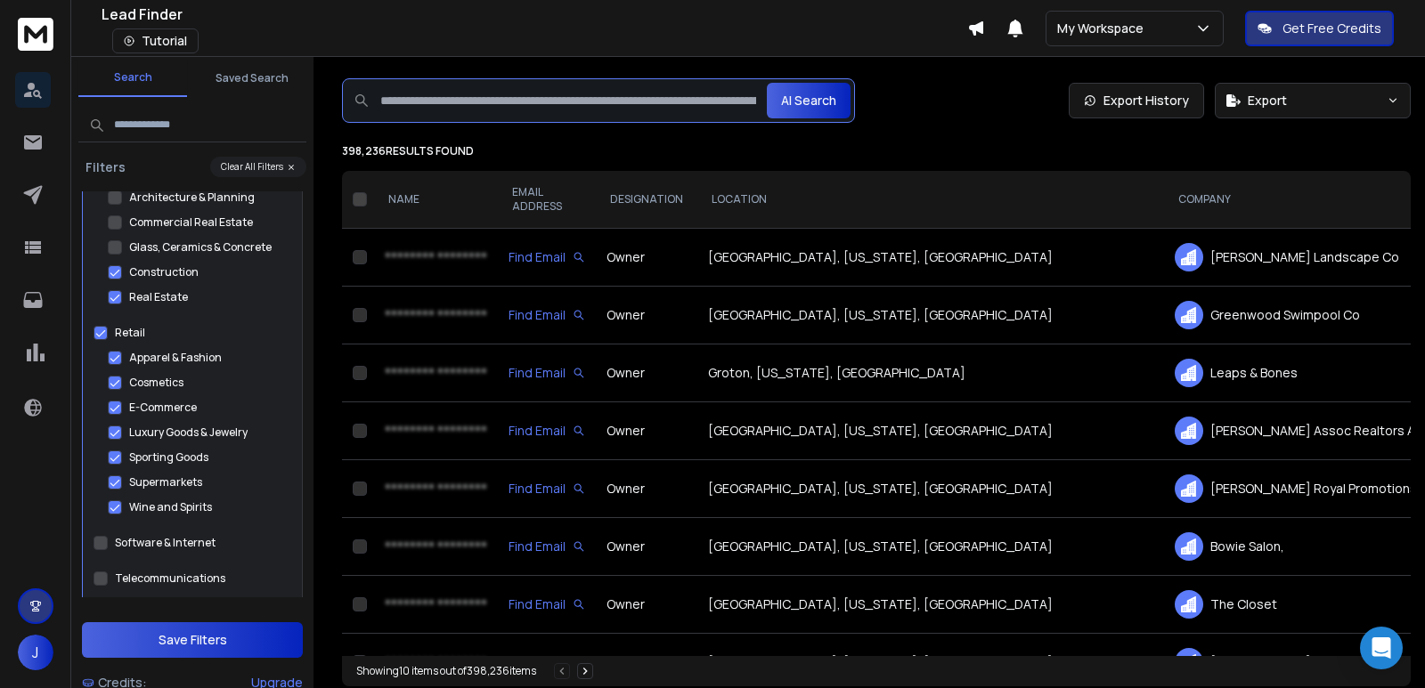
click at [97, 337] on button "Retail" at bounding box center [100, 333] width 14 height 14
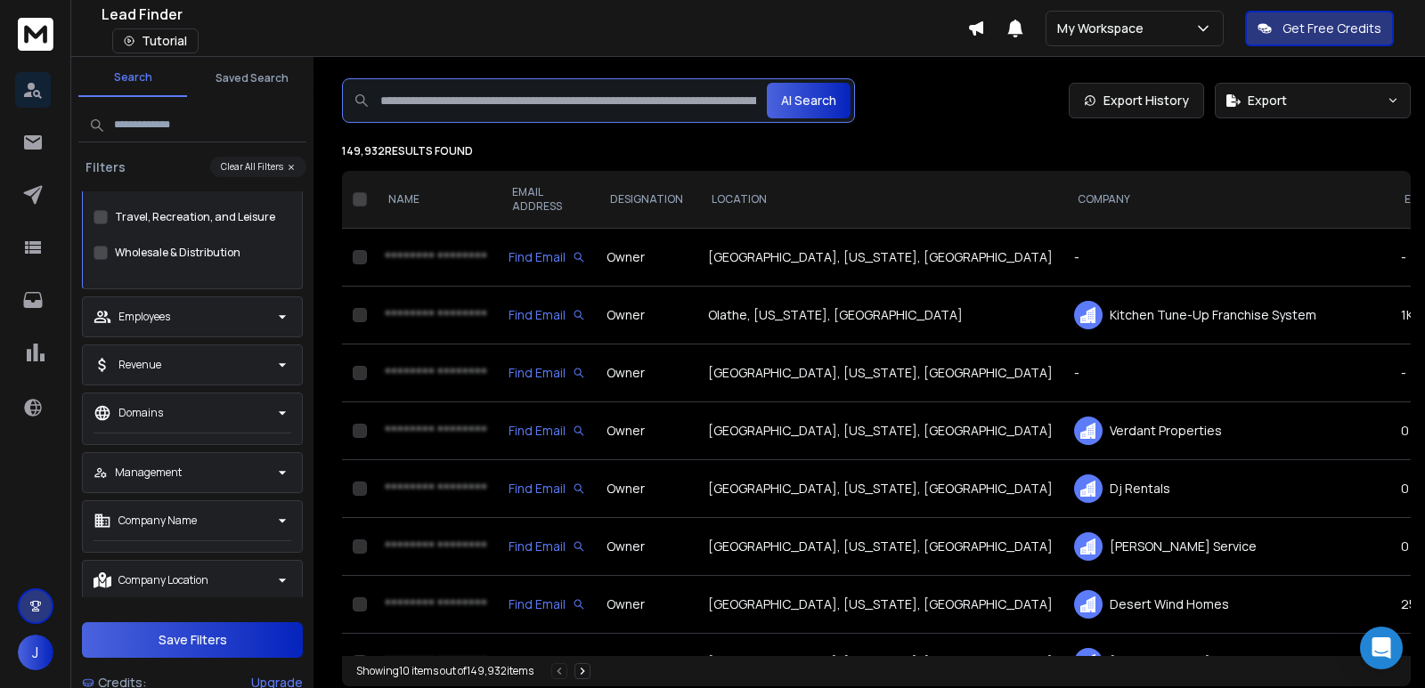
scroll to position [1682, 0]
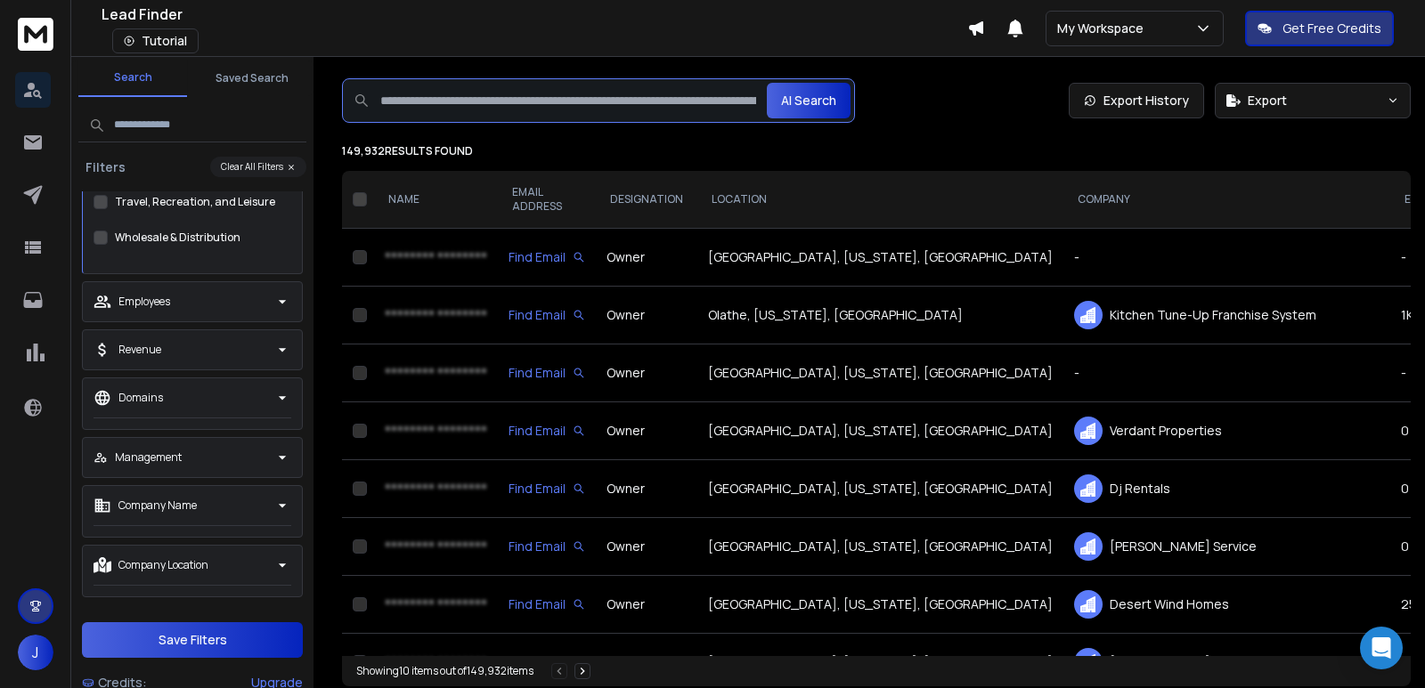
click at [273, 398] on icon at bounding box center [282, 398] width 18 height 18
click at [253, 459] on div "Management" at bounding box center [192, 458] width 198 height 18
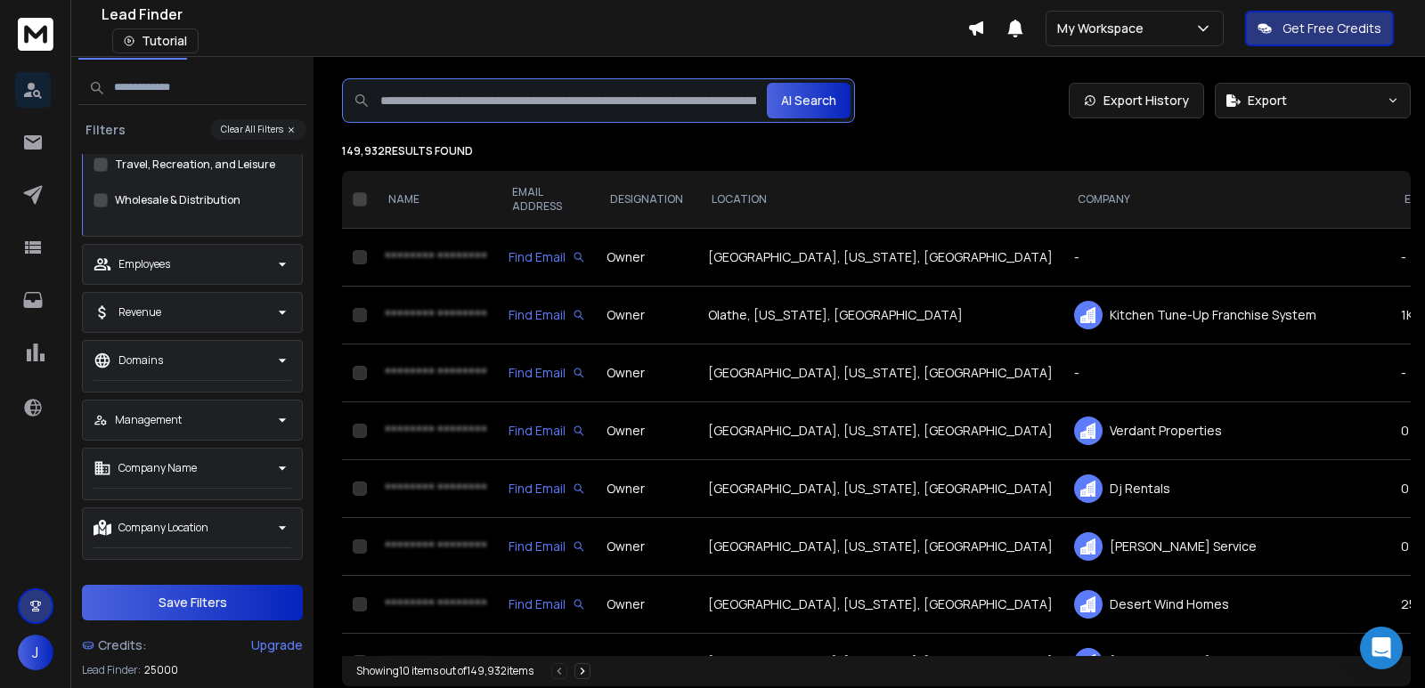
click at [243, 525] on div "Company Location" at bounding box center [192, 528] width 198 height 18
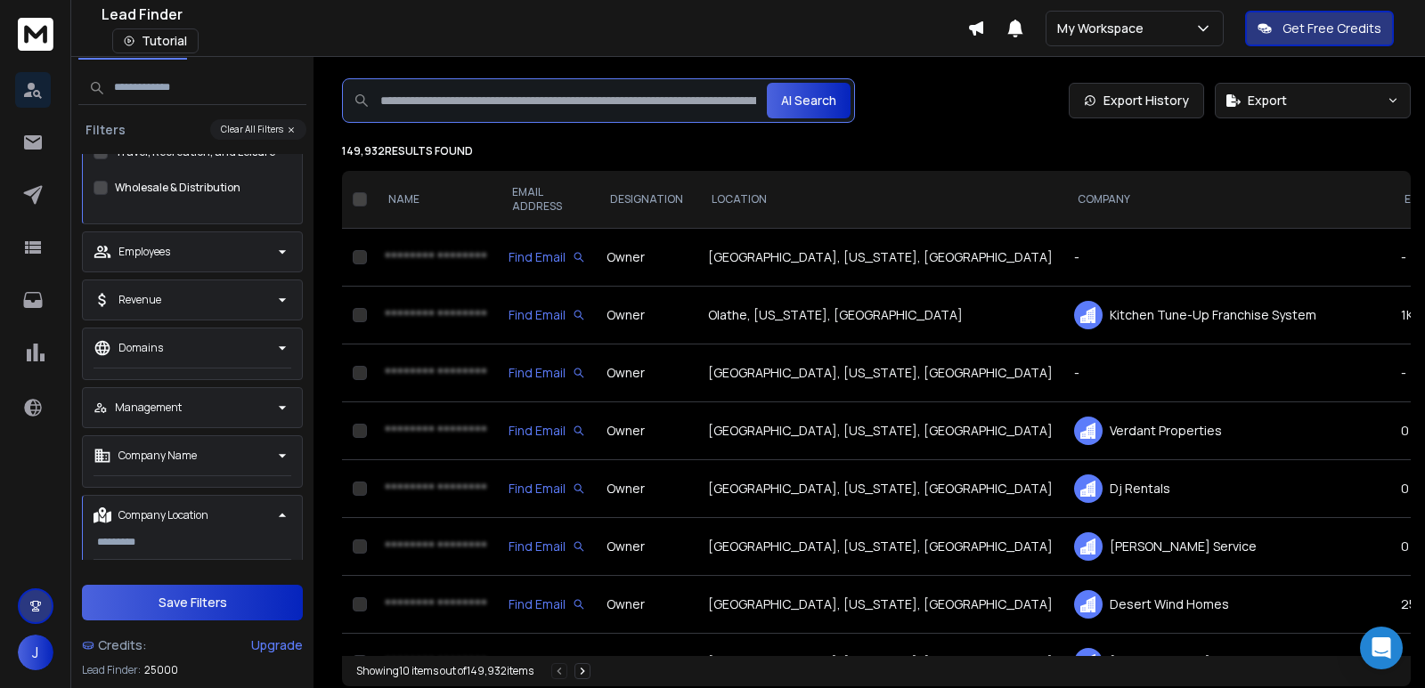
click at [246, 516] on div "Company Location" at bounding box center [192, 516] width 198 height 18
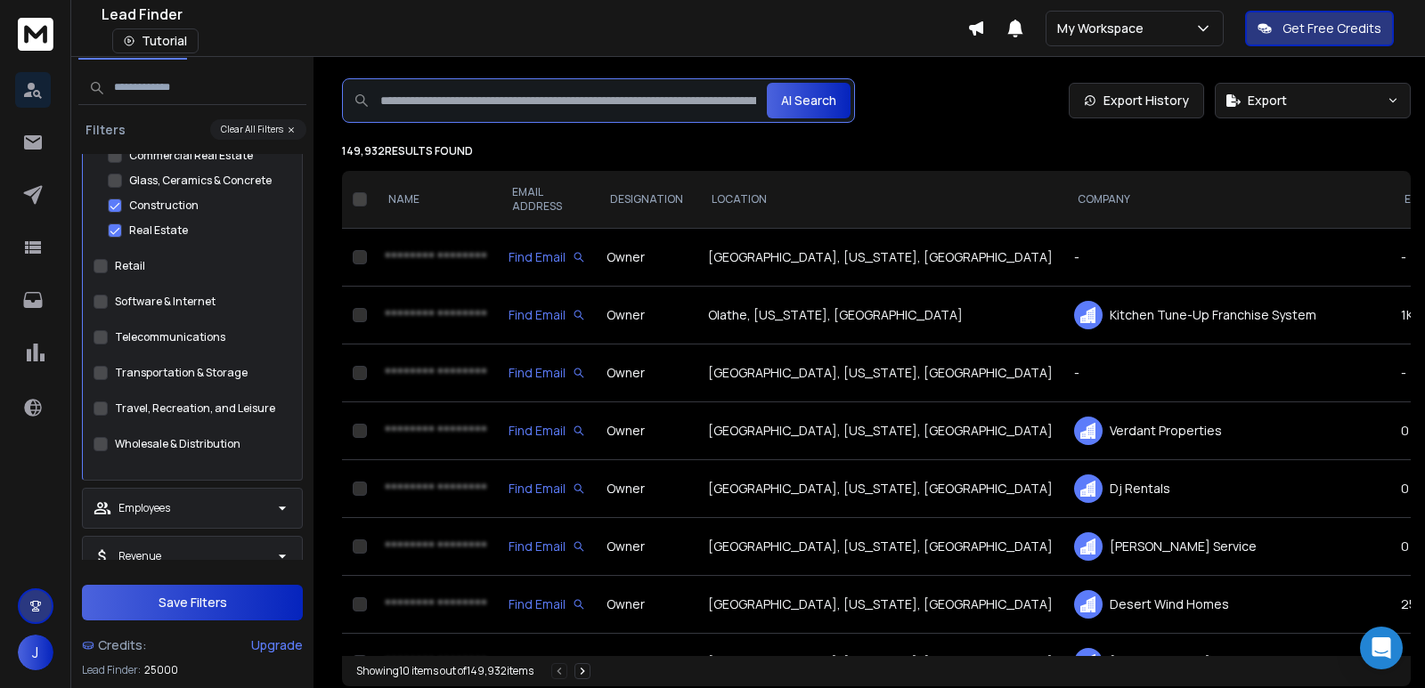
scroll to position [1404, 0]
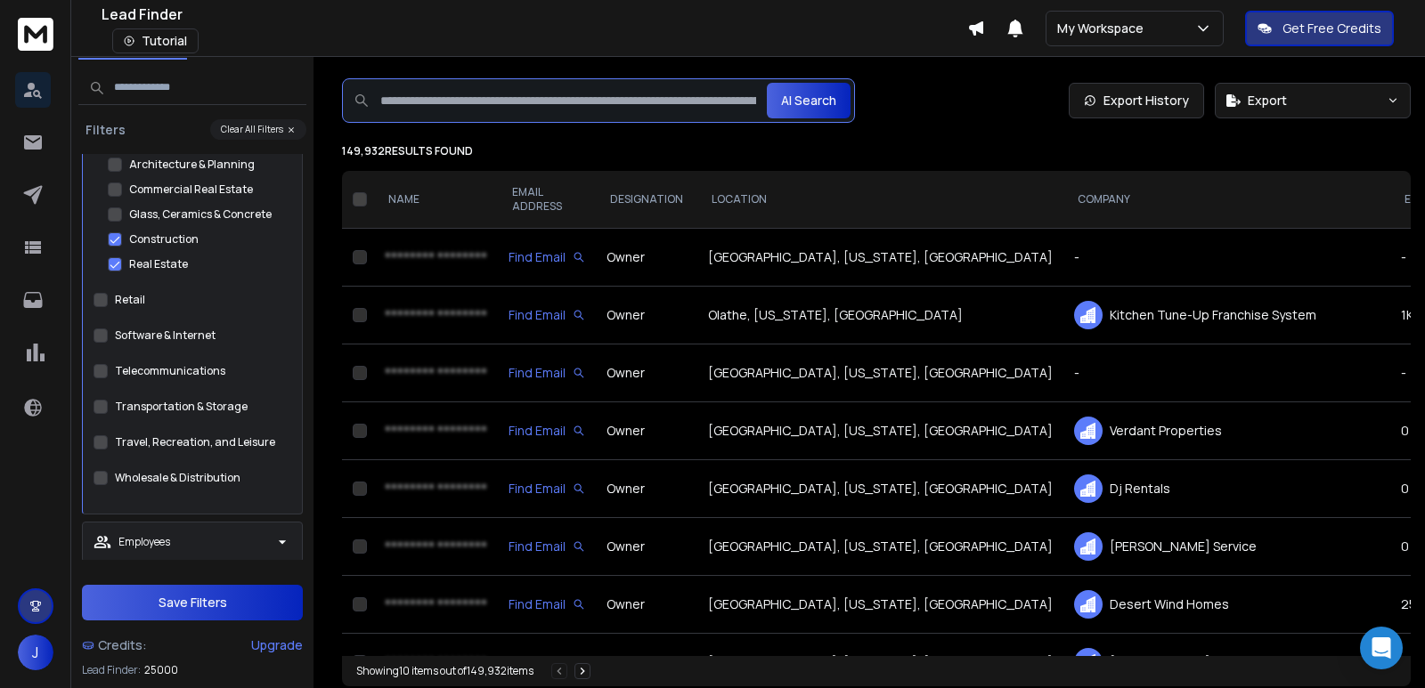
click at [111, 236] on button "Construction" at bounding box center [115, 239] width 14 height 14
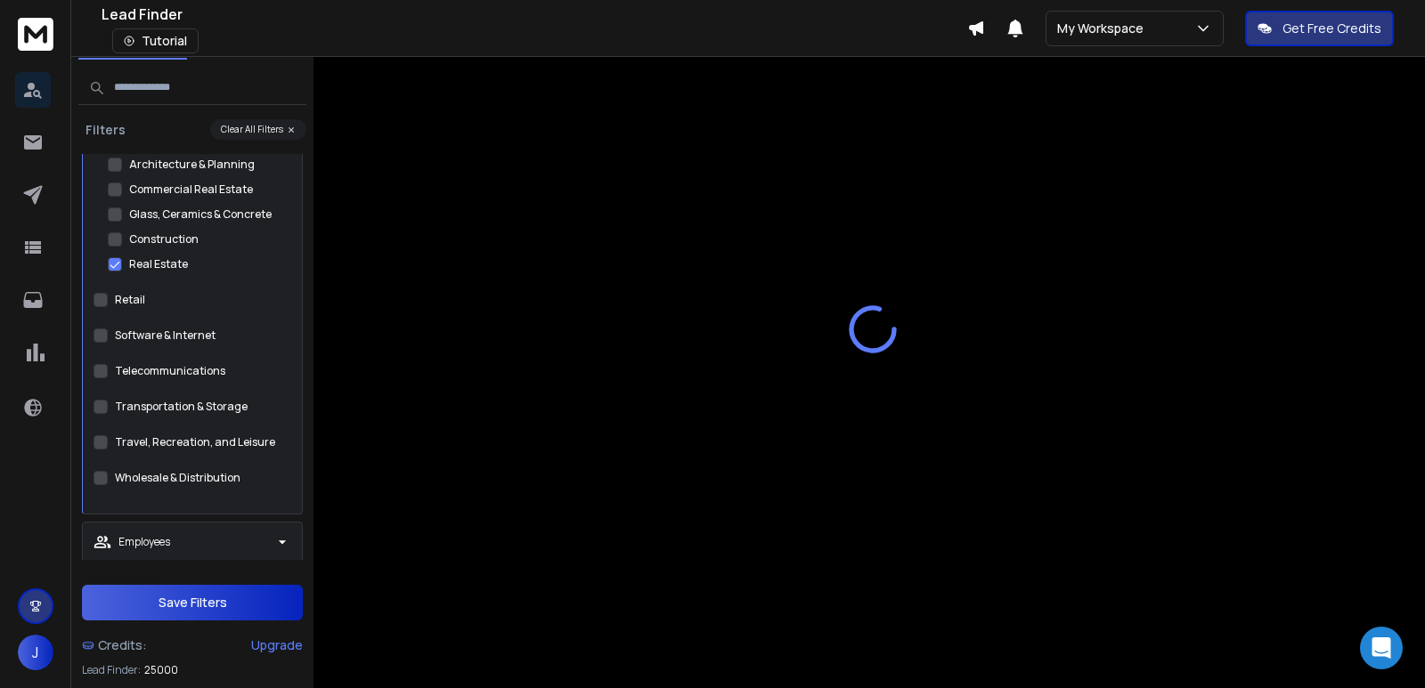
click at [112, 263] on Estate "Real Estate" at bounding box center [115, 264] width 14 height 14
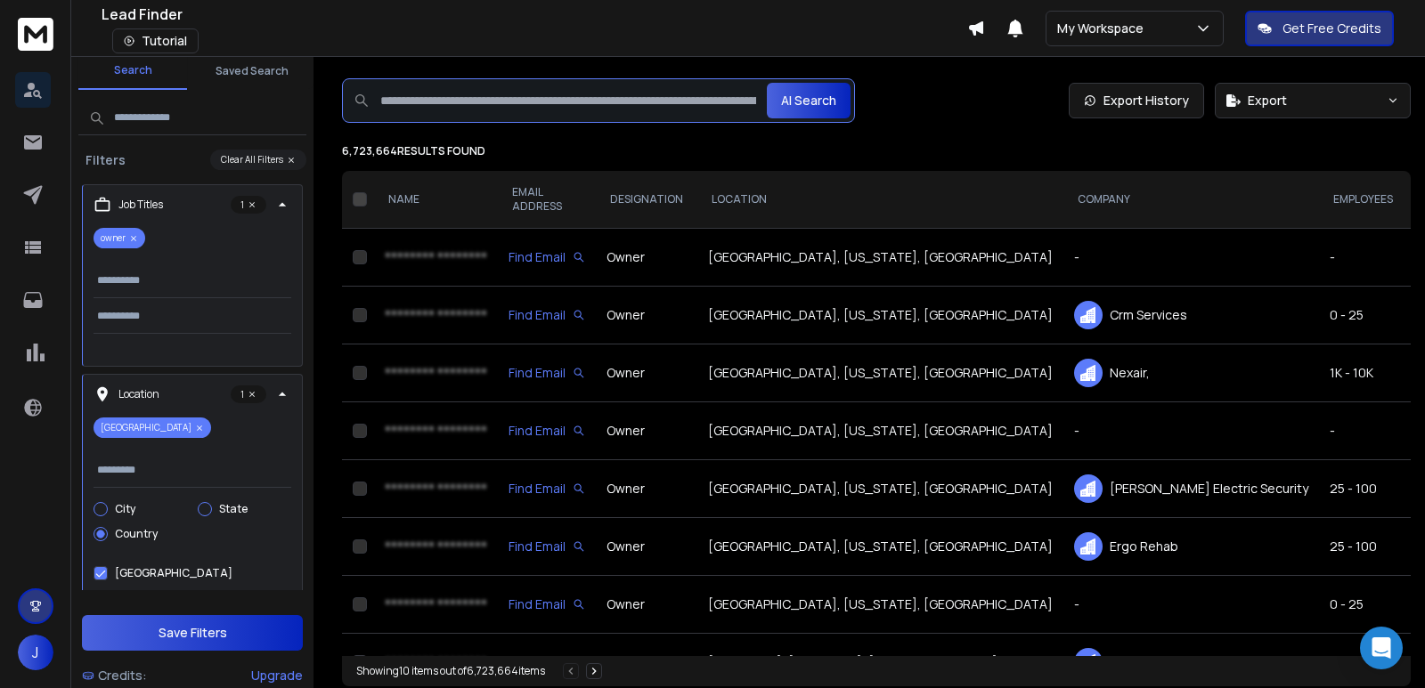
scroll to position [0, 0]
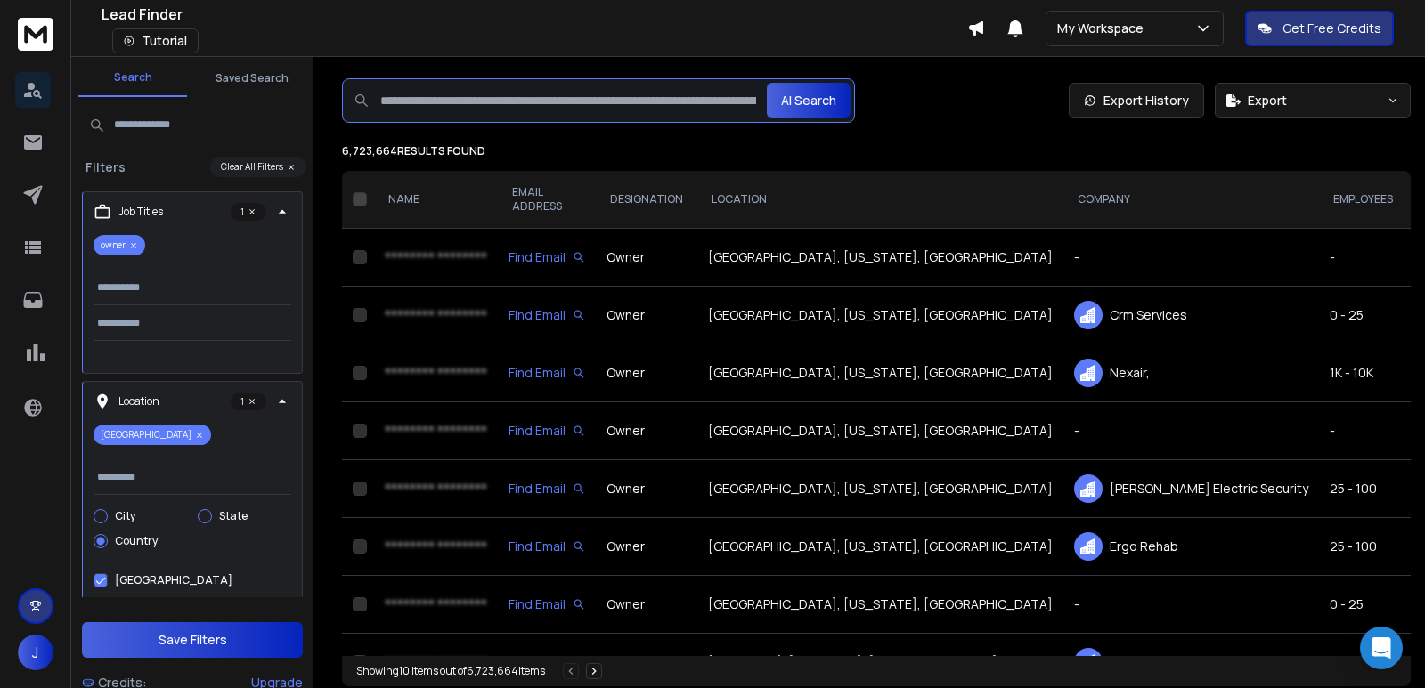
click at [131, 123] on input at bounding box center [192, 125] width 228 height 36
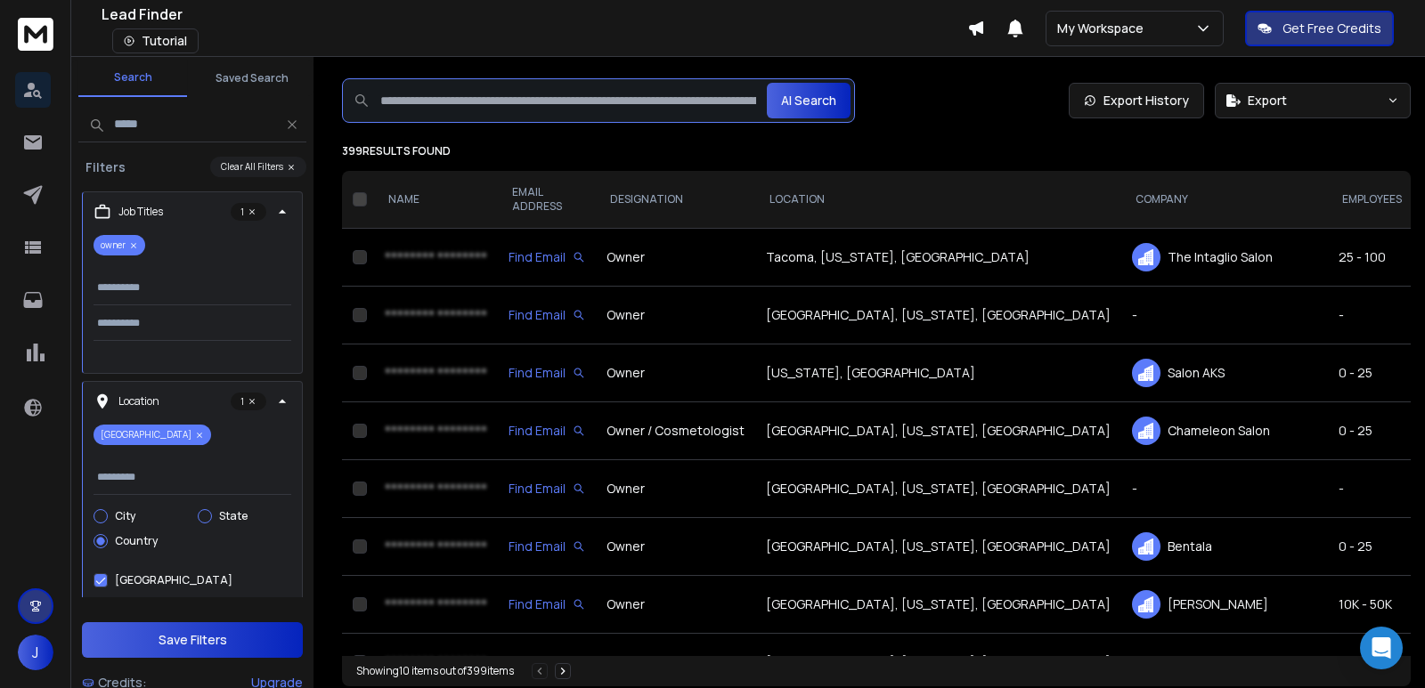
click at [134, 248] on icon at bounding box center [133, 245] width 5 height 5
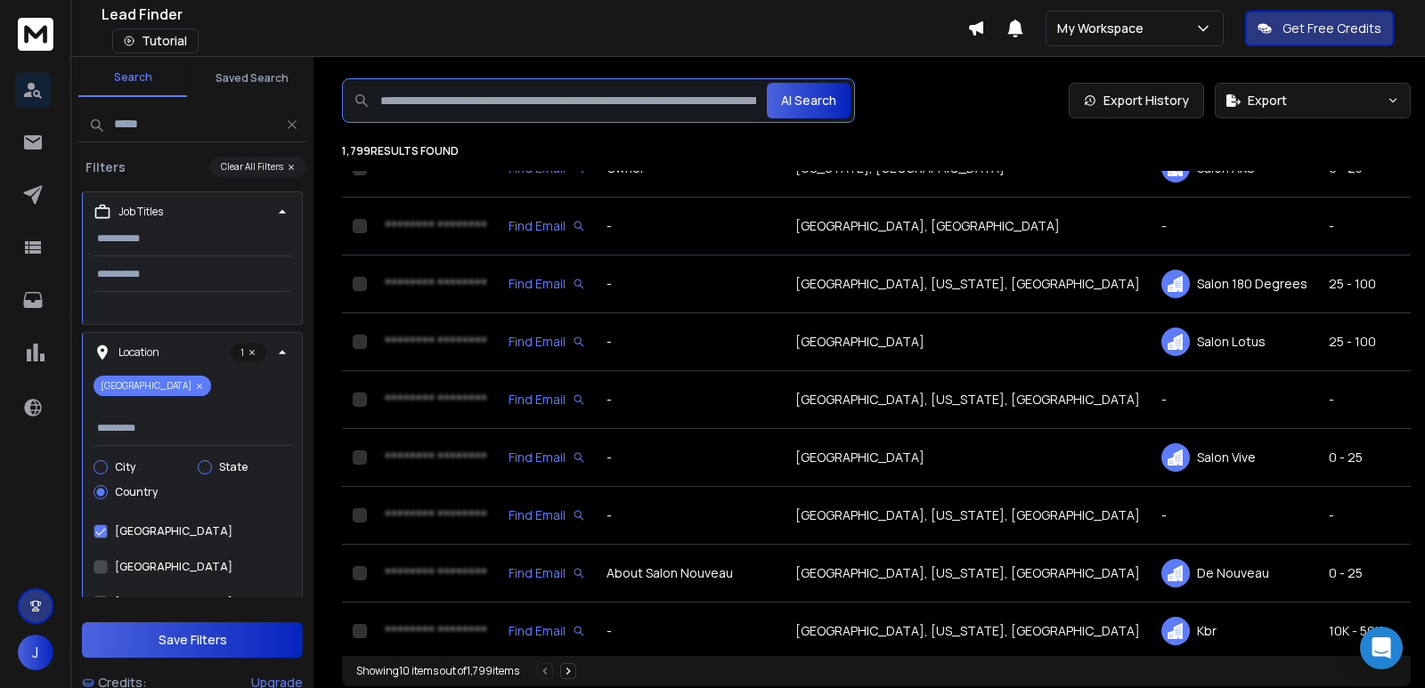
scroll to position [160, 0]
click at [933, 656] on div "Showing 10 items out of 1,799 items" at bounding box center [876, 671] width 1069 height 30
drag, startPoint x: 933, startPoint y: 656, endPoint x: 1319, endPoint y: 647, distance: 385.7
click at [1319, 647] on div "NAME EMAIL ADDRESS DESIGNATION LOCATION COMPANY EMPLOYEES COMPANY LOCATION INDU…" at bounding box center [876, 452] width 1069 height 562
click at [207, 122] on input "*****" at bounding box center [192, 125] width 228 height 36
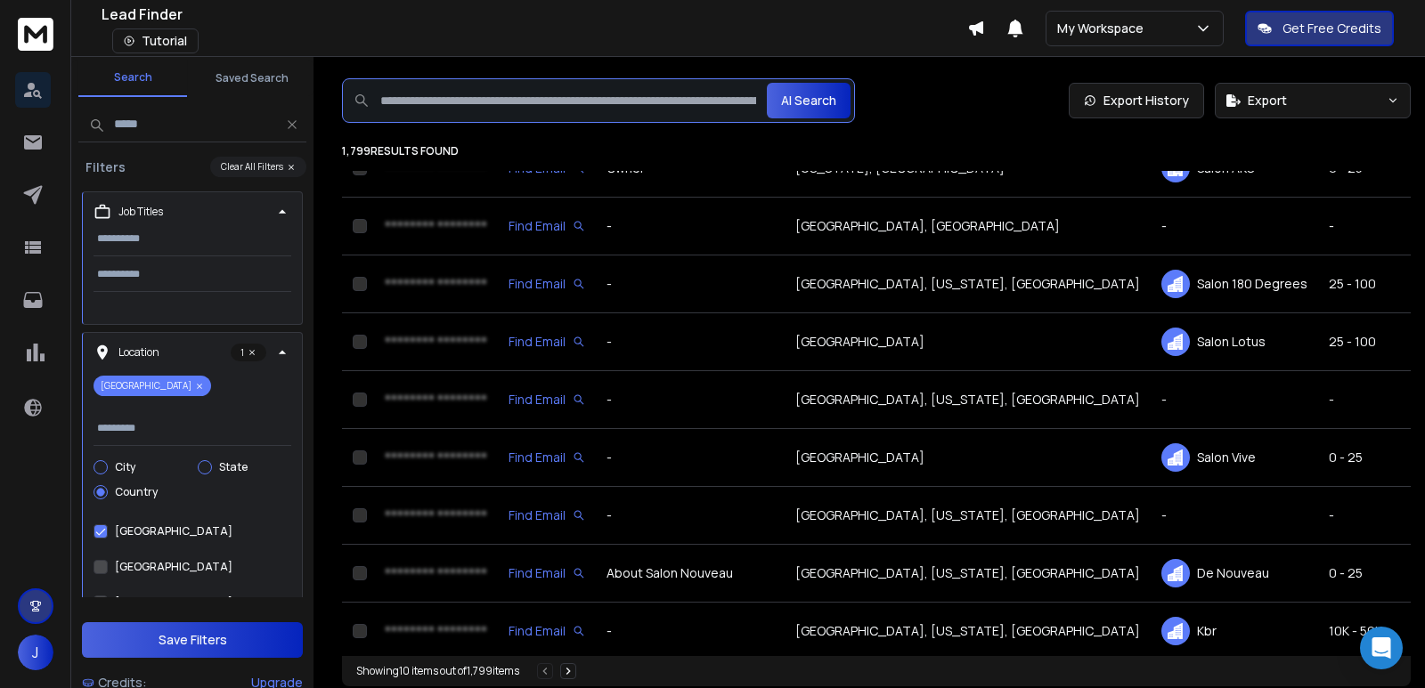
drag, startPoint x: 166, startPoint y: 125, endPoint x: 105, endPoint y: 136, distance: 61.6
click at [105, 136] on input "*****" at bounding box center [192, 125] width 228 height 36
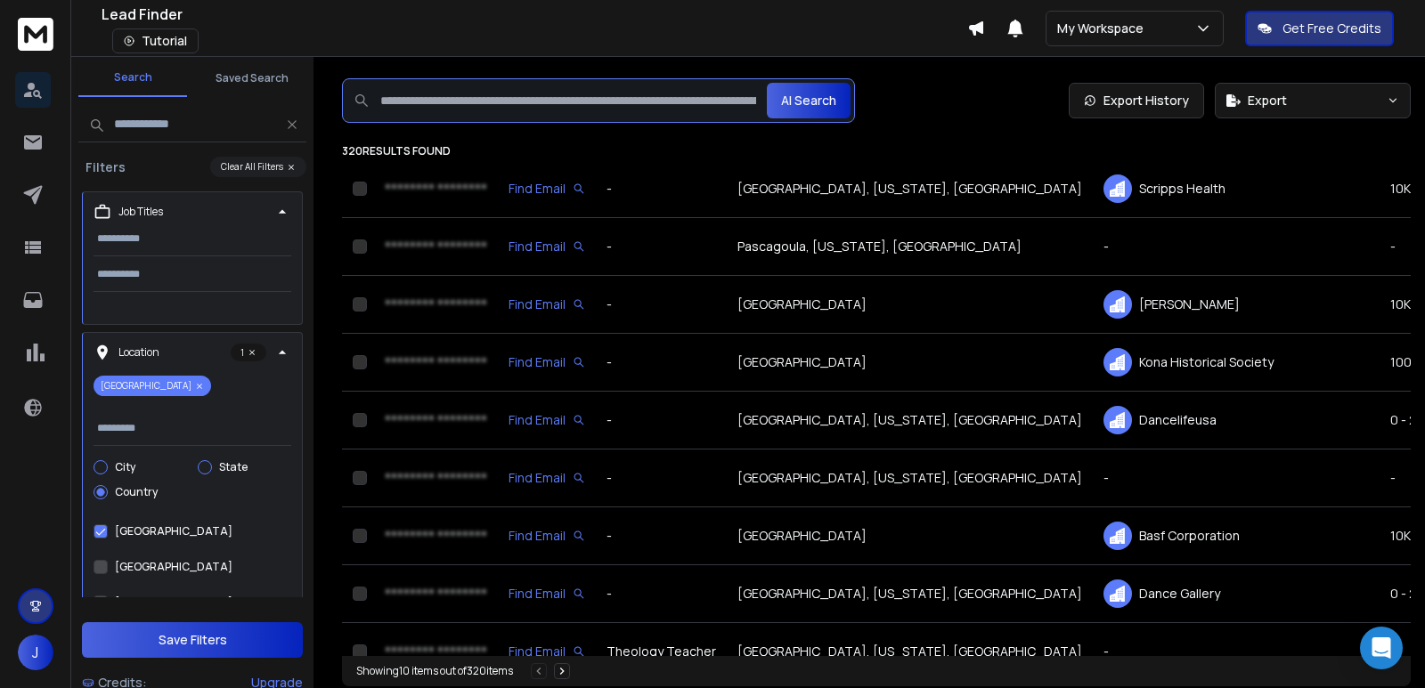
scroll to position [0, 0]
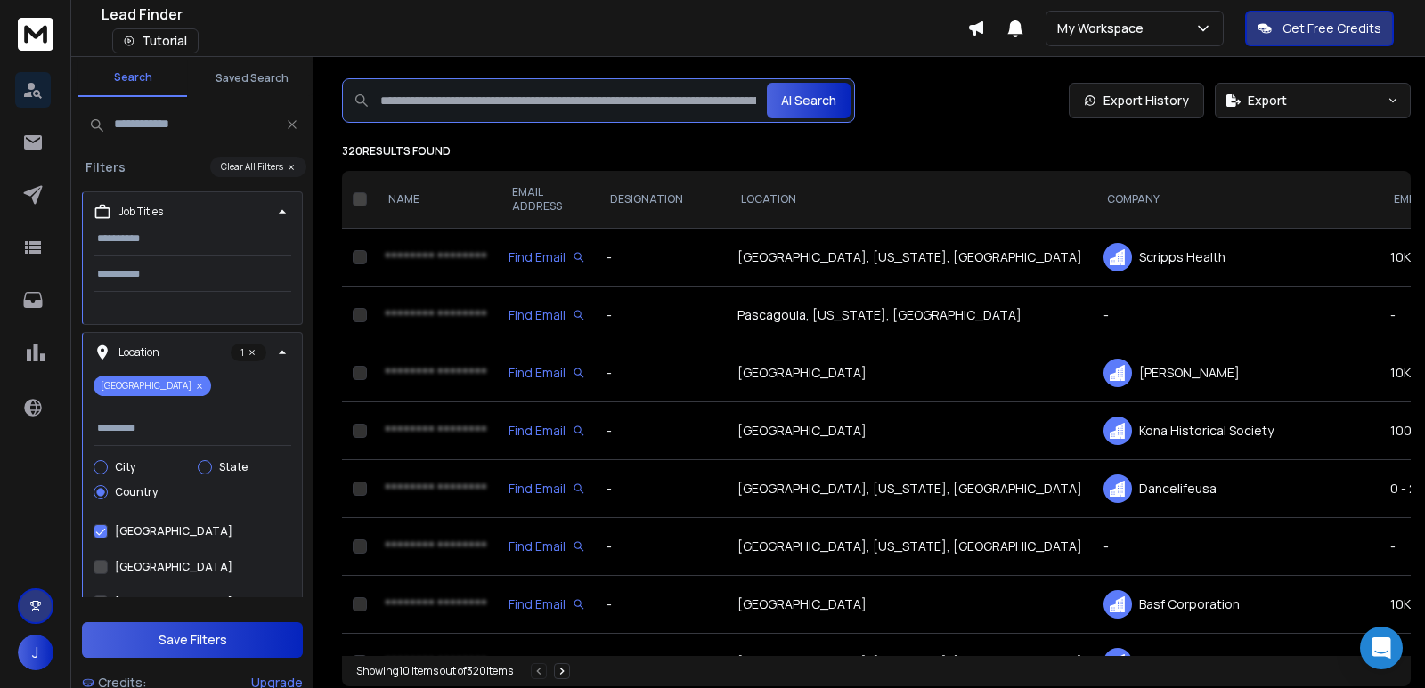
type input "**********"
click at [286, 125] on icon at bounding box center [292, 125] width 14 height 14
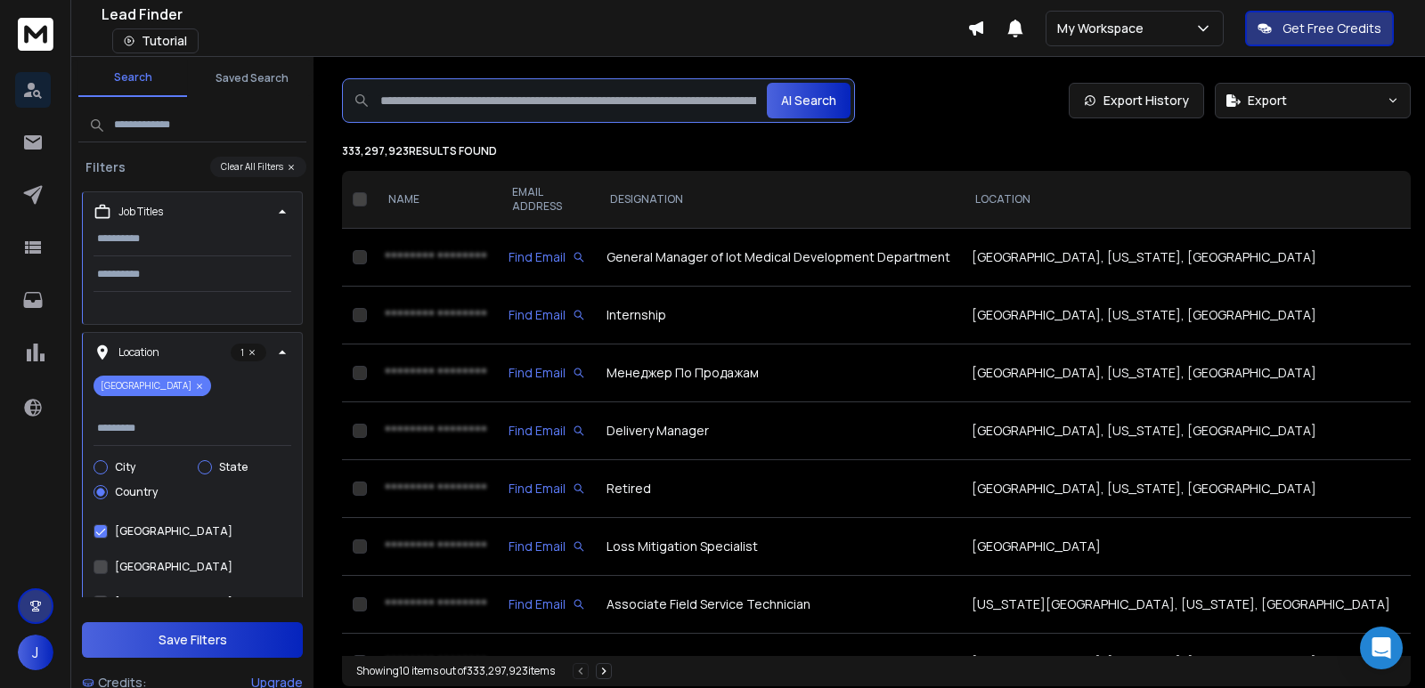
click at [273, 210] on icon at bounding box center [282, 212] width 18 height 18
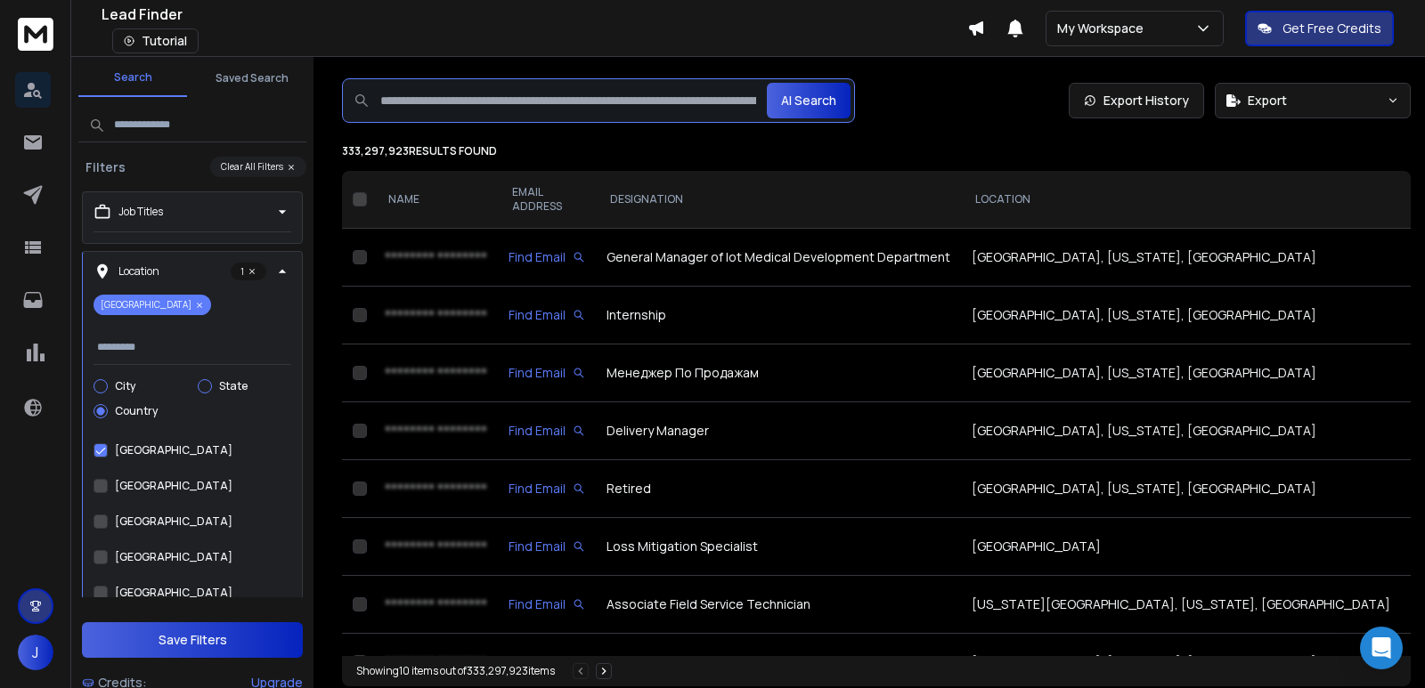
click at [273, 274] on icon at bounding box center [282, 272] width 18 height 18
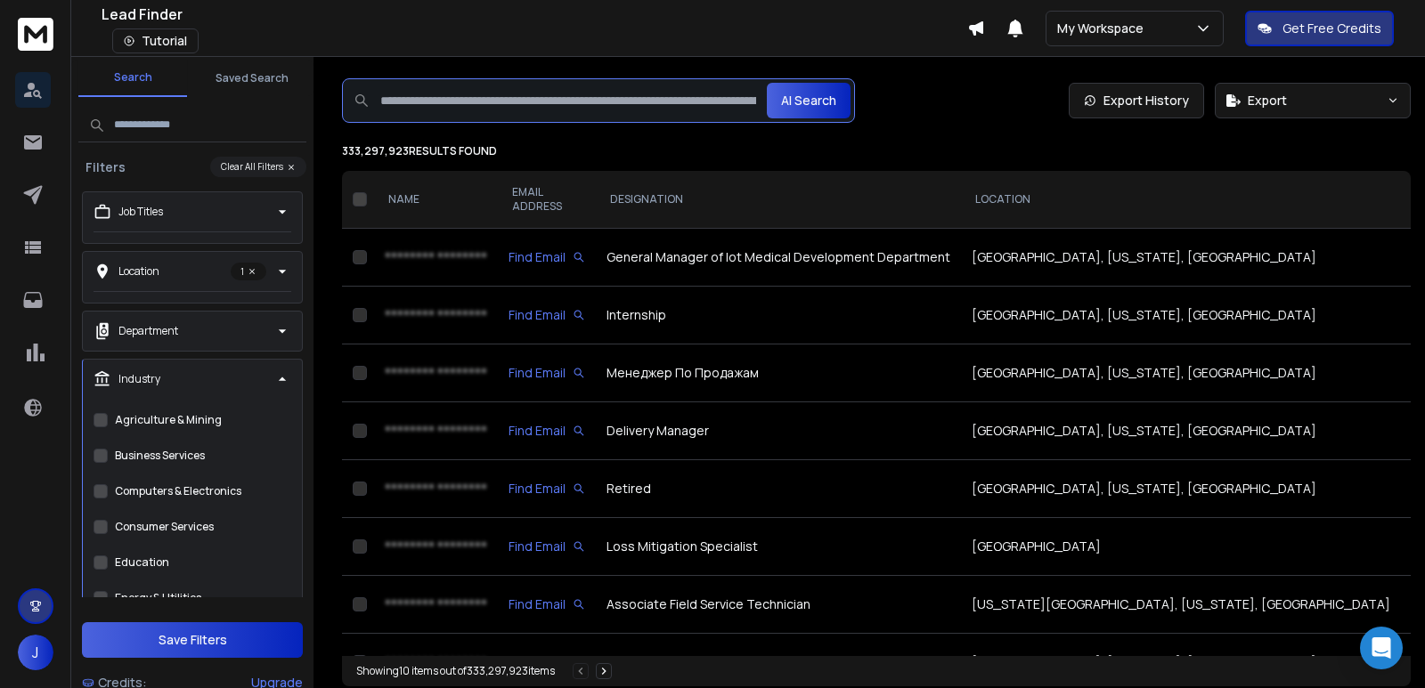
click at [273, 335] on icon at bounding box center [282, 331] width 18 height 18
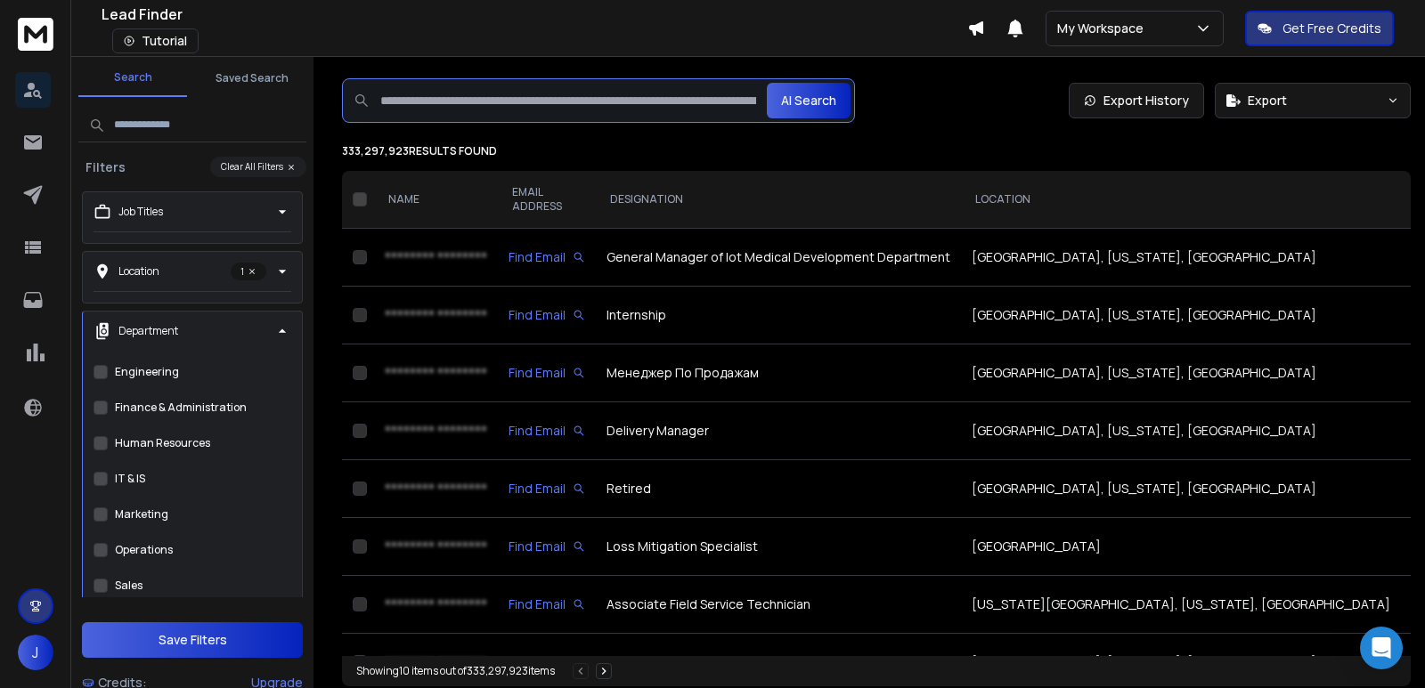
click at [279, 333] on icon at bounding box center [282, 331] width 7 height 4
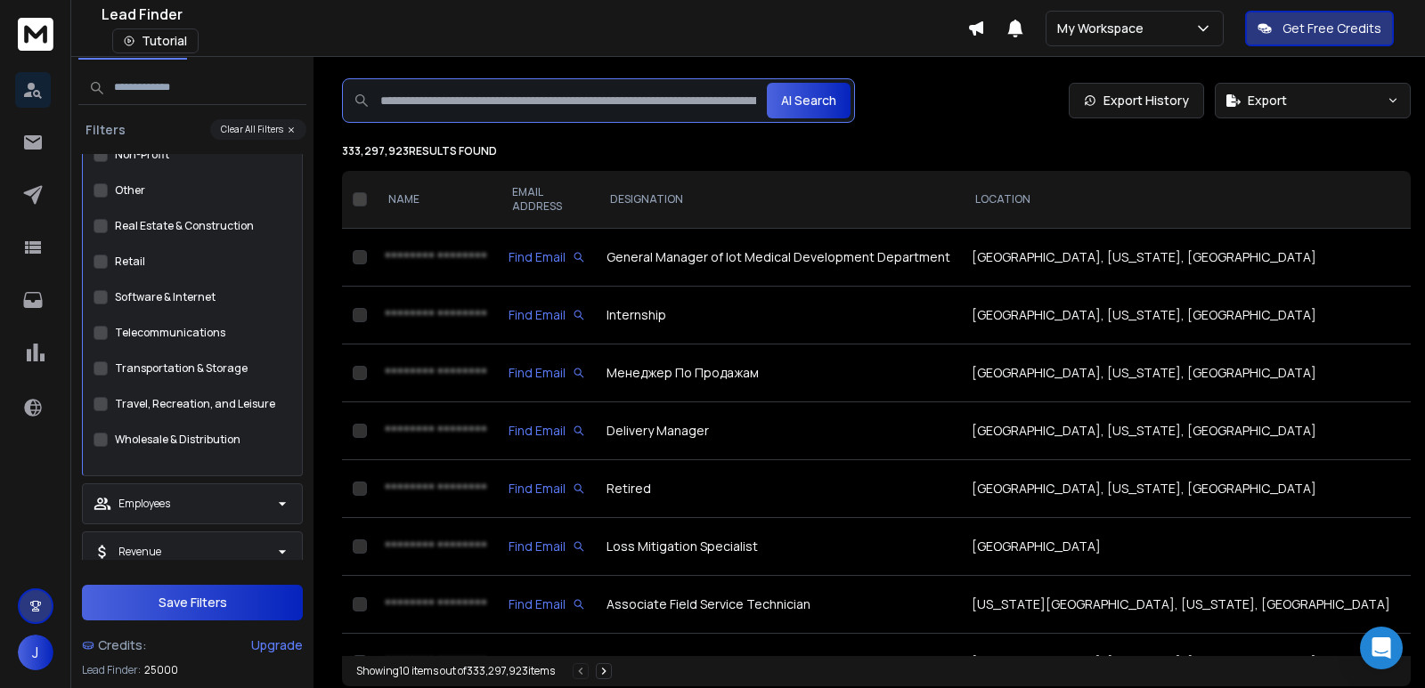
scroll to position [596, 0]
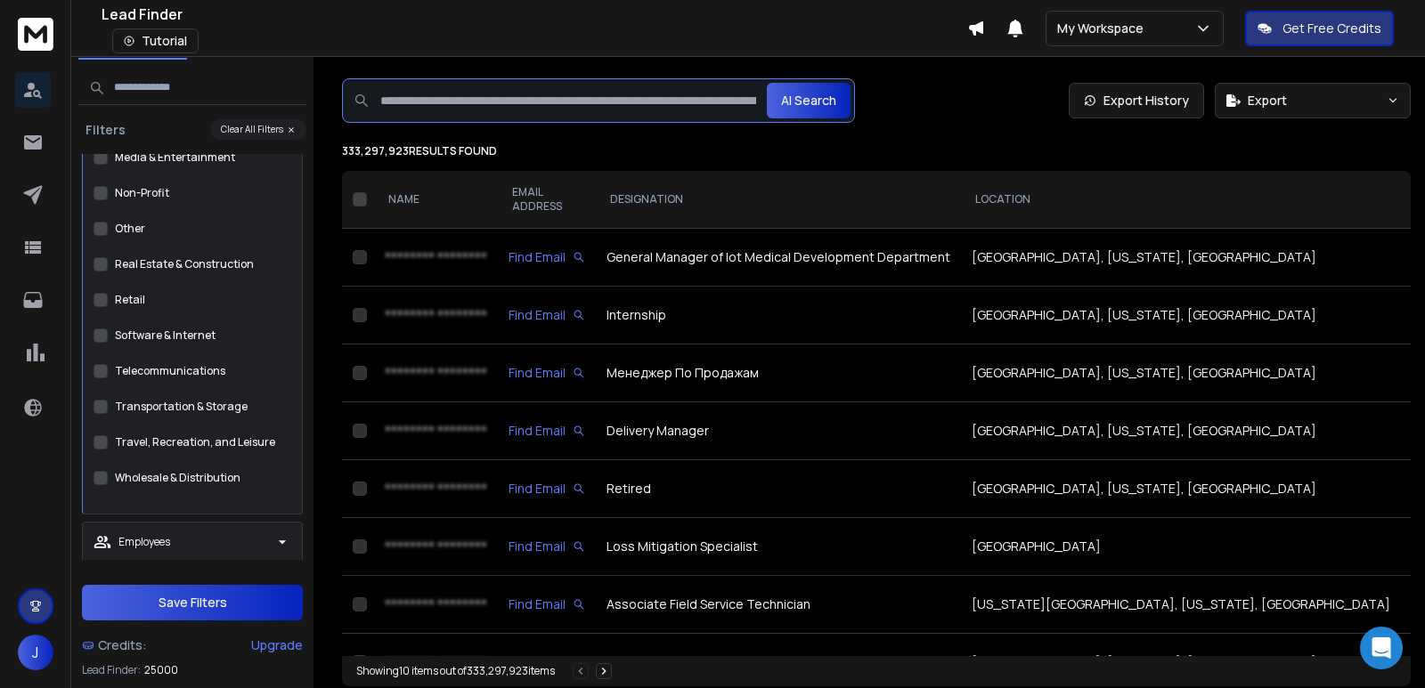
click at [101, 227] on button "Other" at bounding box center [100, 229] width 14 height 14
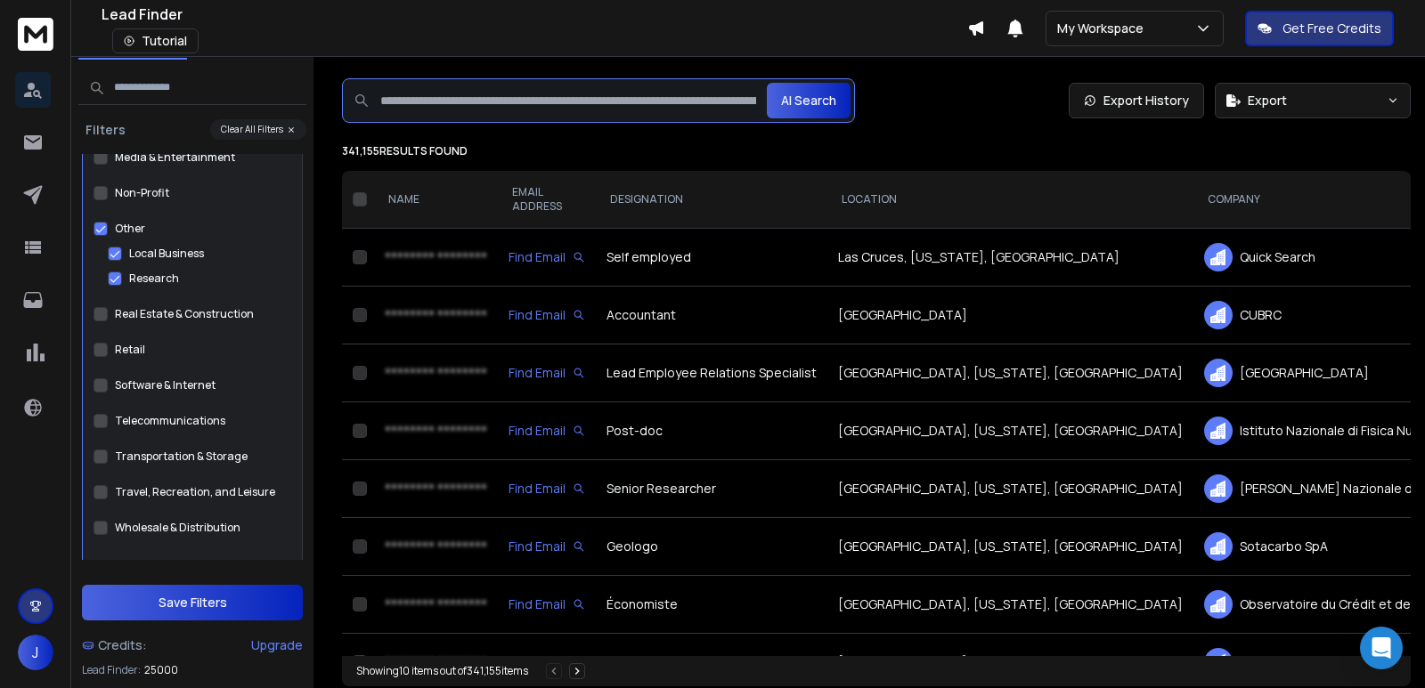
click at [118, 280] on button "Research" at bounding box center [115, 279] width 14 height 14
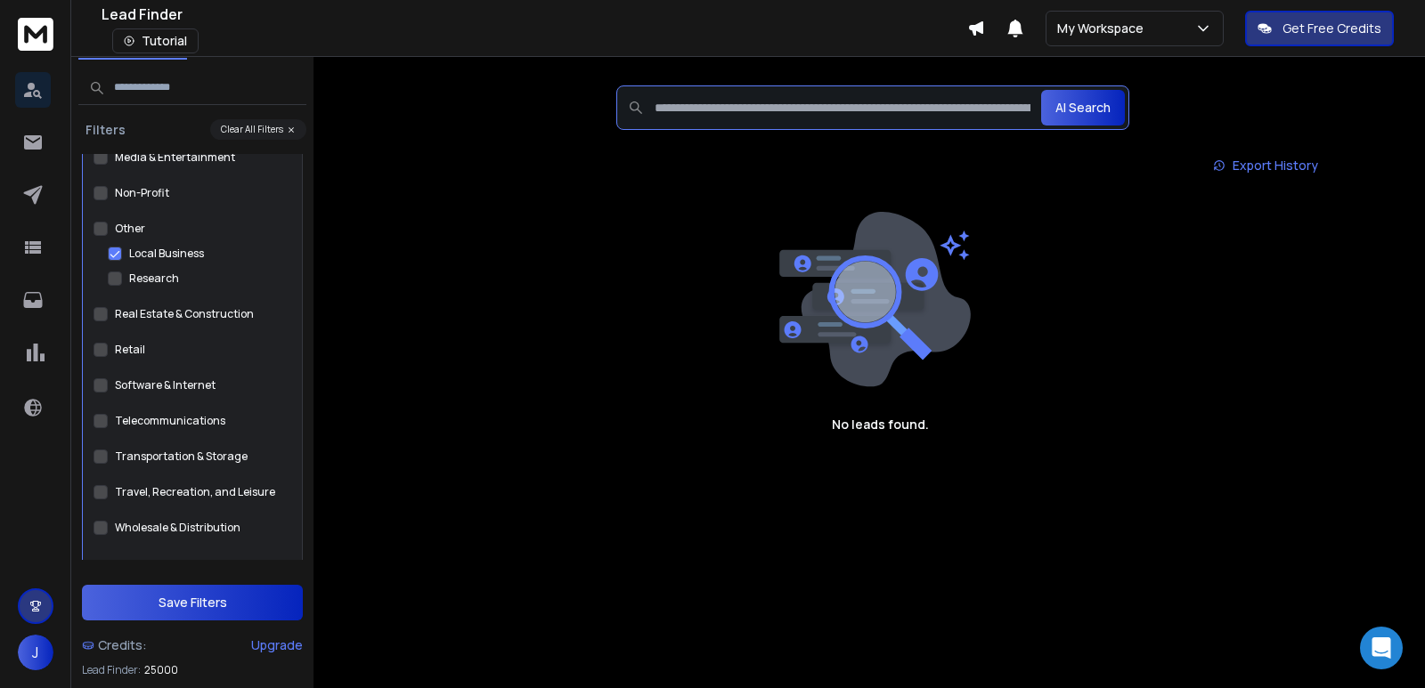
click at [118, 280] on button "Research" at bounding box center [115, 279] width 14 height 14
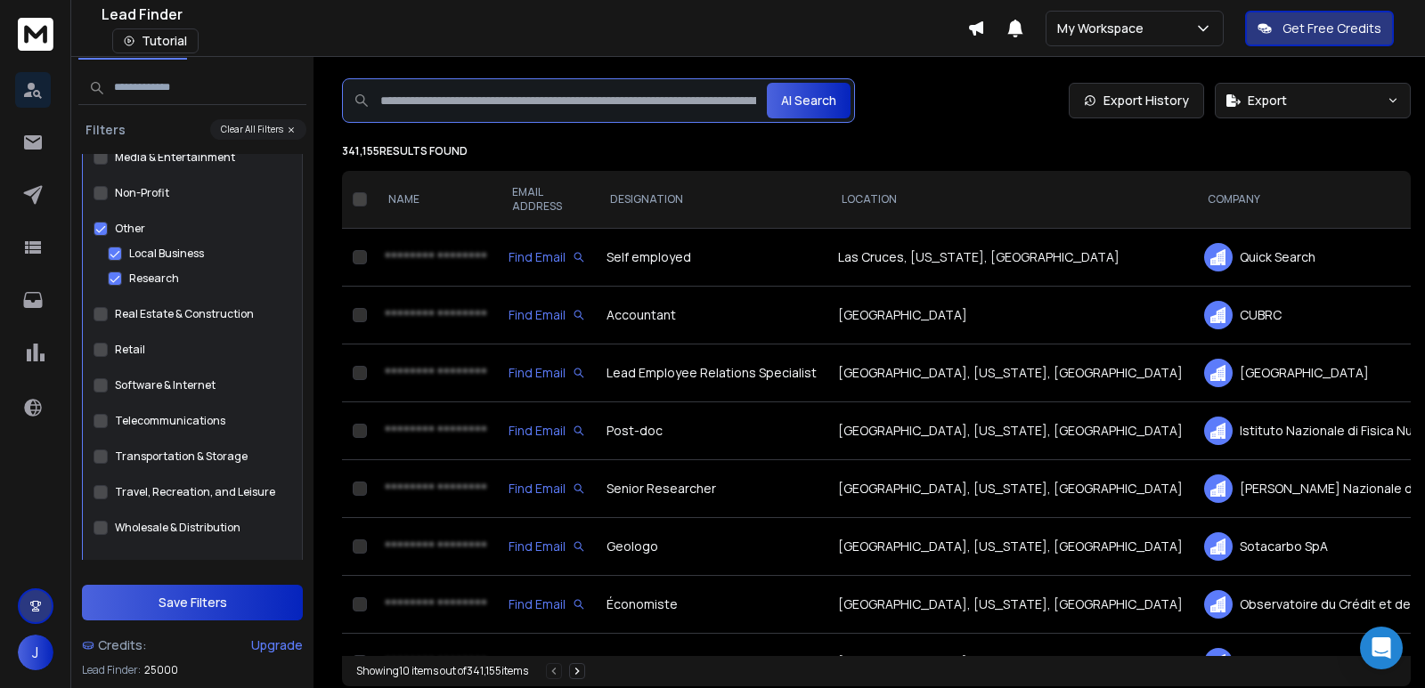
click at [118, 253] on Business "Local Business" at bounding box center [115, 254] width 14 height 14
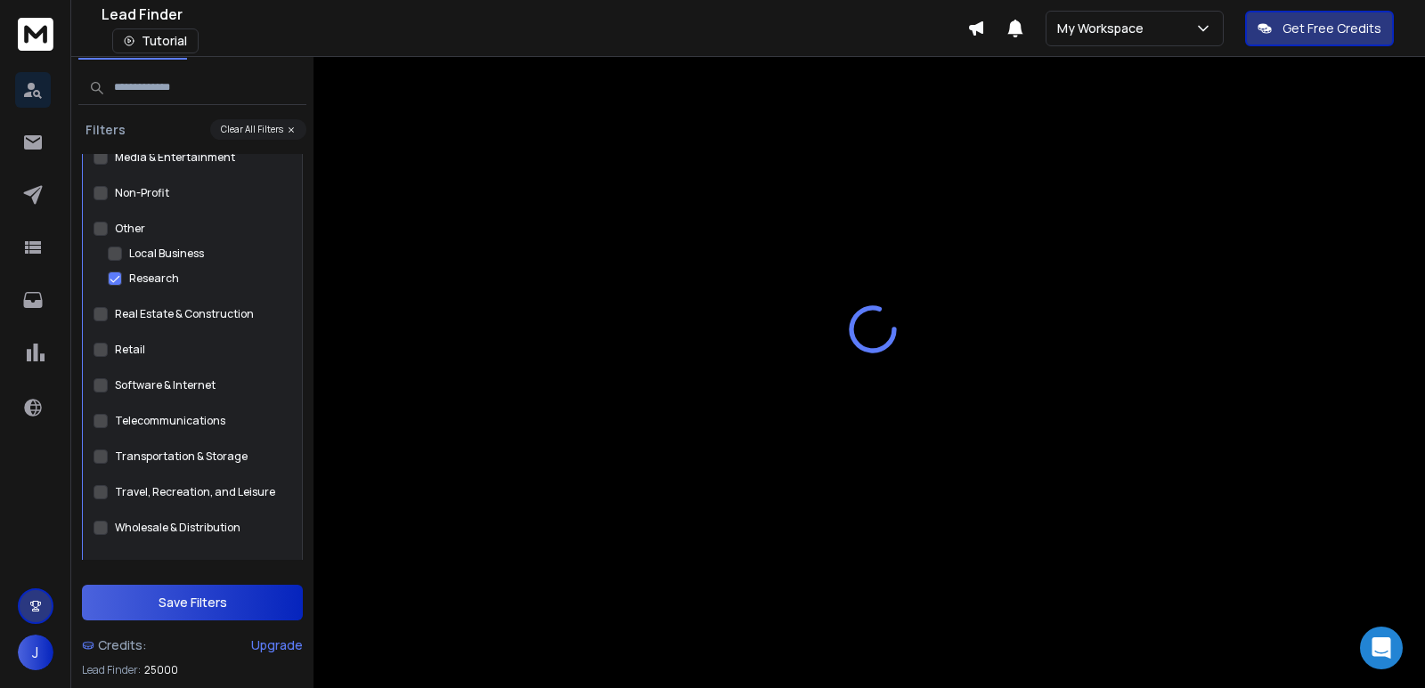
click at [118, 253] on Business "Local Business" at bounding box center [115, 254] width 14 height 14
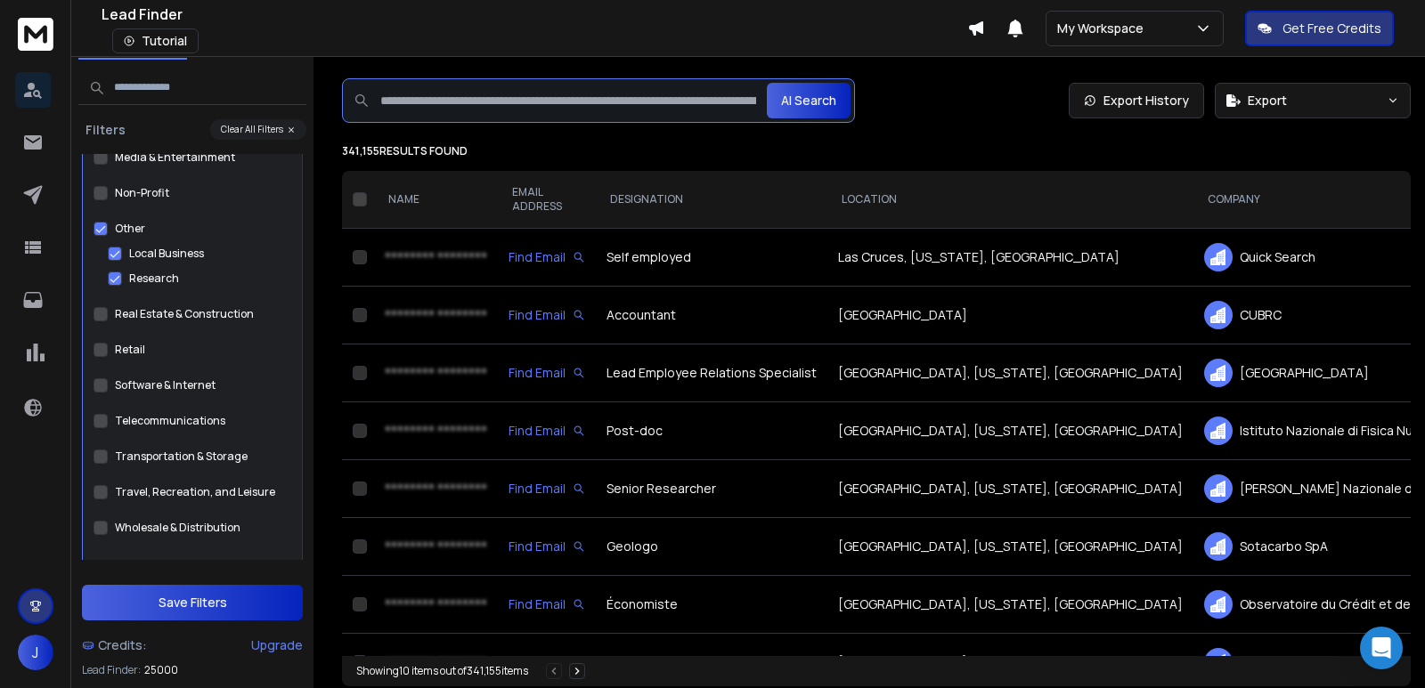
click at [101, 231] on button "Other" at bounding box center [100, 229] width 14 height 14
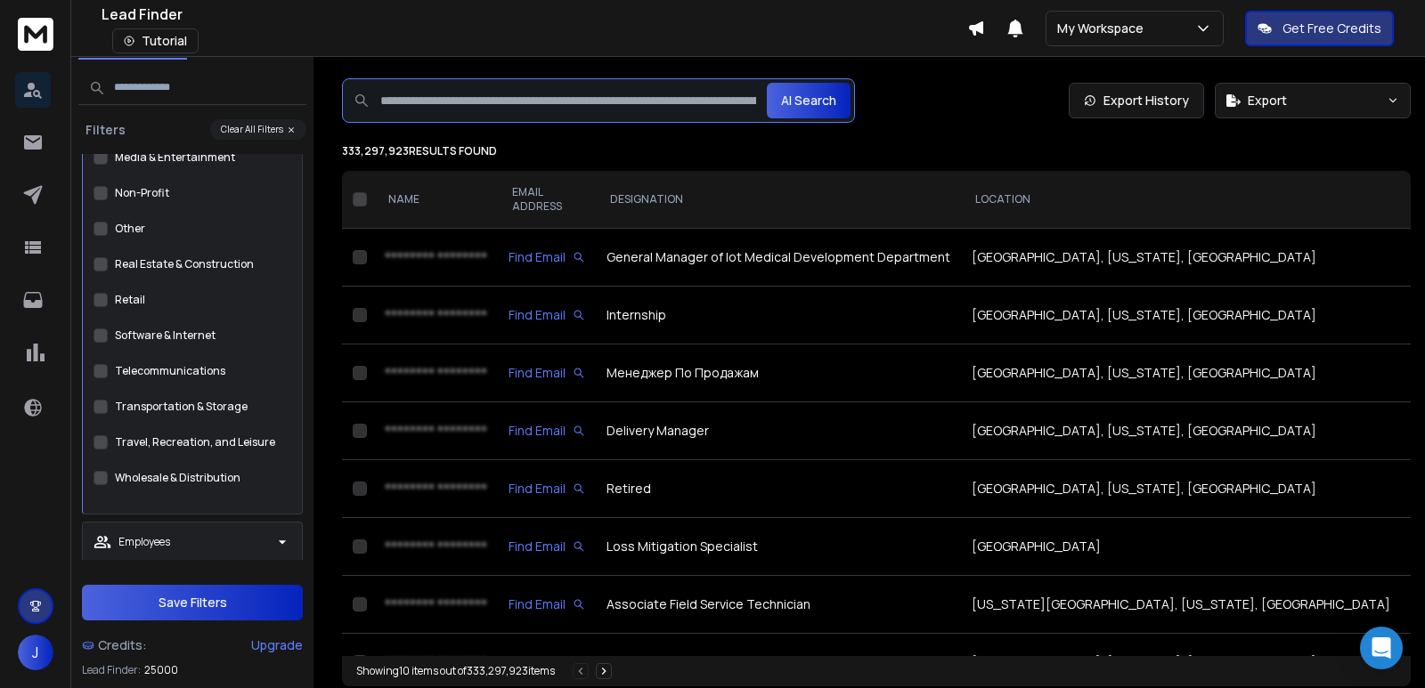
click at [500, 99] on textarea at bounding box center [568, 101] width 376 height 36
type textarea "**********"
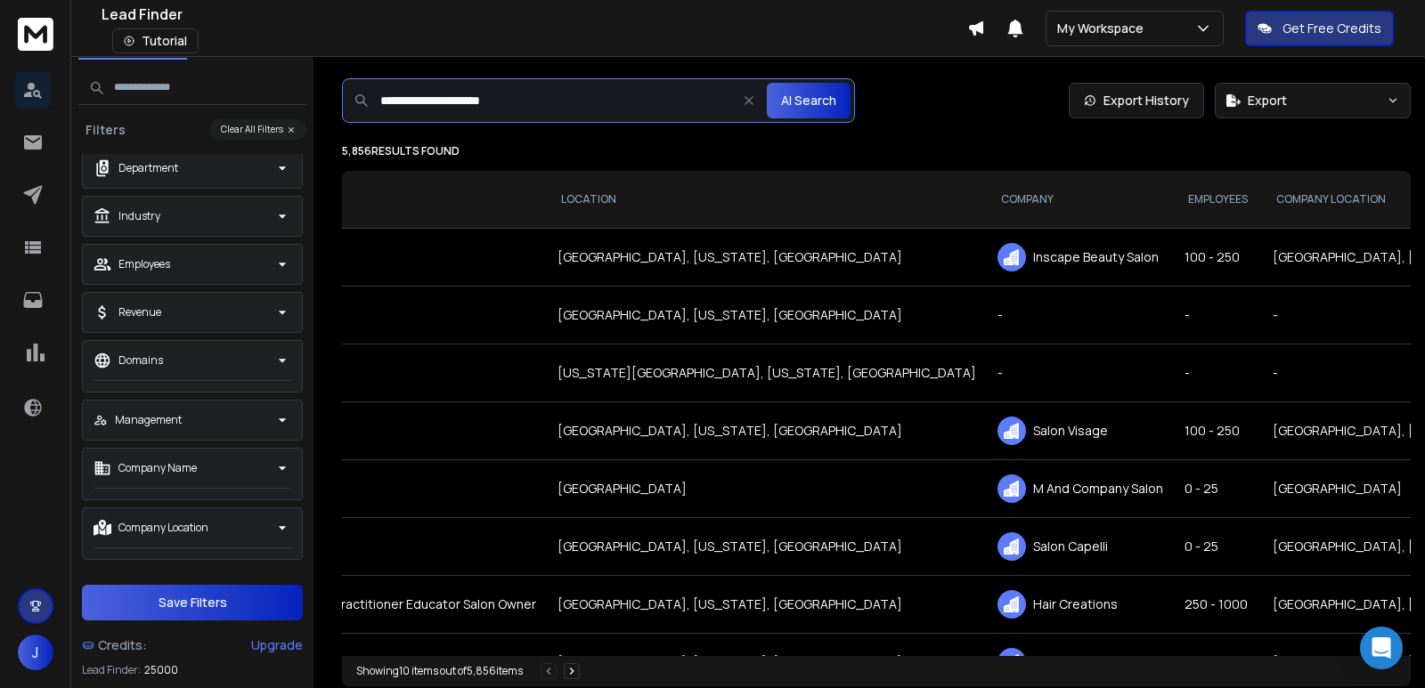
scroll to position [0, 0]
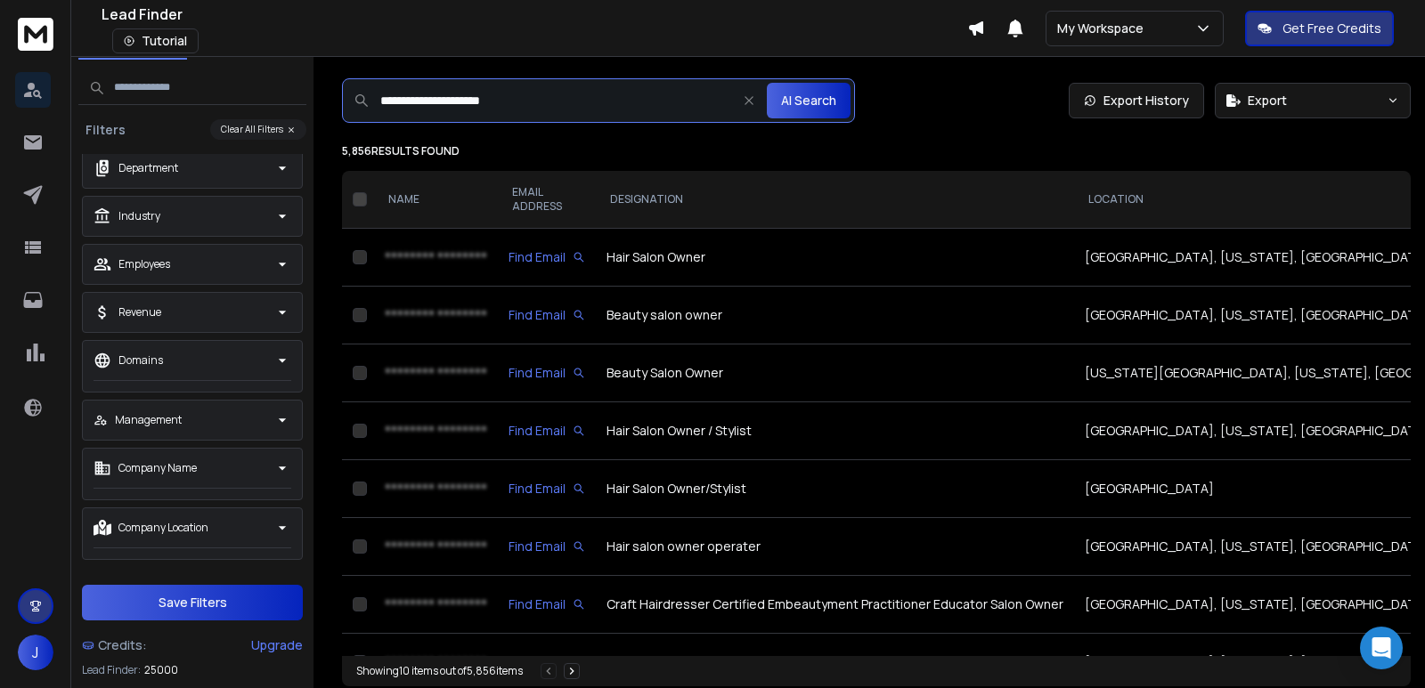
click at [572, 662] on div "Showing 10 items out of 5,856 items" at bounding box center [876, 671] width 1069 height 30
click at [360, 291] on button "Select this Page" at bounding box center [360, 293] width 14 height 14
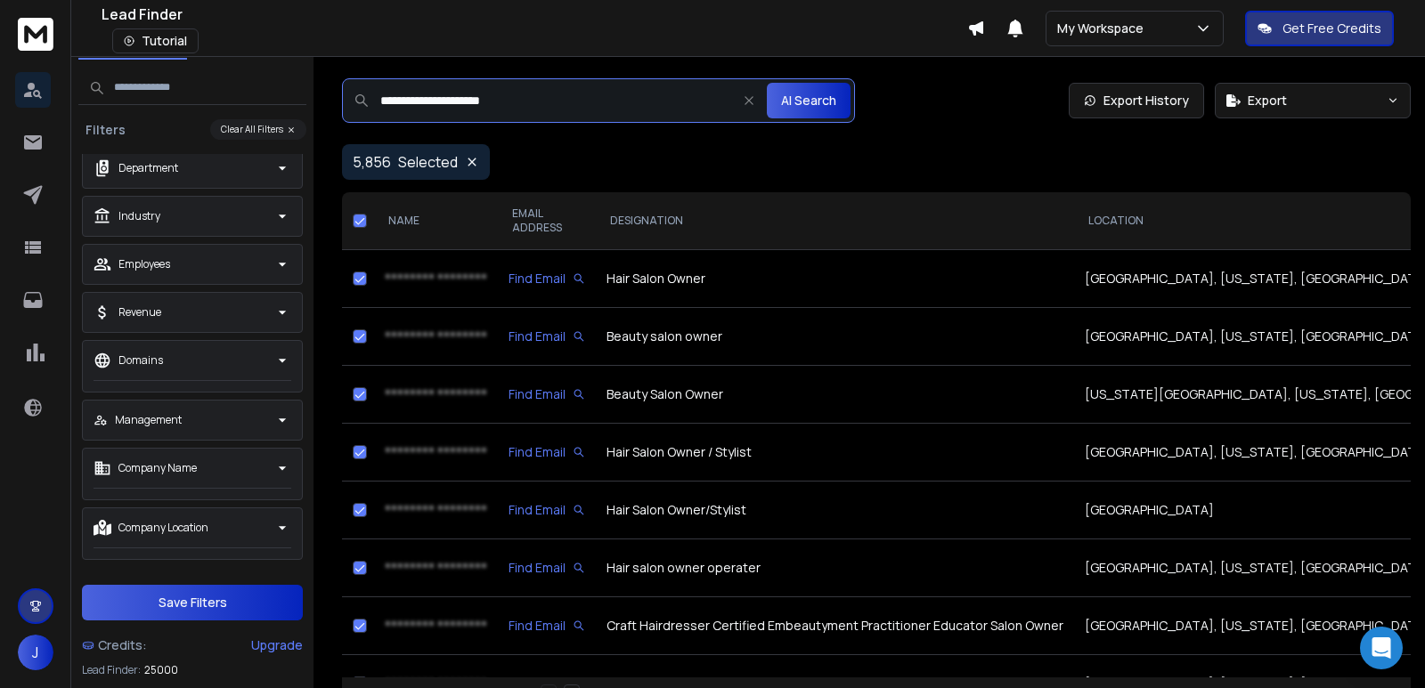
click at [381, 96] on textarea "**********" at bounding box center [555, 101] width 351 height 36
type textarea "**********"
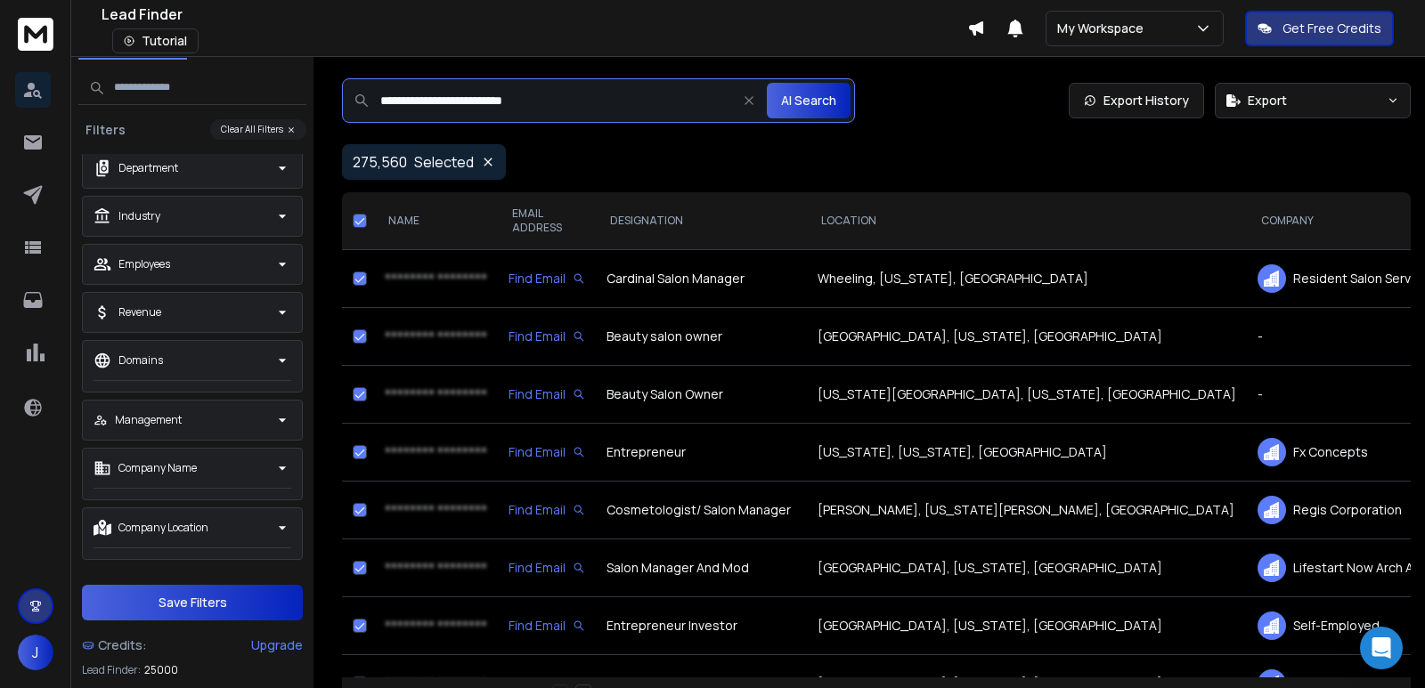
drag, startPoint x: 401, startPoint y: 102, endPoint x: 354, endPoint y: 106, distance: 46.4
click at [354, 106] on div "**********" at bounding box center [598, 100] width 513 height 45
type textarea "**********"
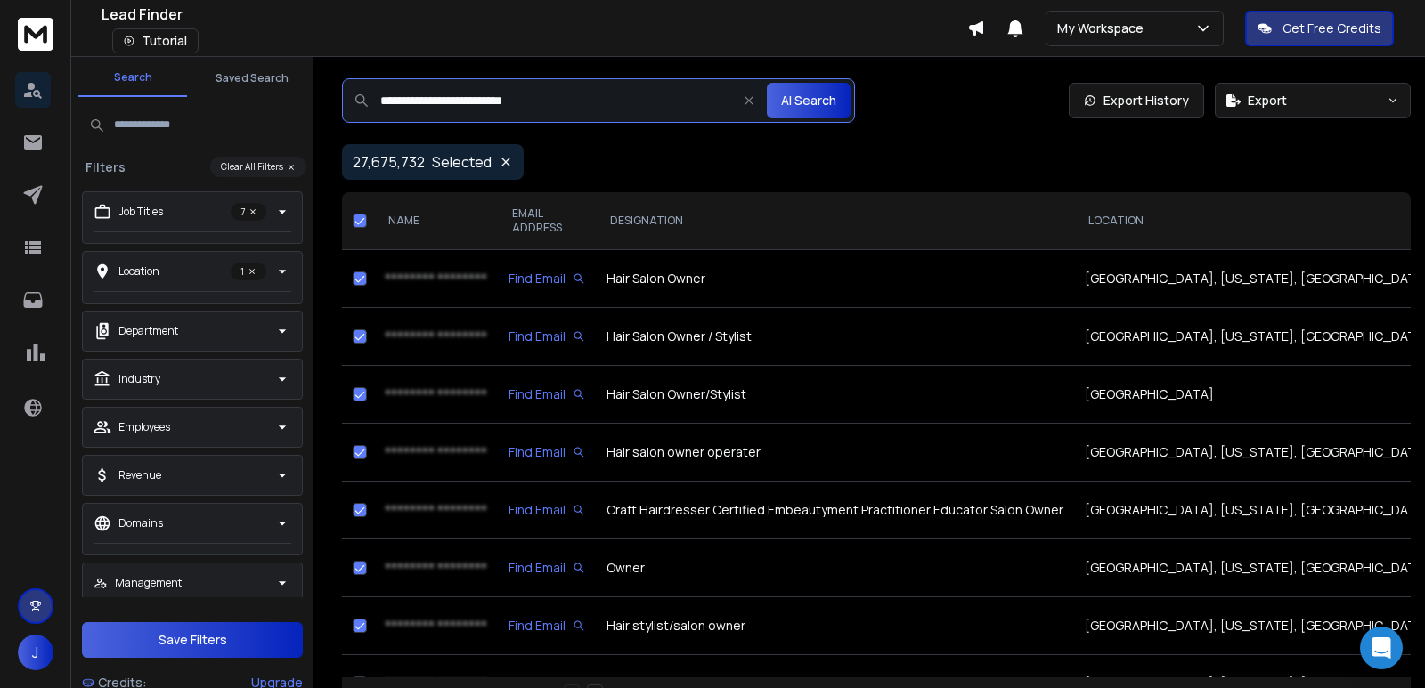
click at [273, 221] on icon at bounding box center [282, 212] width 18 height 18
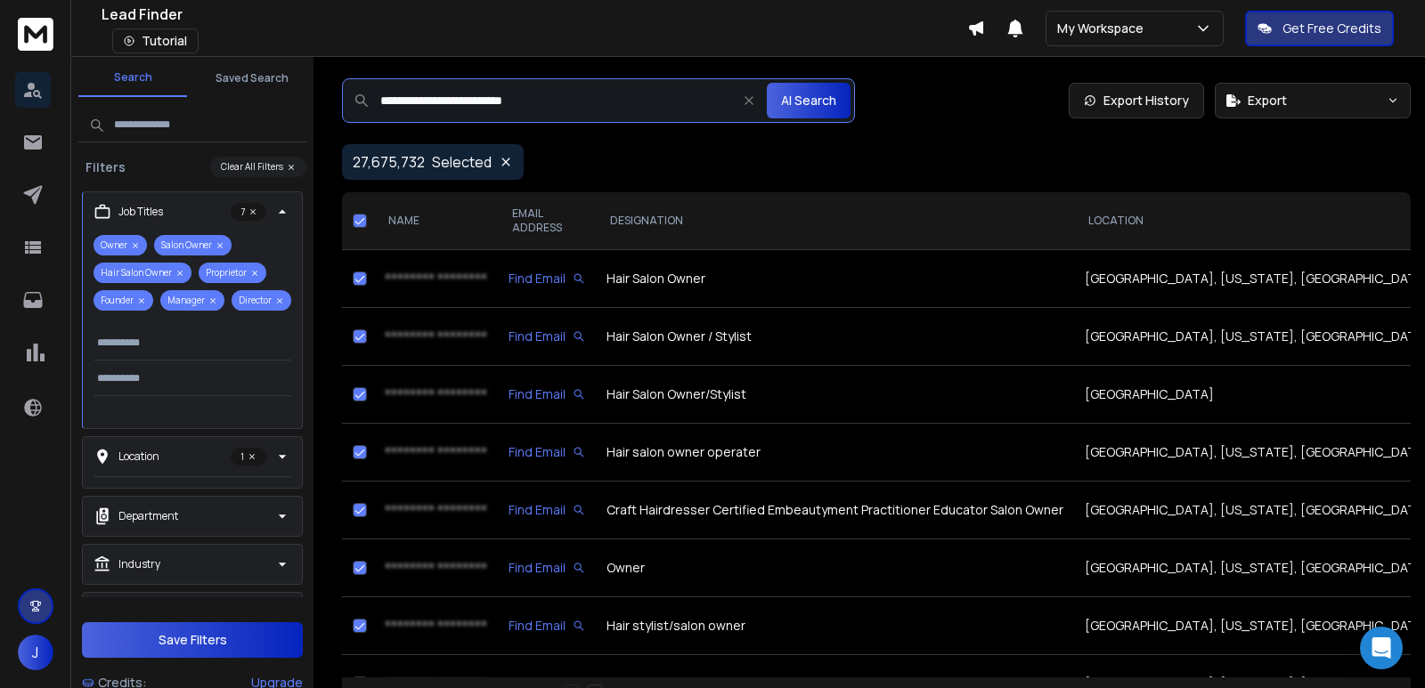
click at [273, 216] on icon at bounding box center [282, 212] width 18 height 18
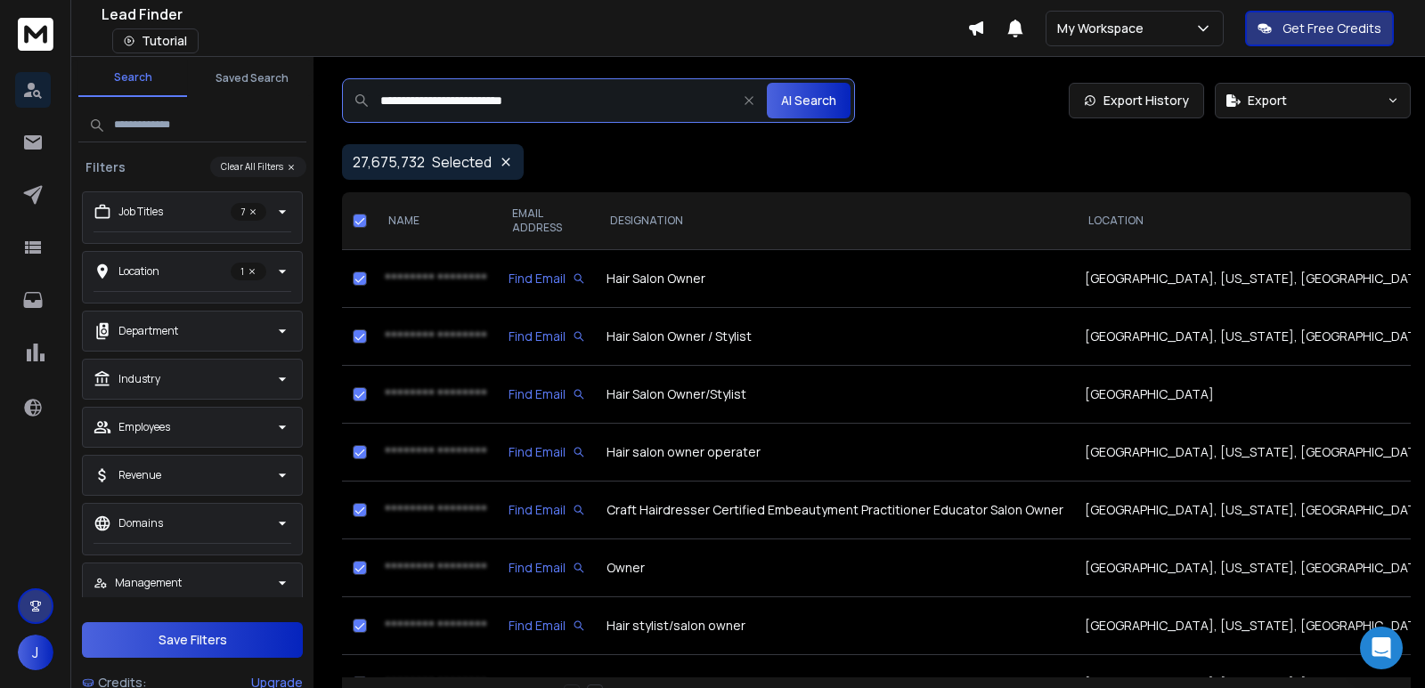
click at [273, 280] on icon at bounding box center [282, 272] width 18 height 18
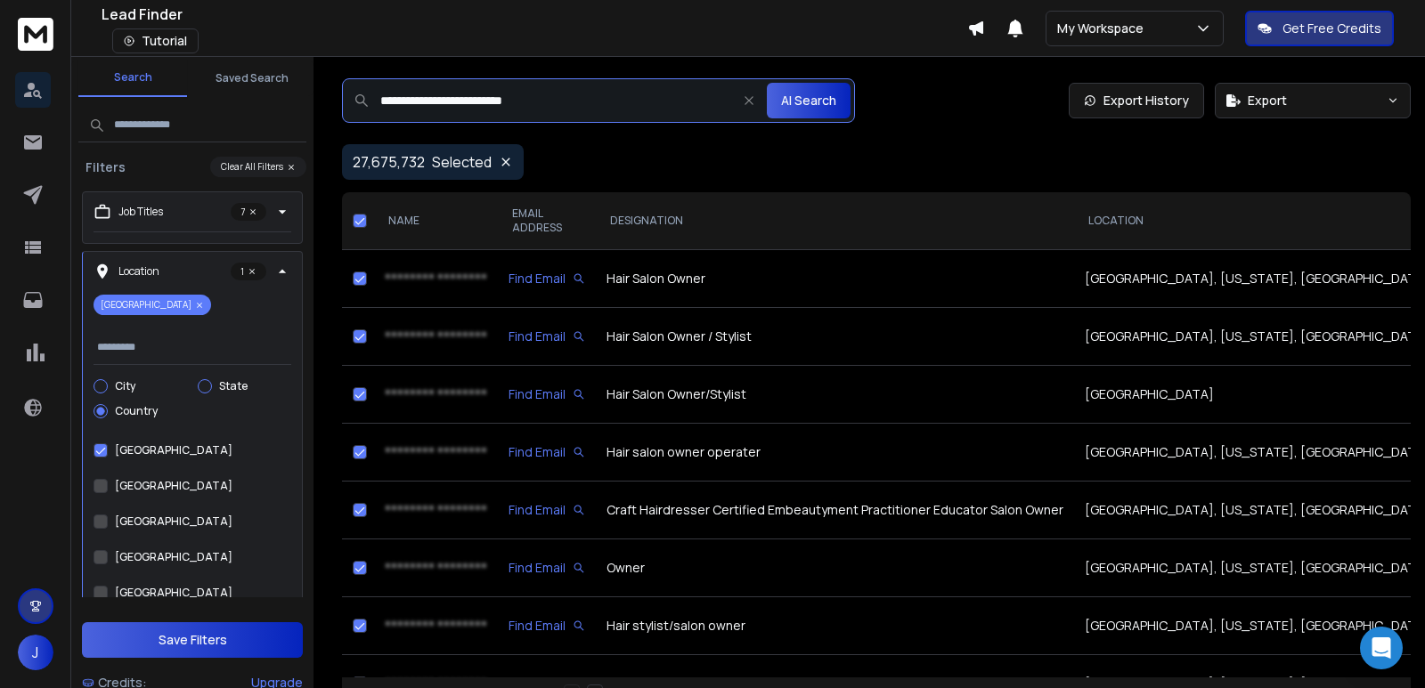
click at [273, 277] on icon at bounding box center [282, 272] width 18 height 18
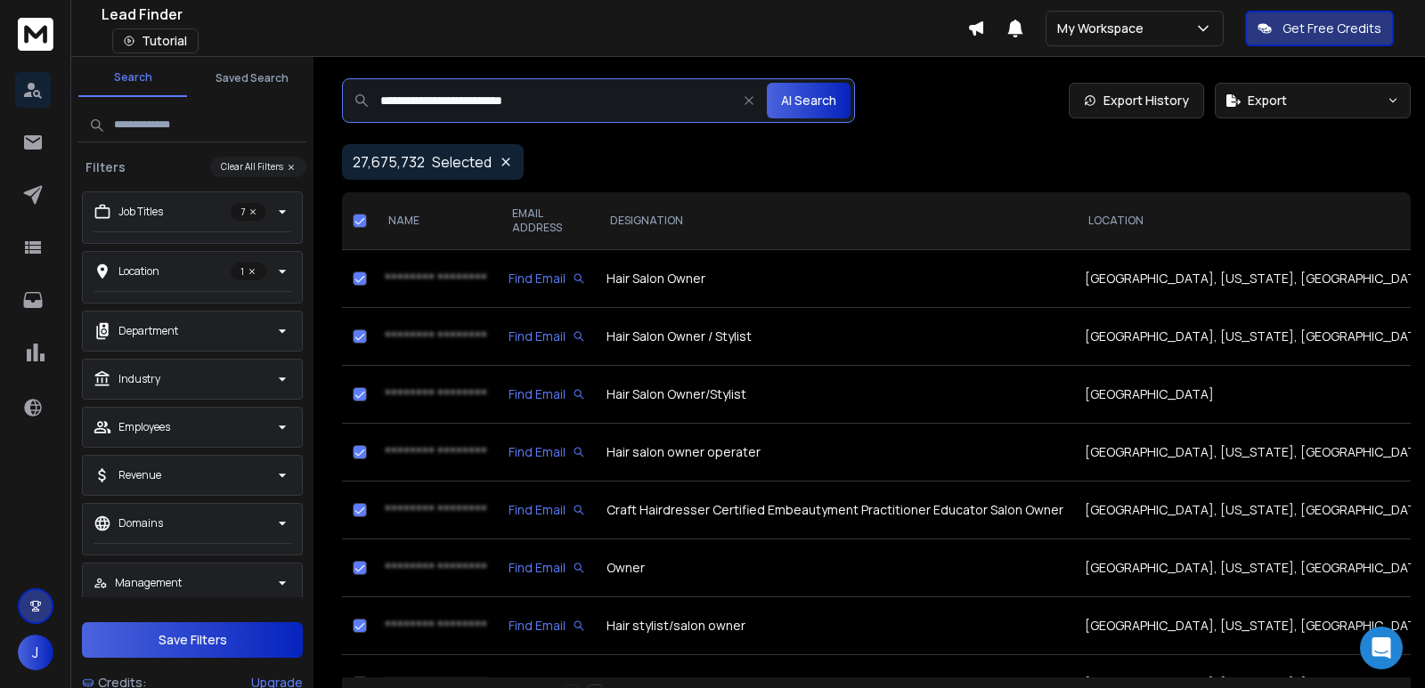
click at [274, 340] on icon at bounding box center [282, 331] width 18 height 18
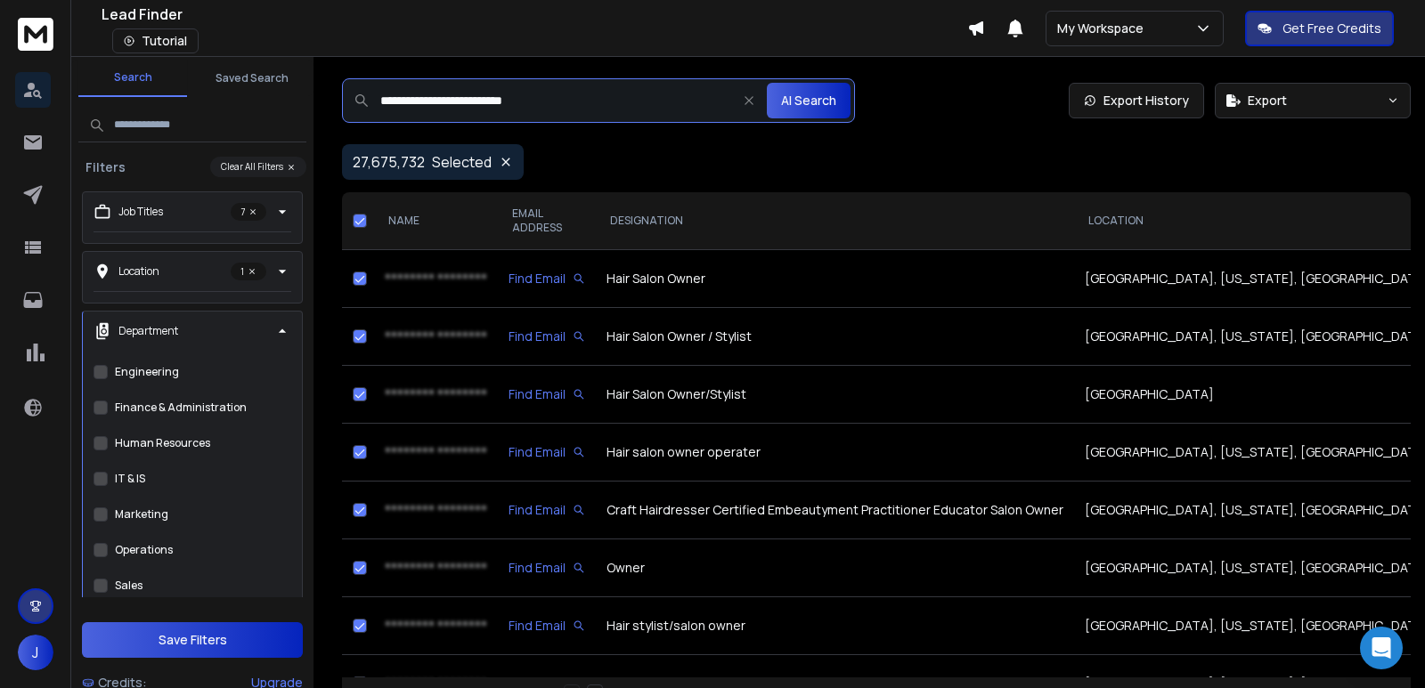
click at [274, 340] on icon at bounding box center [282, 331] width 18 height 18
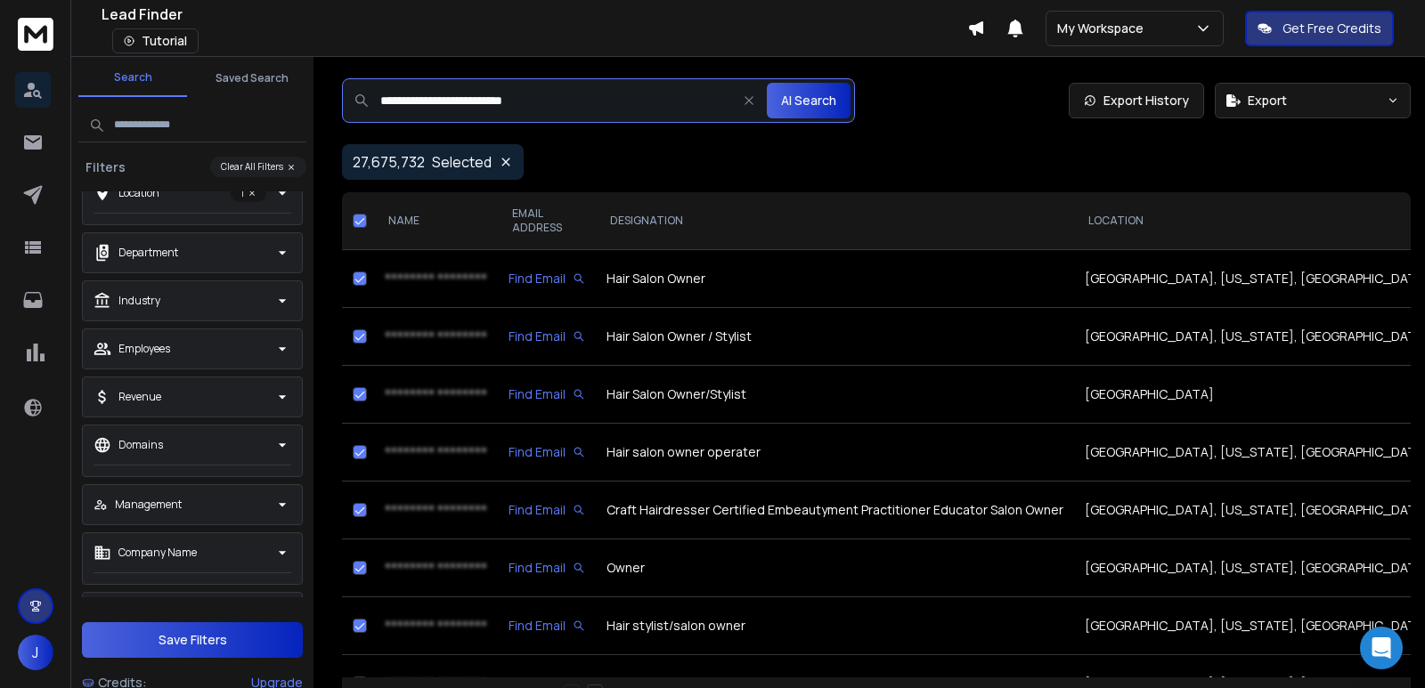
scroll to position [126, 0]
click at [273, 303] on icon at bounding box center [282, 302] width 18 height 18
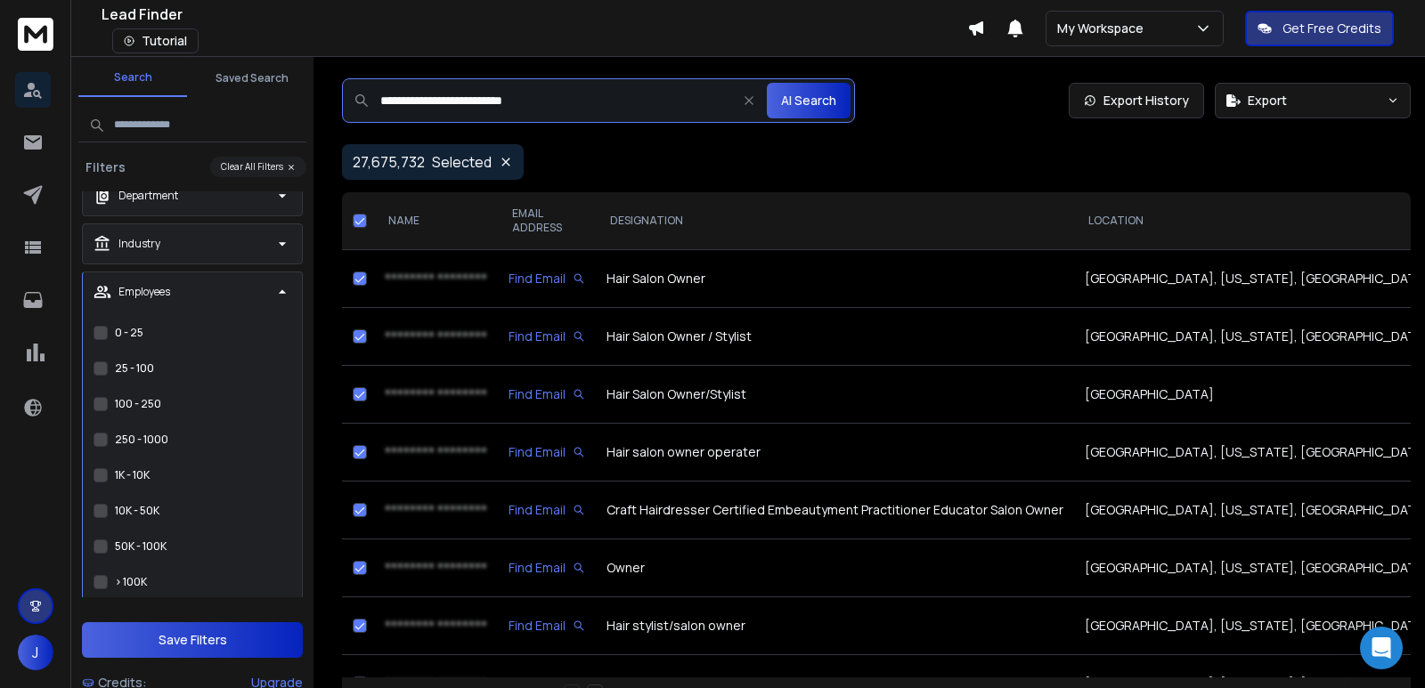
scroll to position [126, 0]
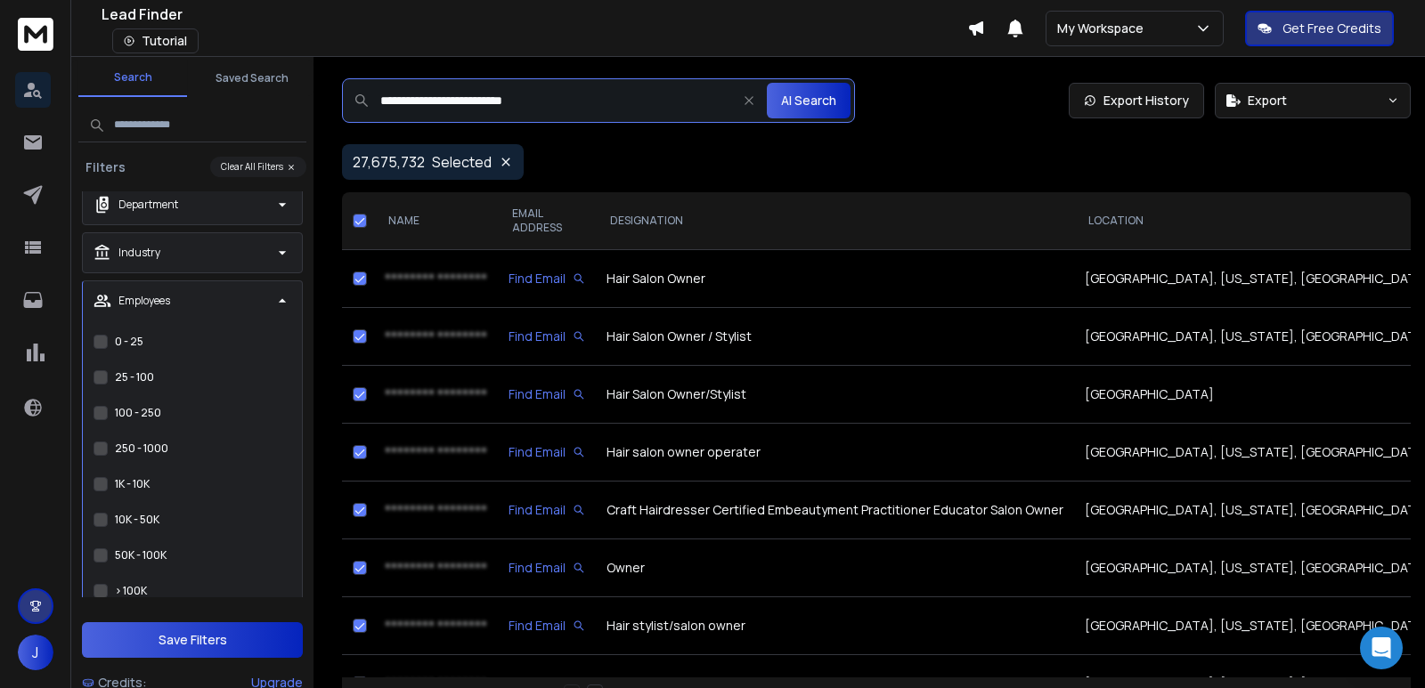
click at [98, 345] on 25 "0 - 25" at bounding box center [100, 342] width 14 height 14
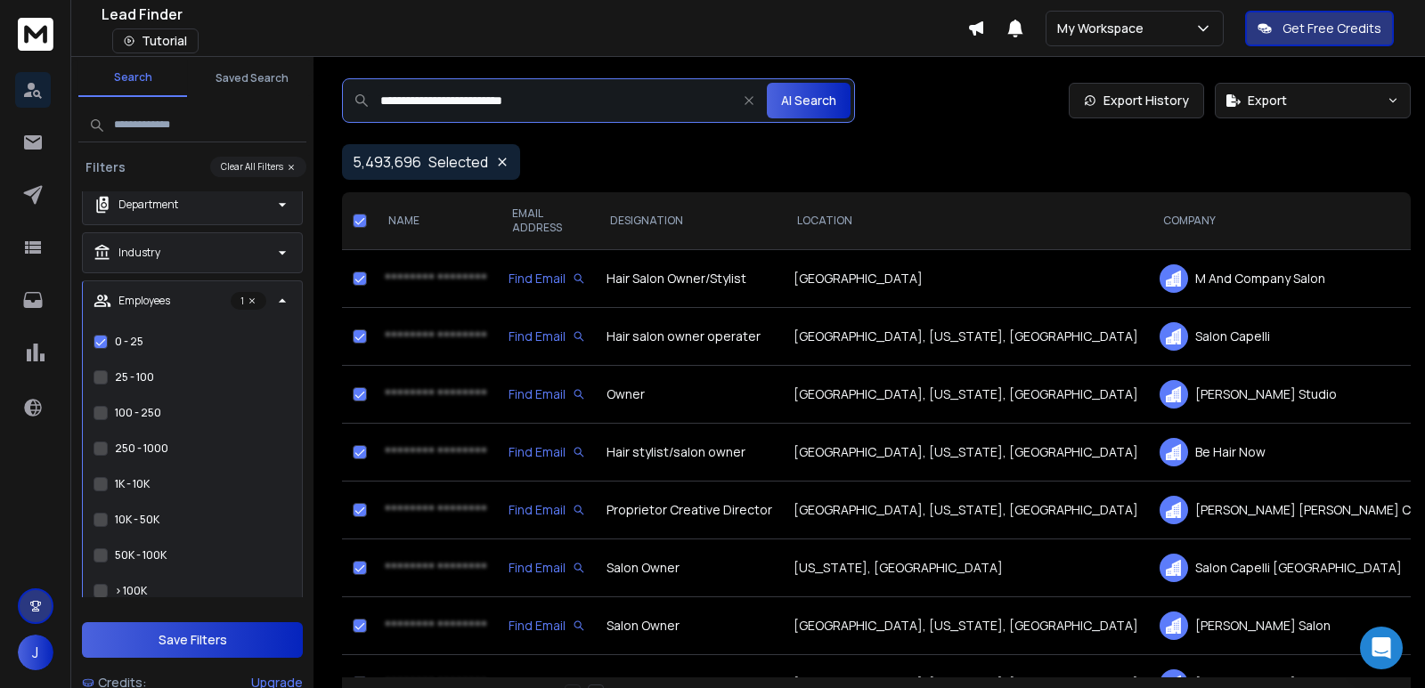
click at [97, 345] on 25 "0 - 25" at bounding box center [100, 342] width 14 height 14
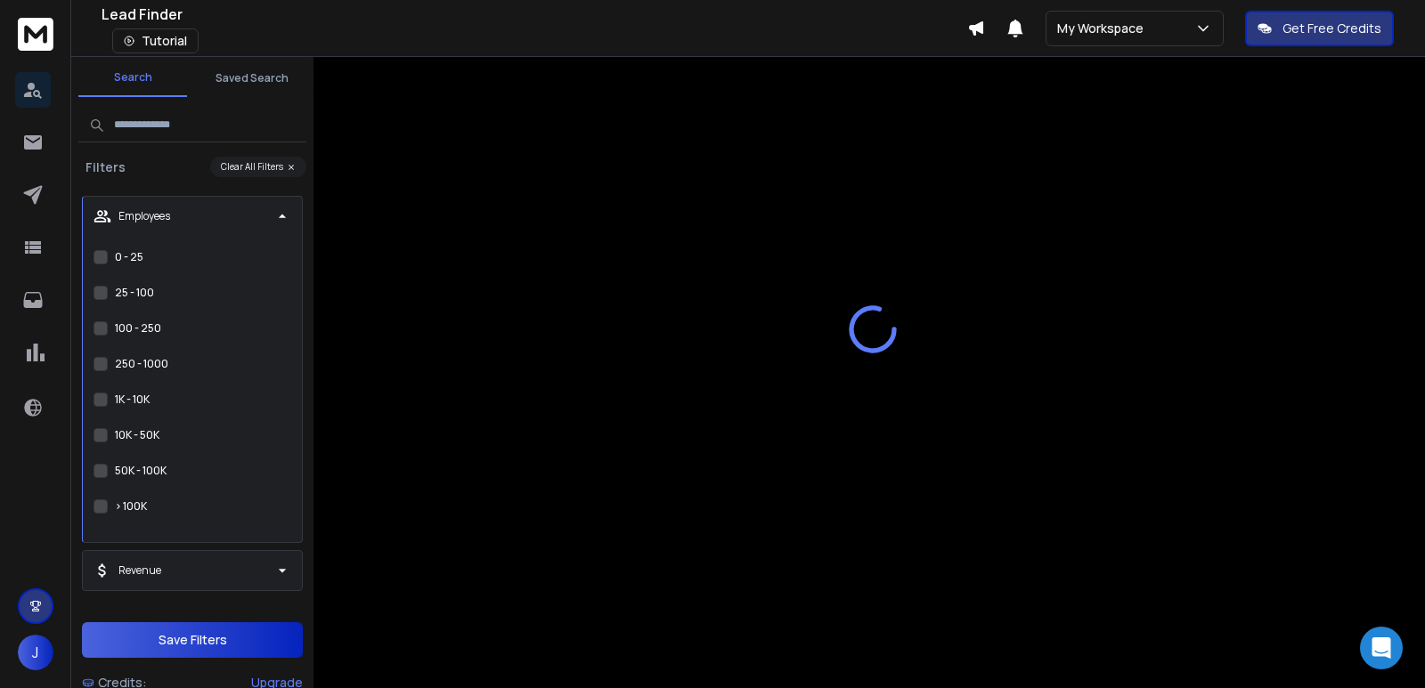
scroll to position [218, 0]
click at [274, 214] on icon at bounding box center [282, 209] width 18 height 18
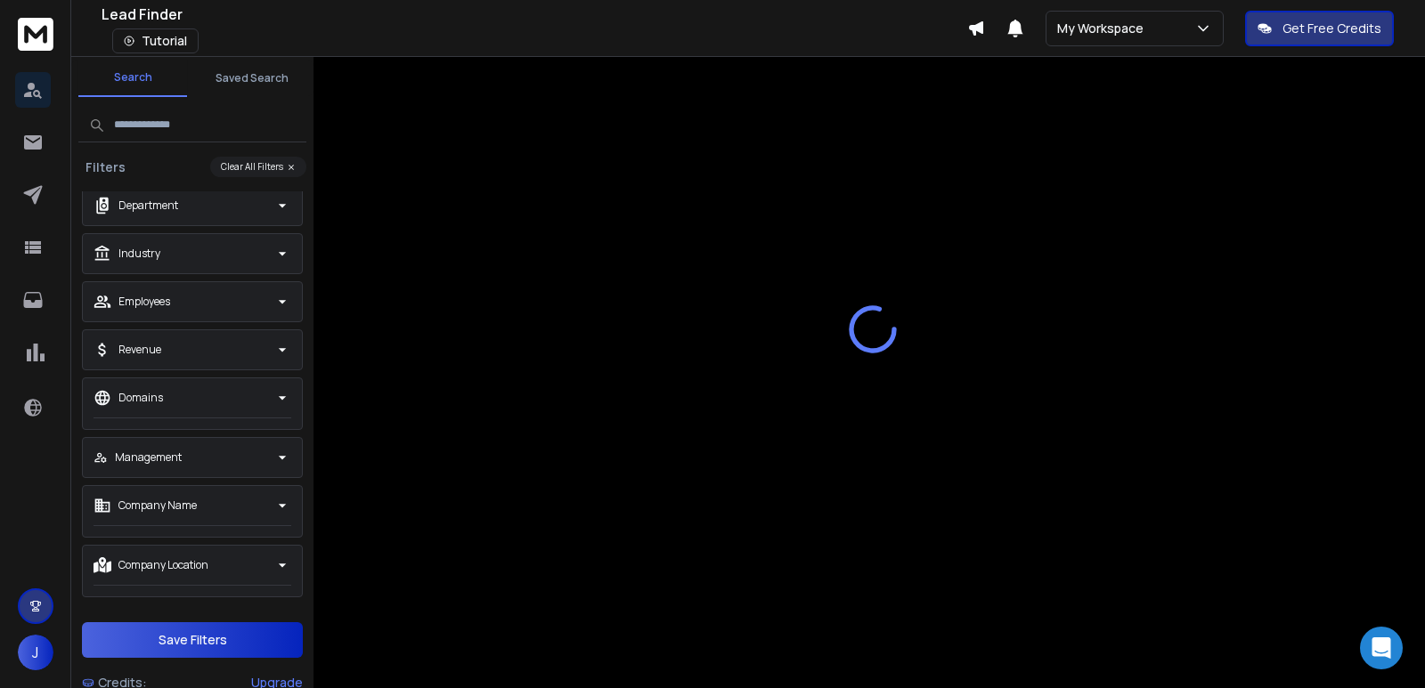
click at [279, 352] on icon at bounding box center [282, 350] width 7 height 4
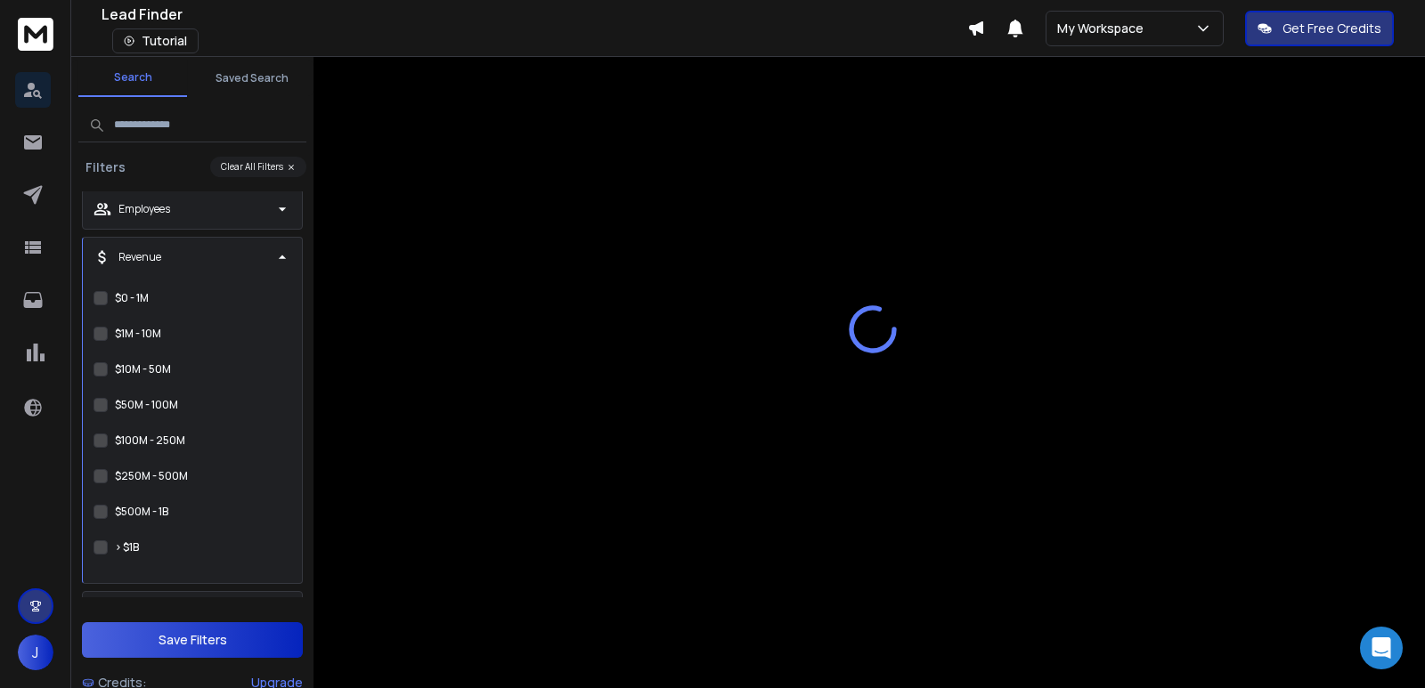
click at [103, 302] on 1M "$0 - 1M" at bounding box center [100, 298] width 14 height 14
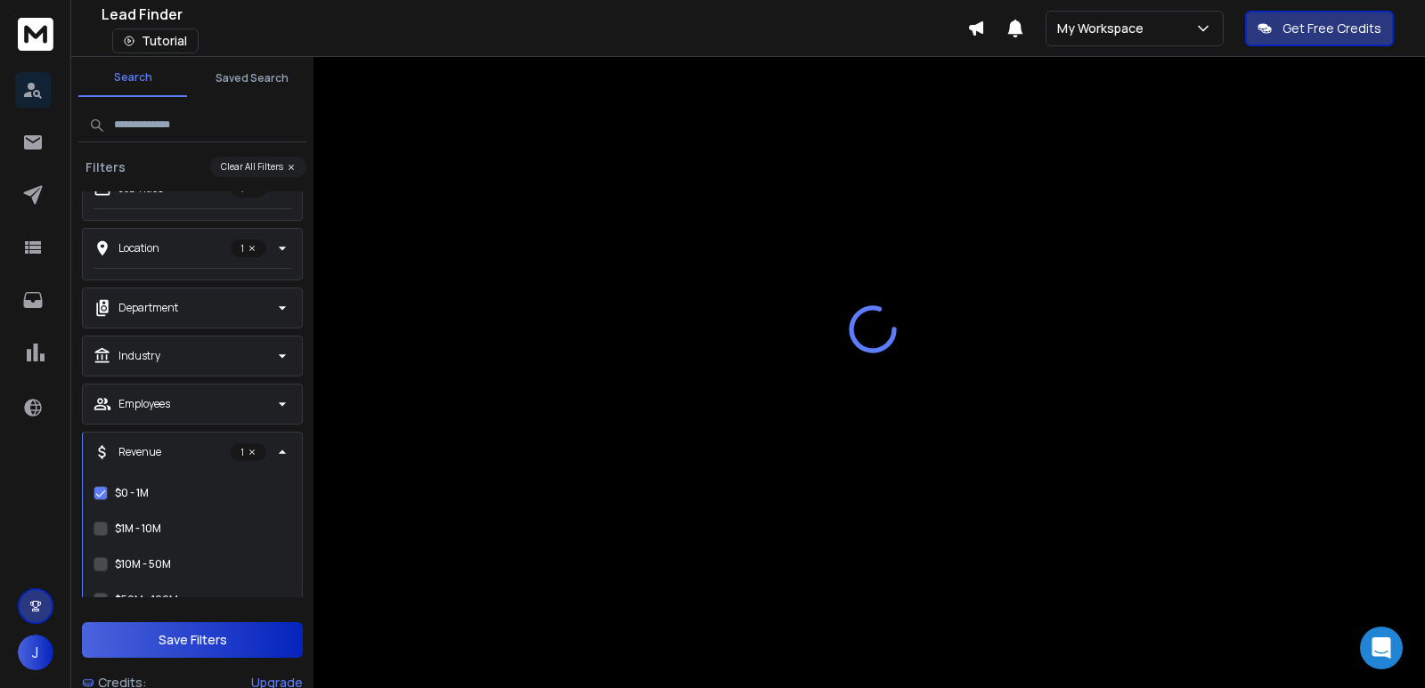
scroll to position [0, 0]
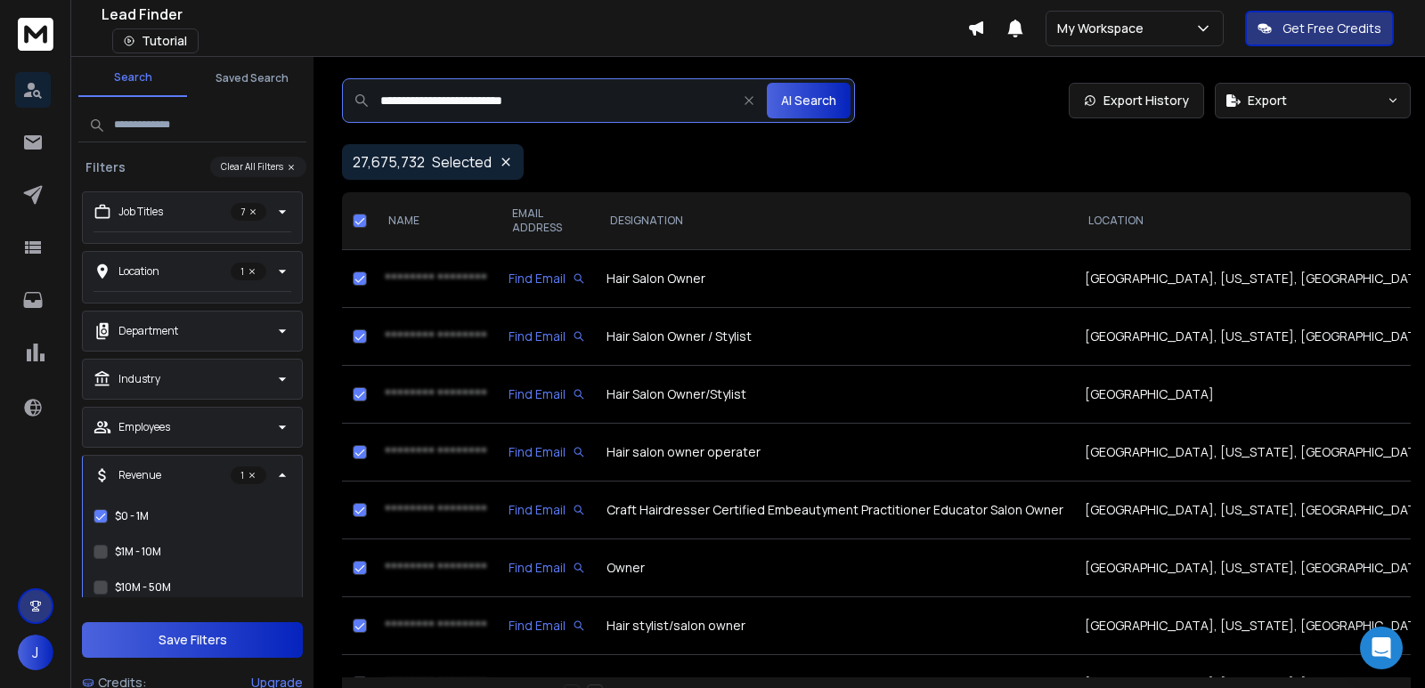
click at [98, 520] on 1M "$0 - 1M" at bounding box center [100, 516] width 14 height 14
click at [274, 274] on icon at bounding box center [282, 272] width 18 height 18
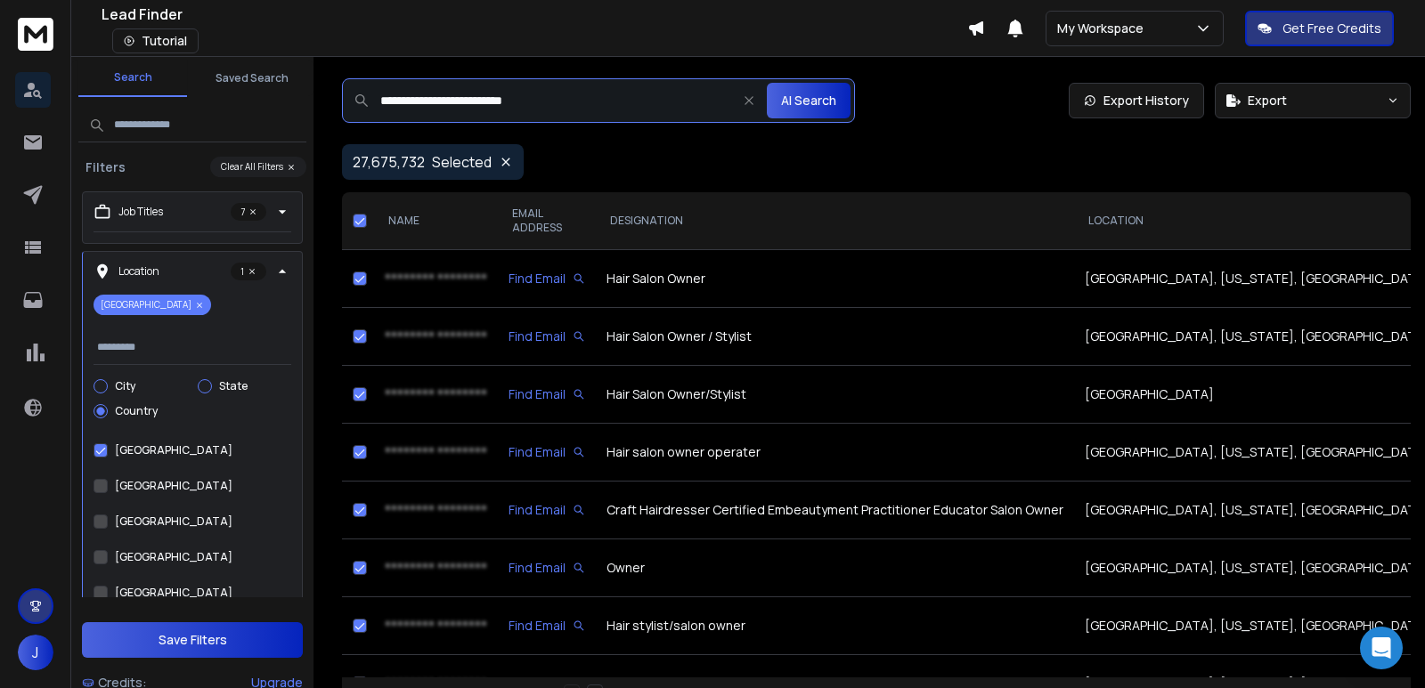
click at [131, 352] on input at bounding box center [192, 347] width 198 height 36
click at [199, 392] on button "State" at bounding box center [205, 386] width 14 height 14
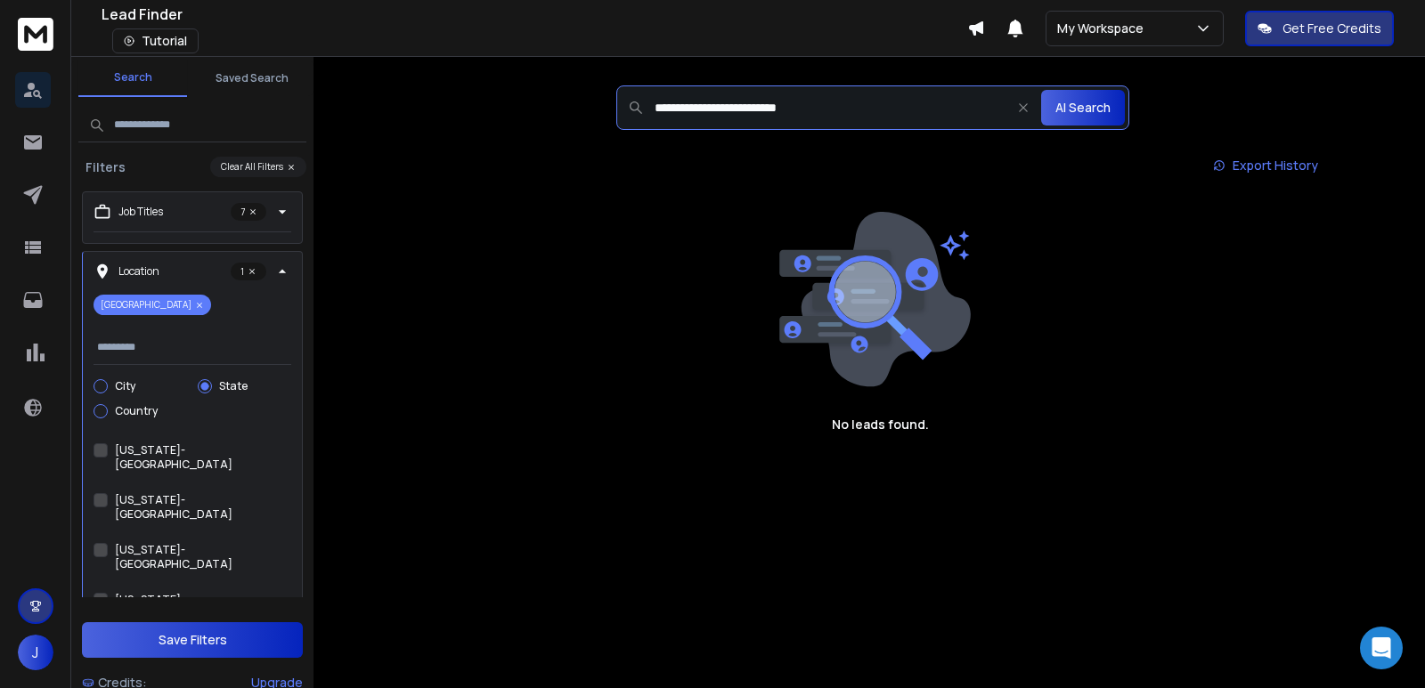
click at [101, 451] on States "[US_STATE]-[GEOGRAPHIC_DATA]" at bounding box center [100, 450] width 14 height 14
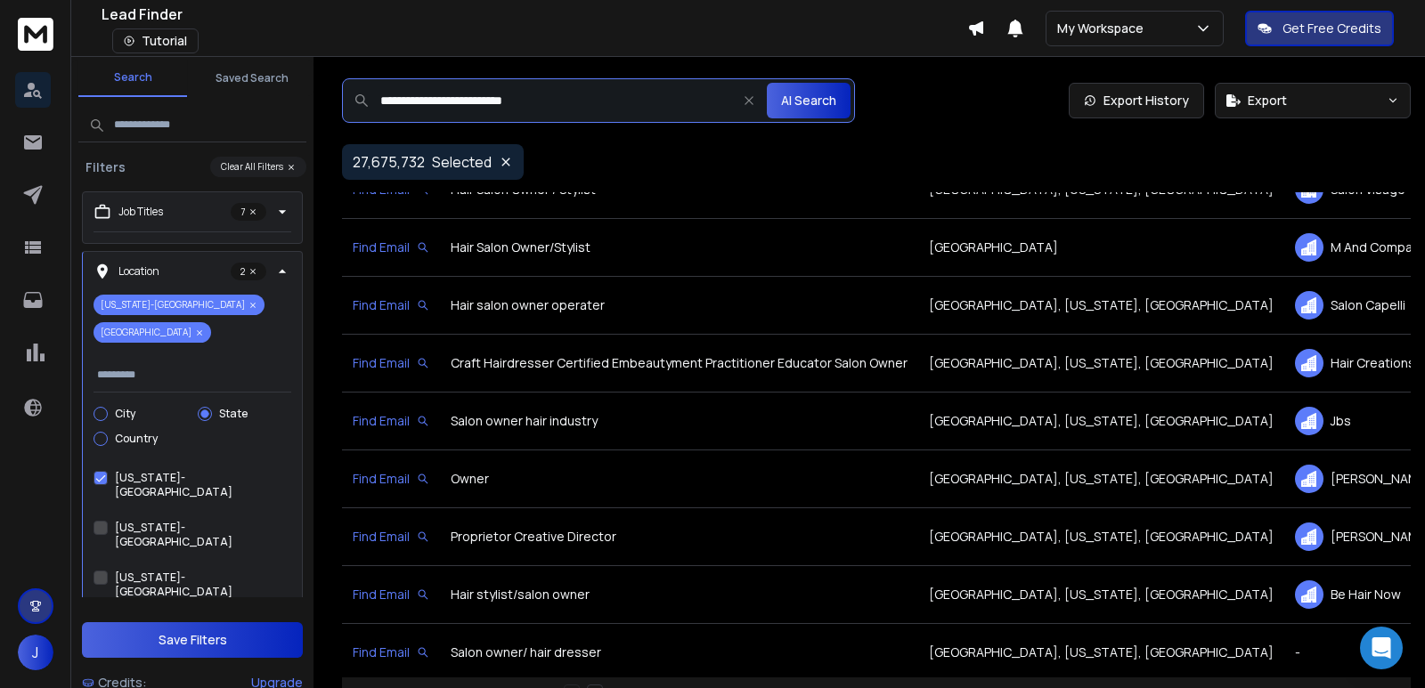
scroll to position [160, 0]
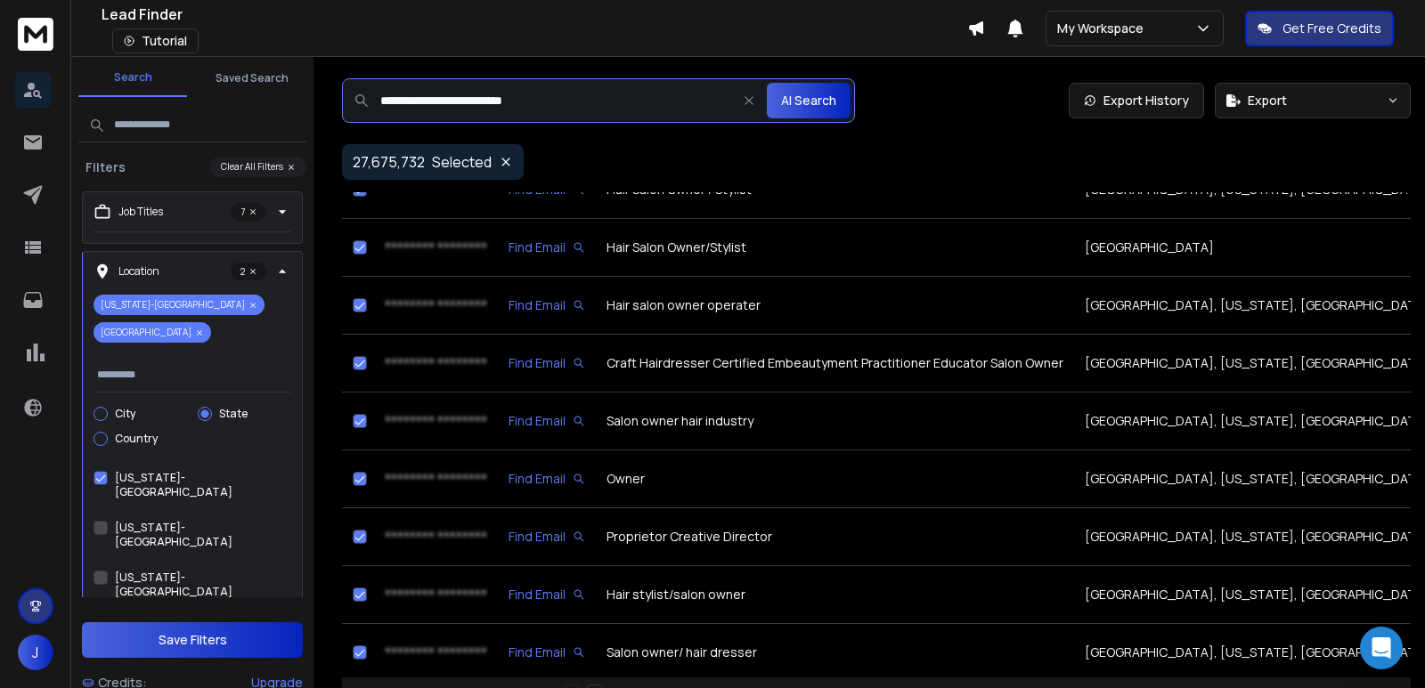
click at [195, 337] on icon at bounding box center [199, 333] width 9 height 9
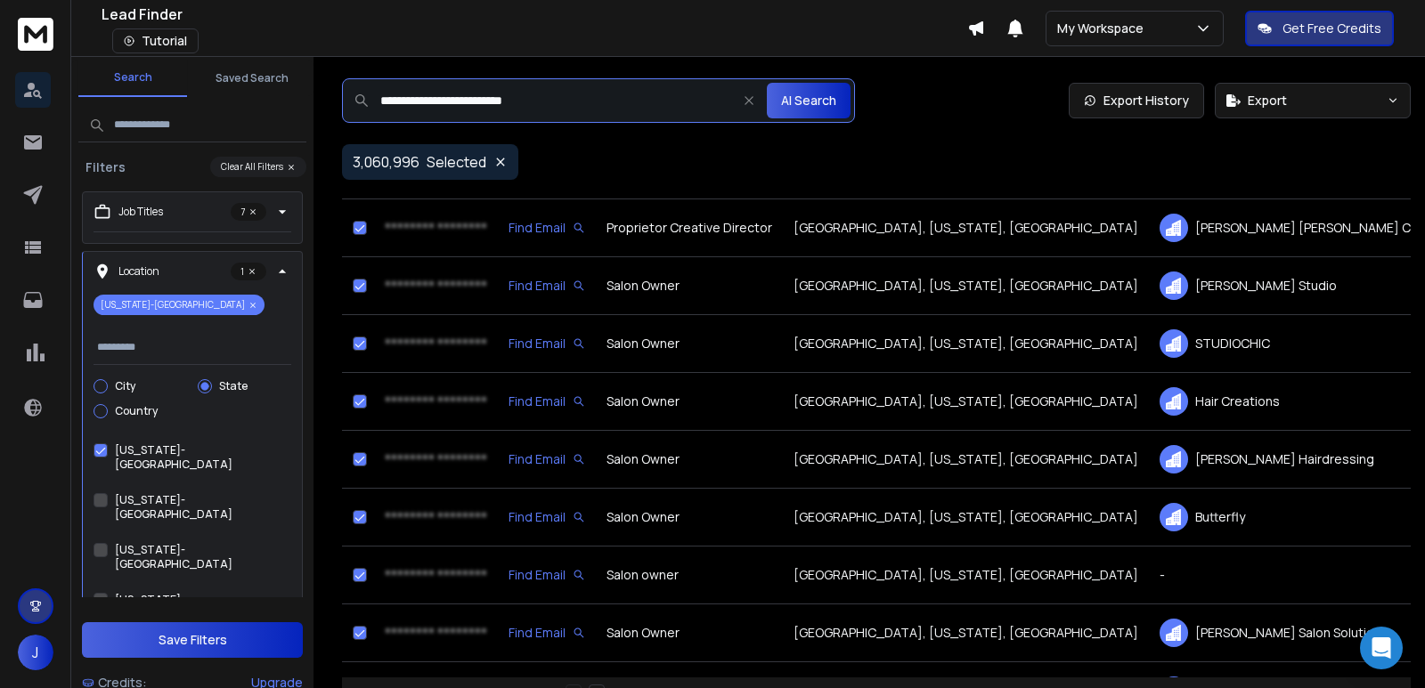
scroll to position [0, 0]
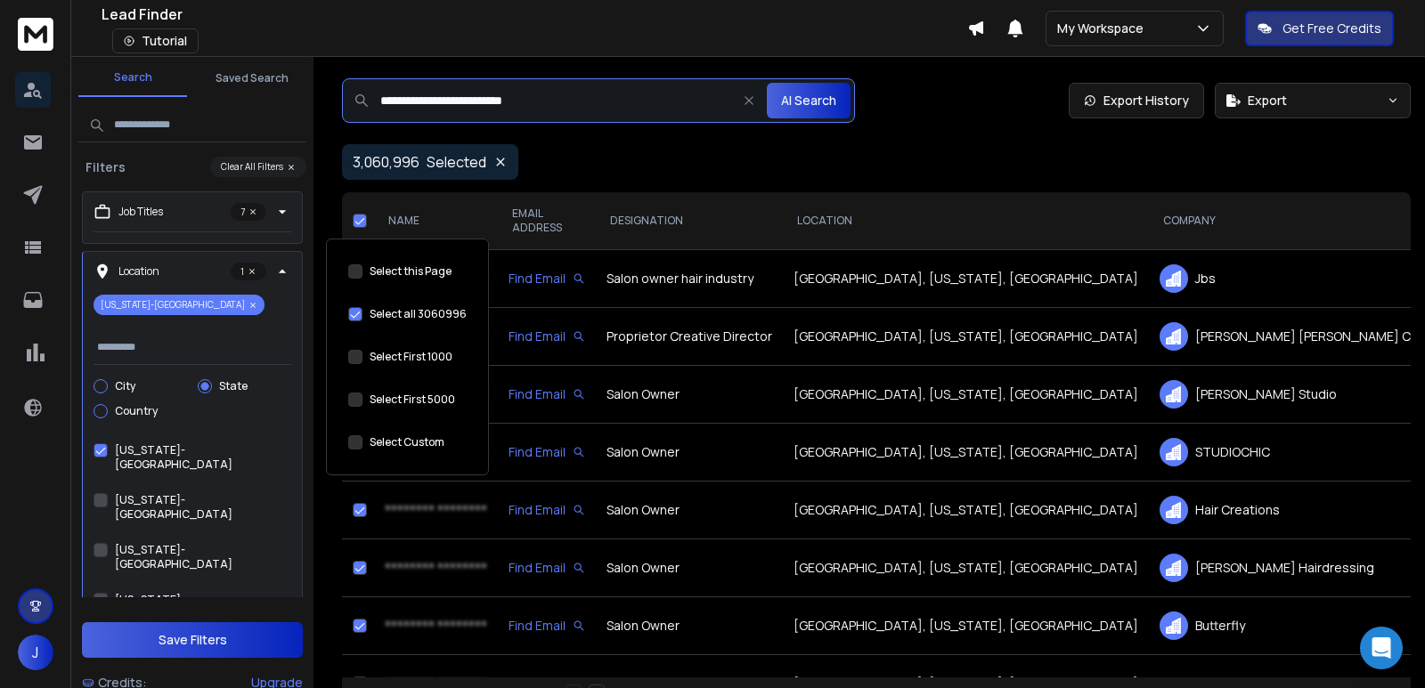
click at [356, 402] on button "Select this Page" at bounding box center [355, 400] width 14 height 14
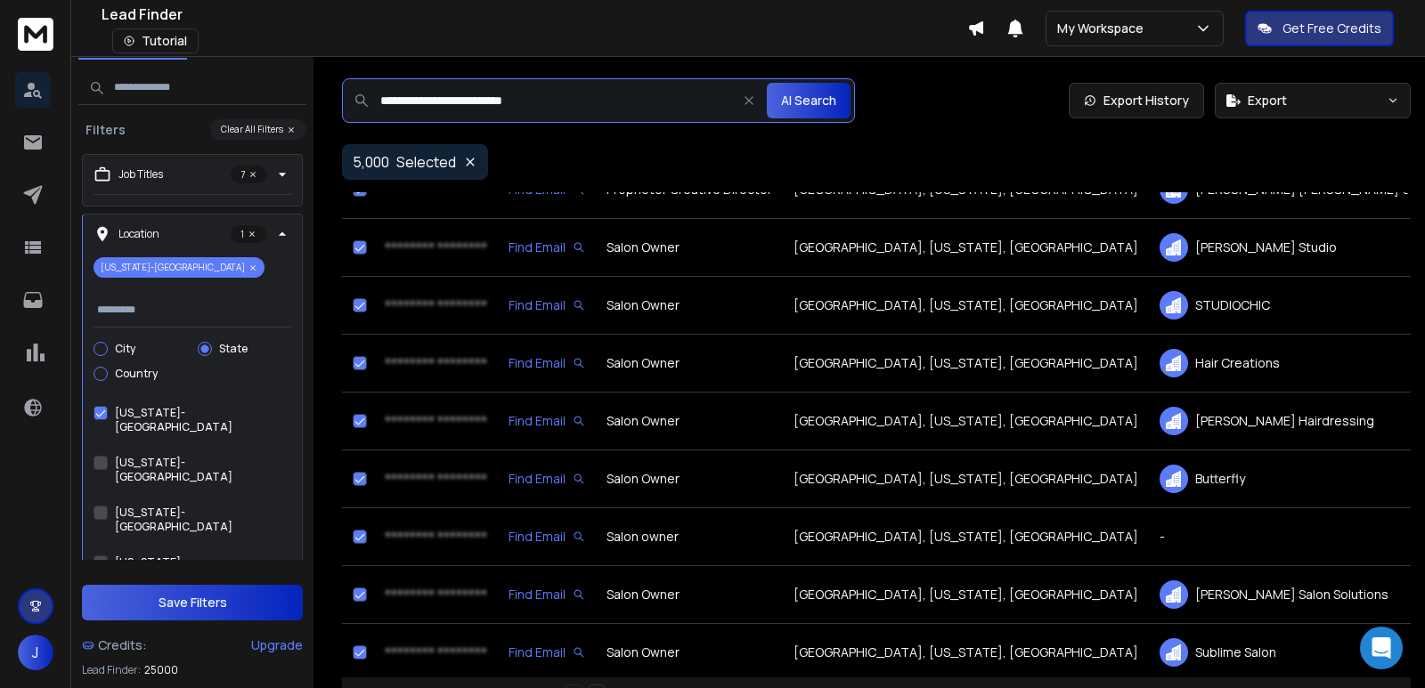
click at [199, 605] on button "Save Filters" at bounding box center [192, 603] width 221 height 36
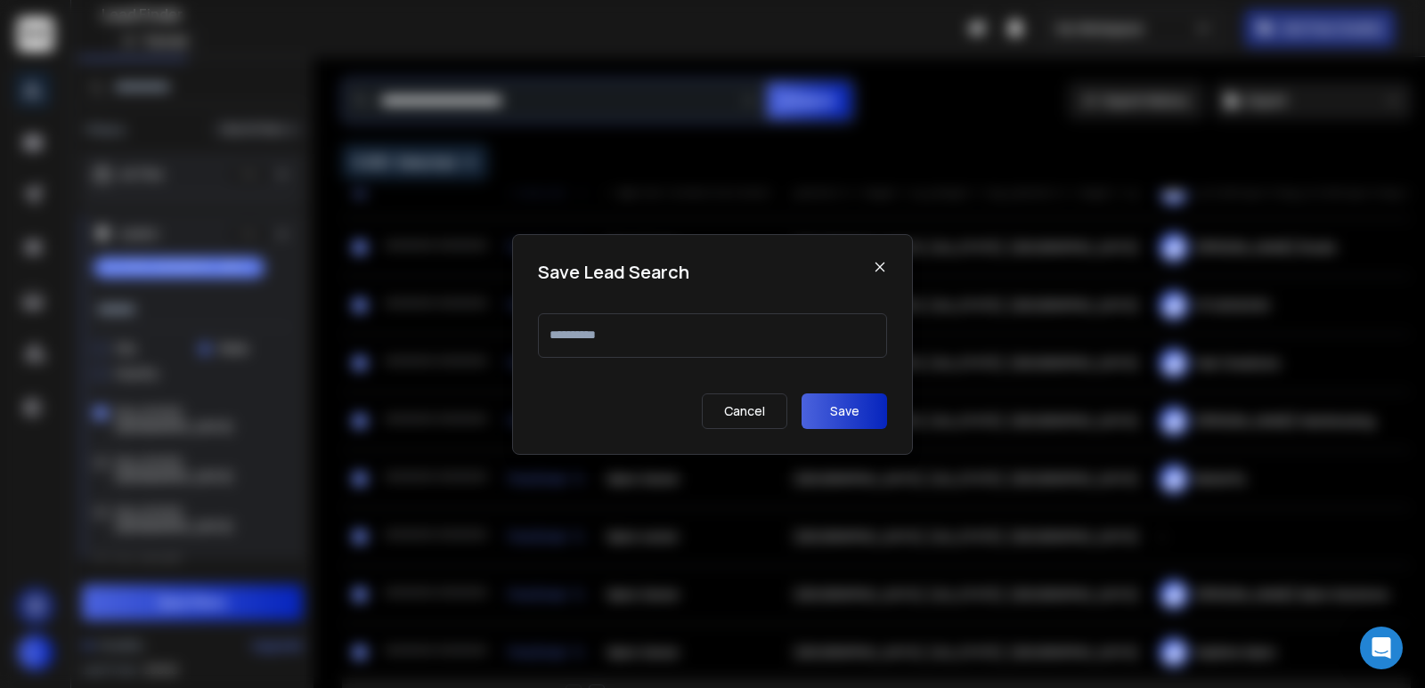
click at [589, 341] on input at bounding box center [712, 335] width 349 height 45
click at [728, 329] on input "**********" at bounding box center [712, 335] width 349 height 45
type input "**********"
click at [837, 407] on button "Save" at bounding box center [843, 412] width 85 height 36
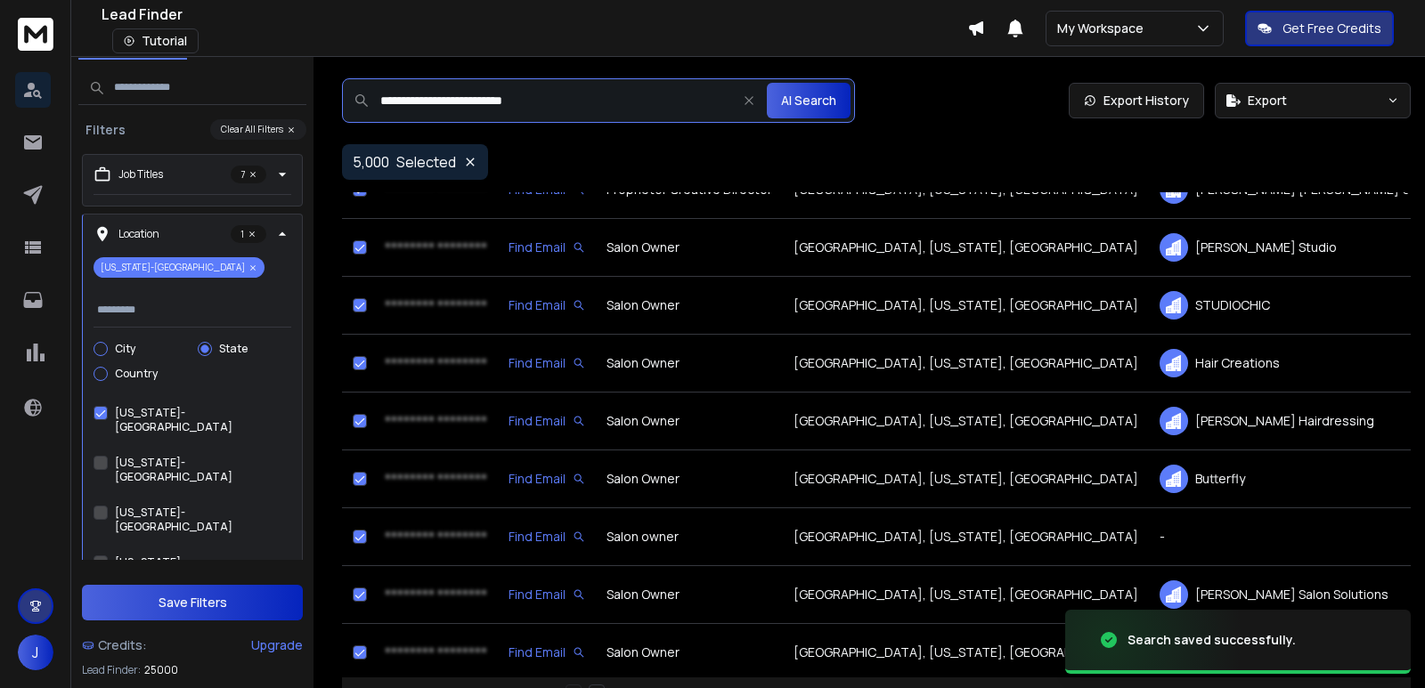
click at [1371, 104] on div "Export" at bounding box center [1302, 101] width 153 height 18
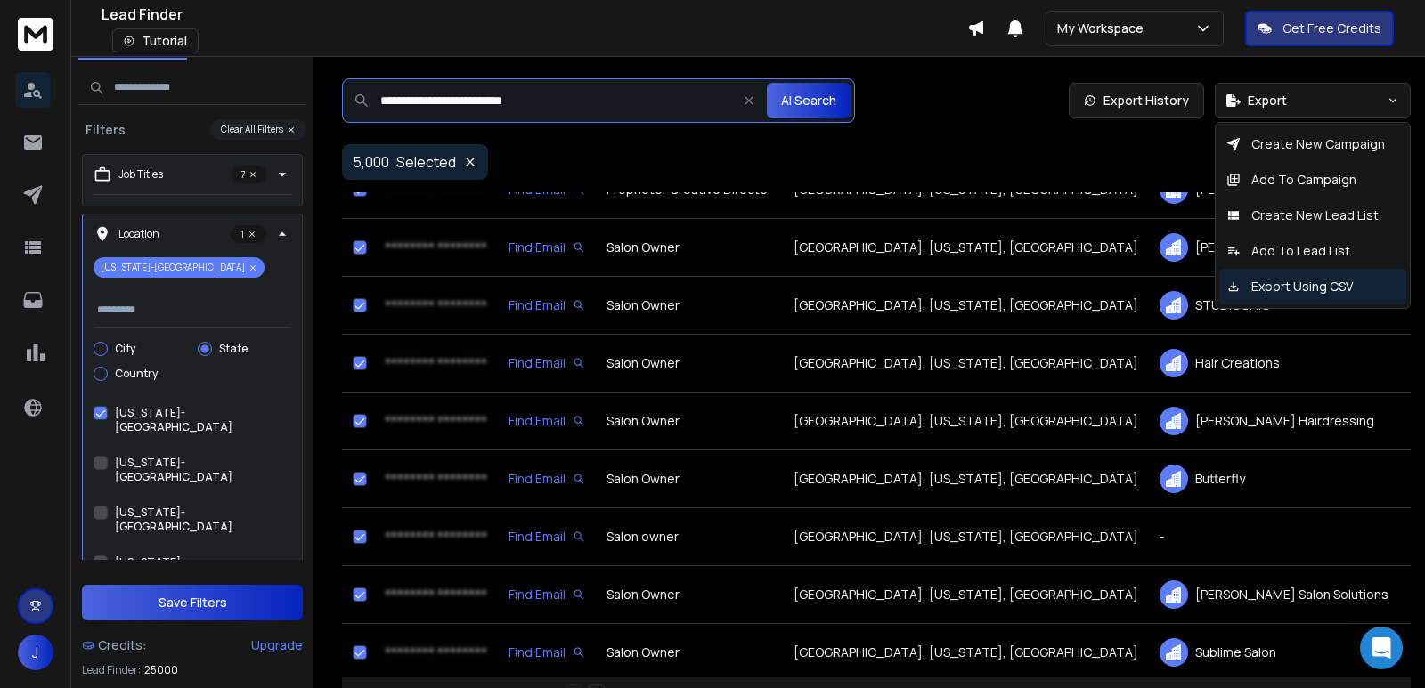
click at [1303, 290] on p "Export Using CSV" at bounding box center [1302, 286] width 109 height 25
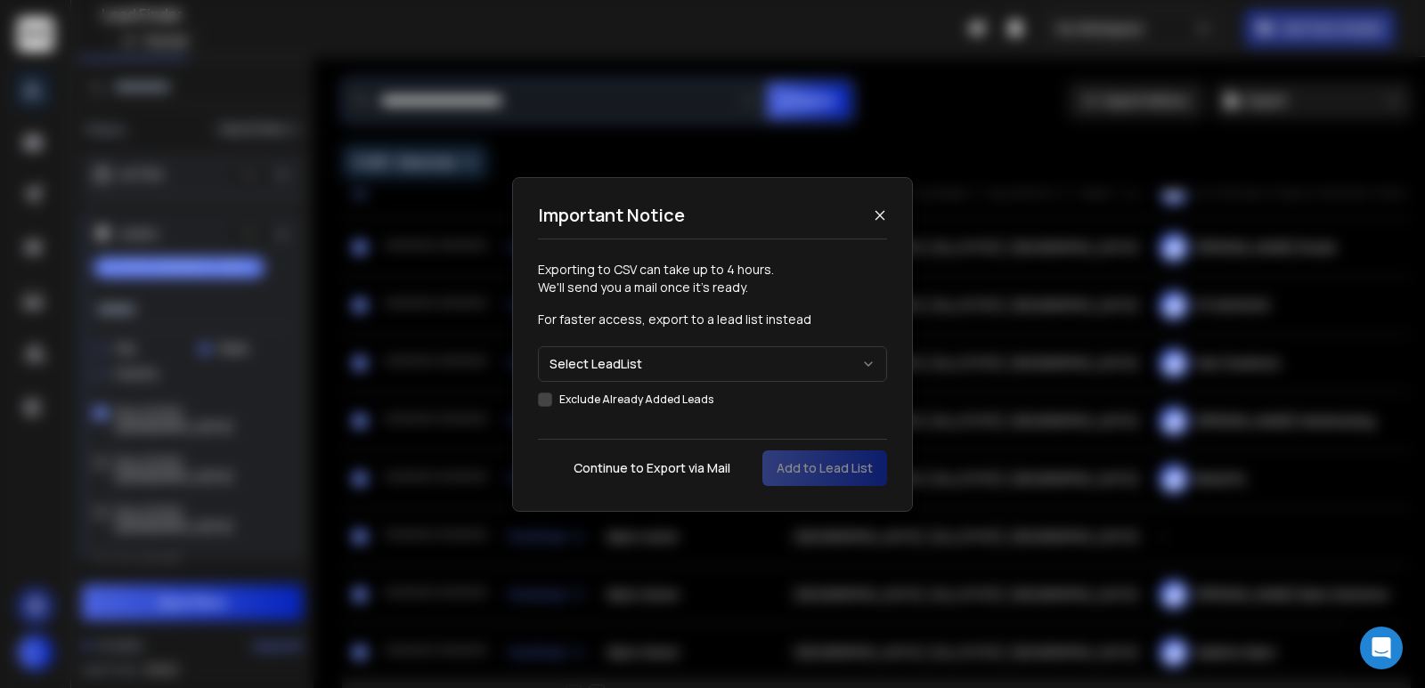
click at [644, 364] on button "Select LeadList" at bounding box center [712, 364] width 349 height 36
click at [677, 311] on p "For faster access, export to a lead list instead" at bounding box center [712, 320] width 349 height 18
click at [587, 367] on button "Select LeadList" at bounding box center [712, 364] width 349 height 36
click at [881, 210] on icon at bounding box center [880, 215] width 14 height 14
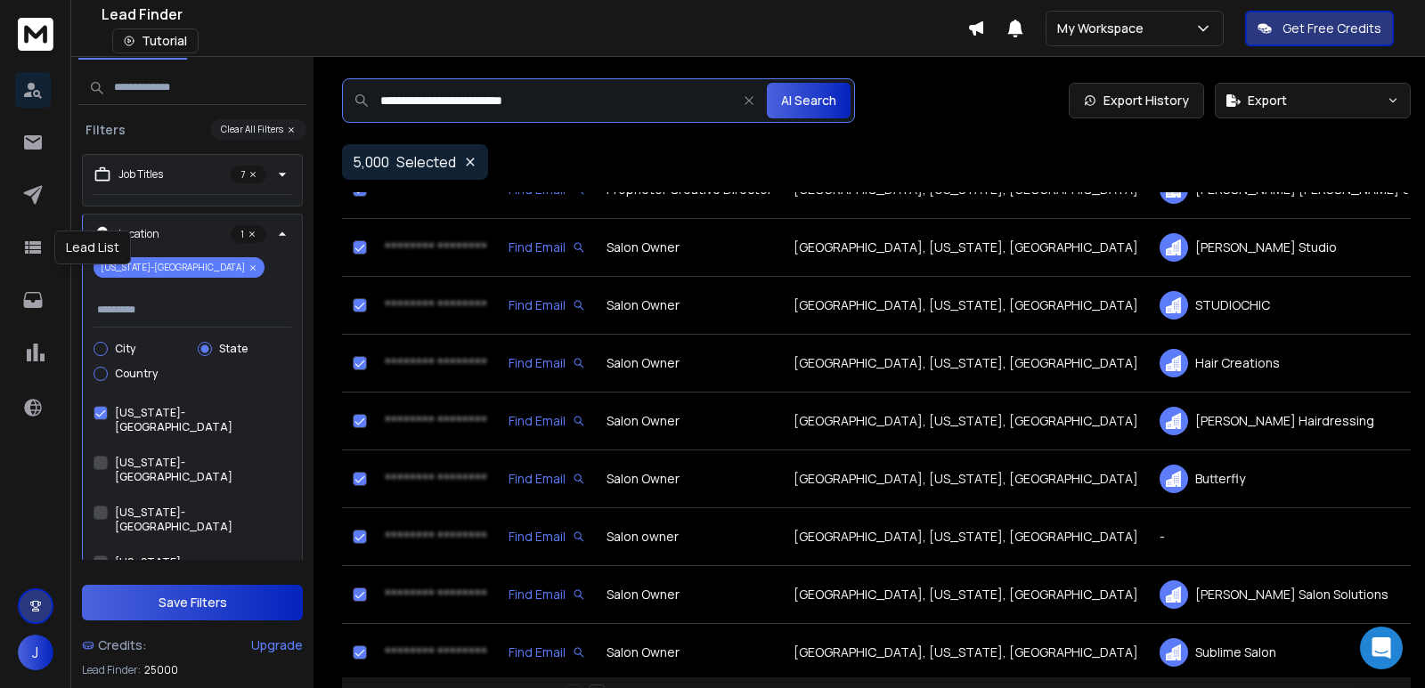
click at [1374, 98] on div "Export" at bounding box center [1302, 101] width 153 height 18
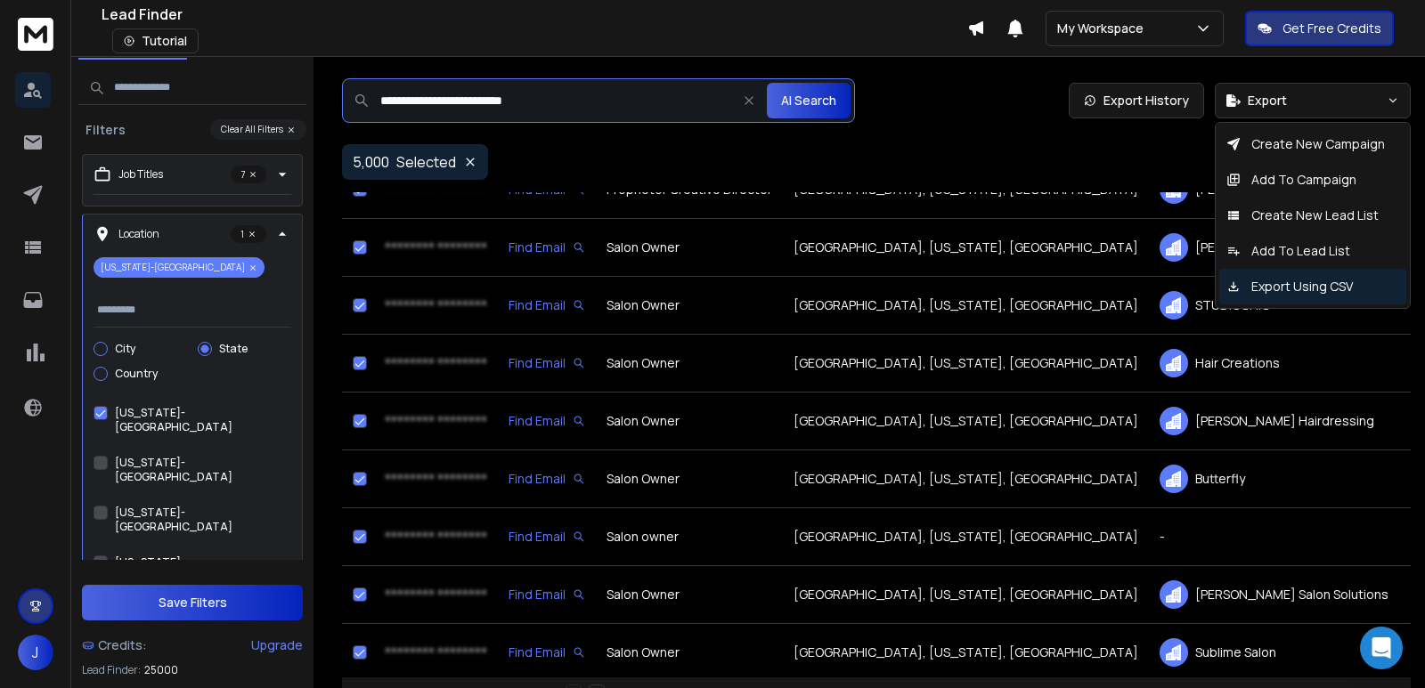
click at [1281, 278] on p "Export Using CSV" at bounding box center [1302, 286] width 109 height 25
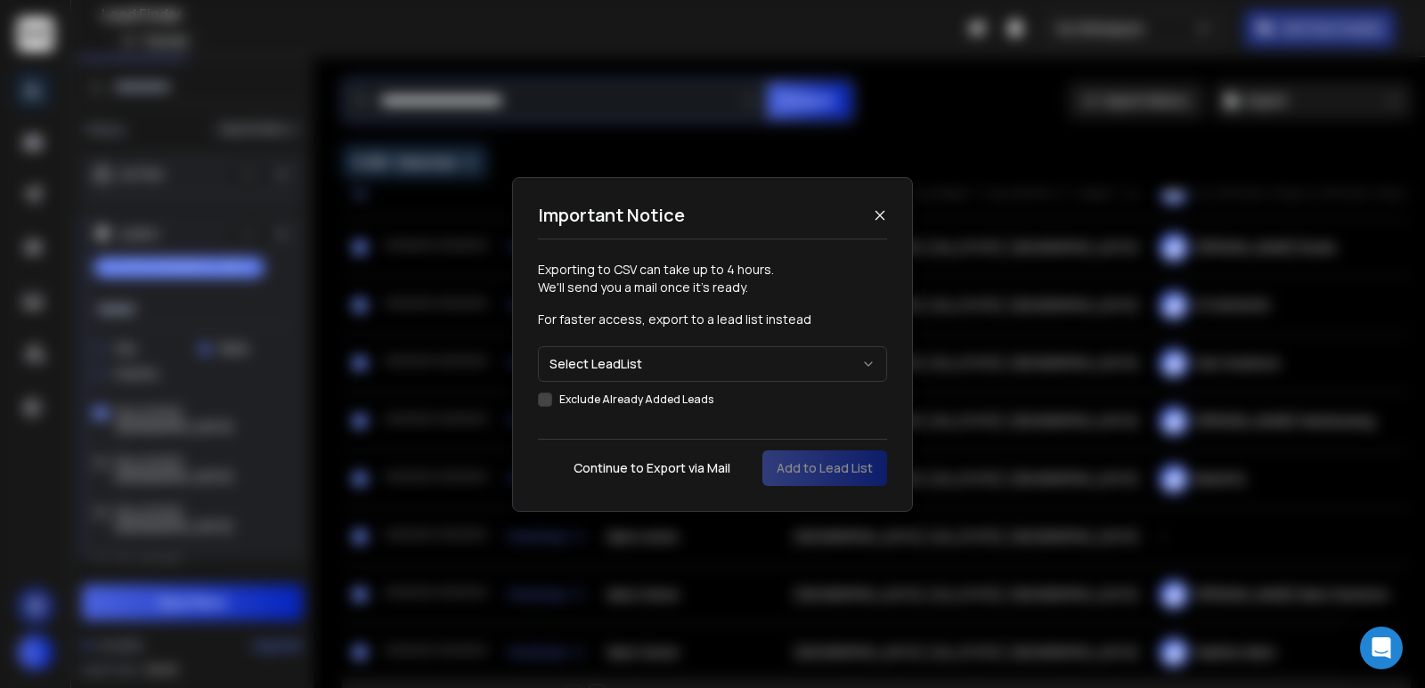
click at [740, 368] on button "Select LeadList" at bounding box center [712, 364] width 349 height 36
click at [661, 354] on button "Select LeadList" at bounding box center [712, 364] width 349 height 36
click at [671, 467] on p "Continue to Export via Mail" at bounding box center [651, 469] width 185 height 36
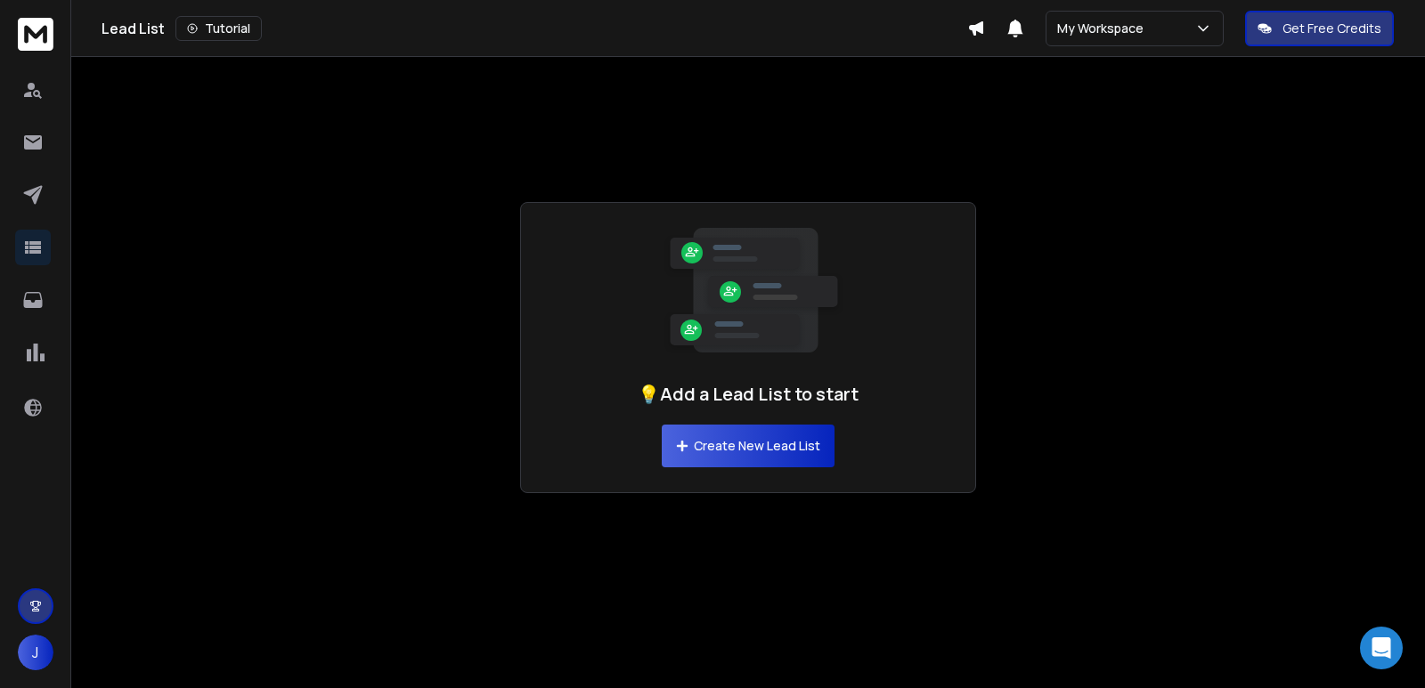
click at [681, 446] on icon at bounding box center [682, 446] width 11 height 11
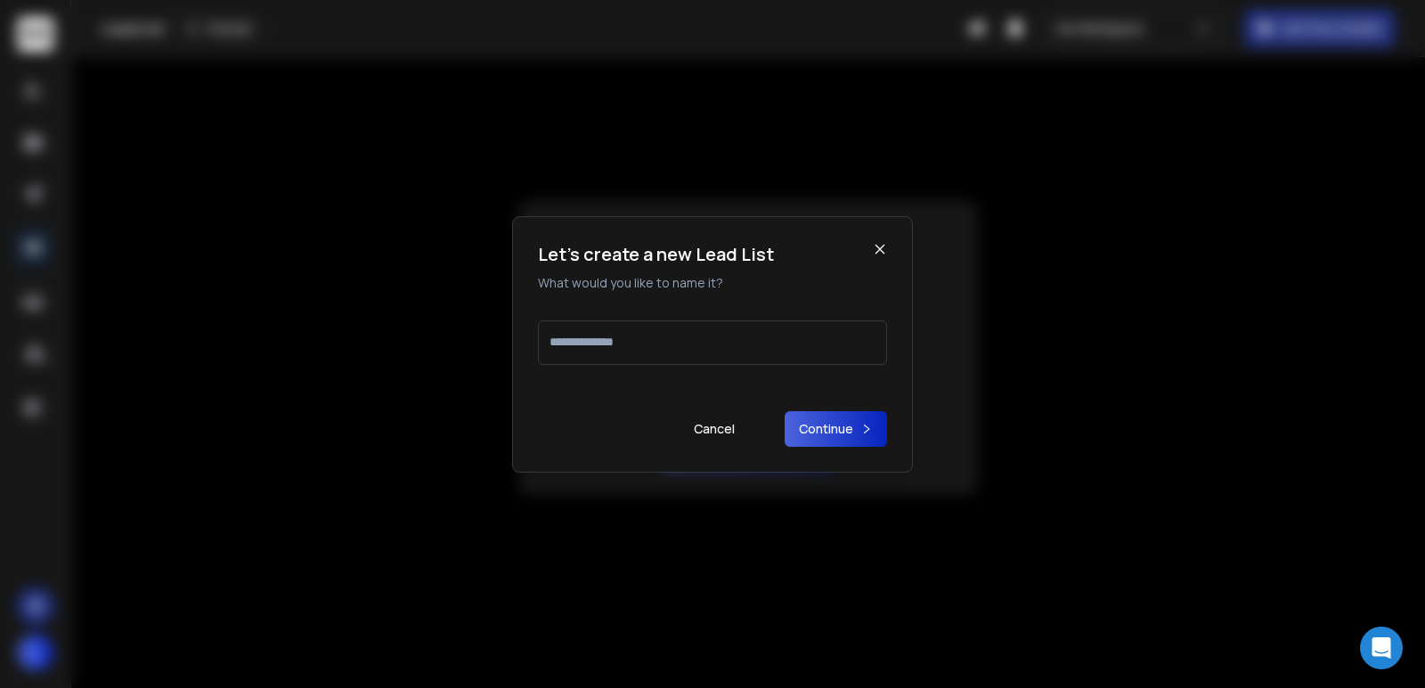
click at [610, 354] on input at bounding box center [712, 343] width 349 height 45
type input "**********"
click at [862, 433] on icon "submit" at bounding box center [866, 429] width 12 height 12
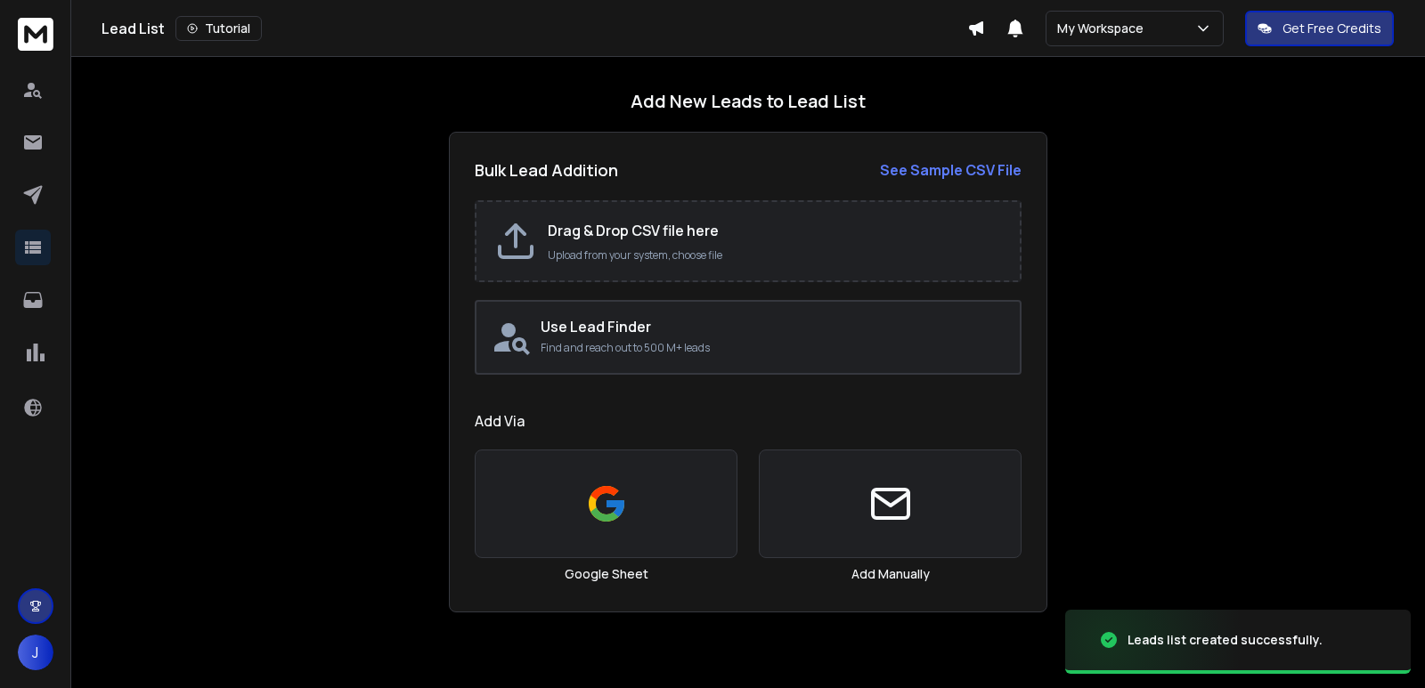
click at [327, 402] on div "Add New Leads to Lead List Bulk Lead Addition See Sample CSV File Drag & Drop C…" at bounding box center [747, 351] width 1353 height 524
